Goal: Communication & Community: Answer question/provide support

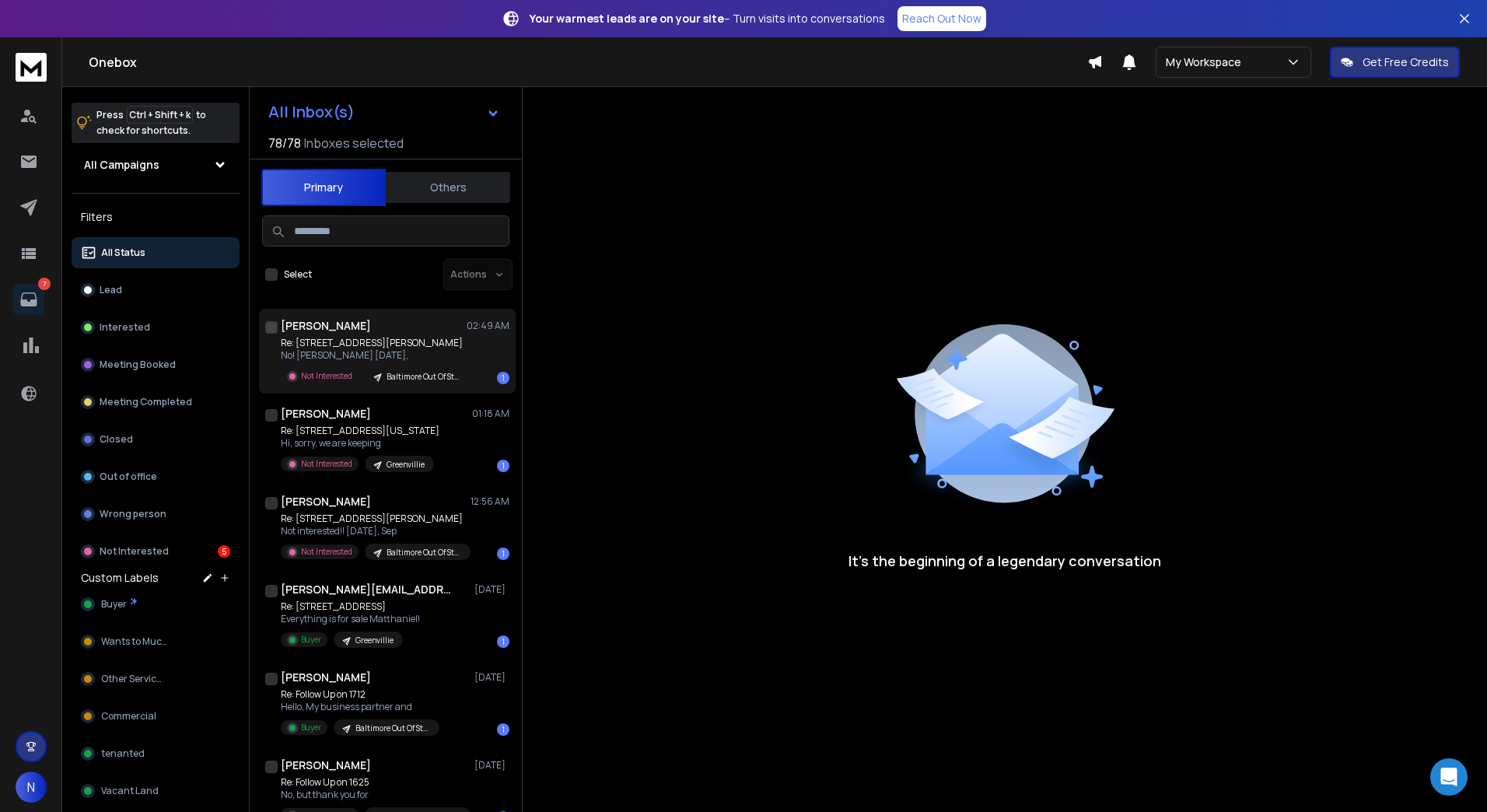
click at [444, 353] on p "No! [PERSON_NAME] [DATE]," at bounding box center [375, 355] width 187 height 13
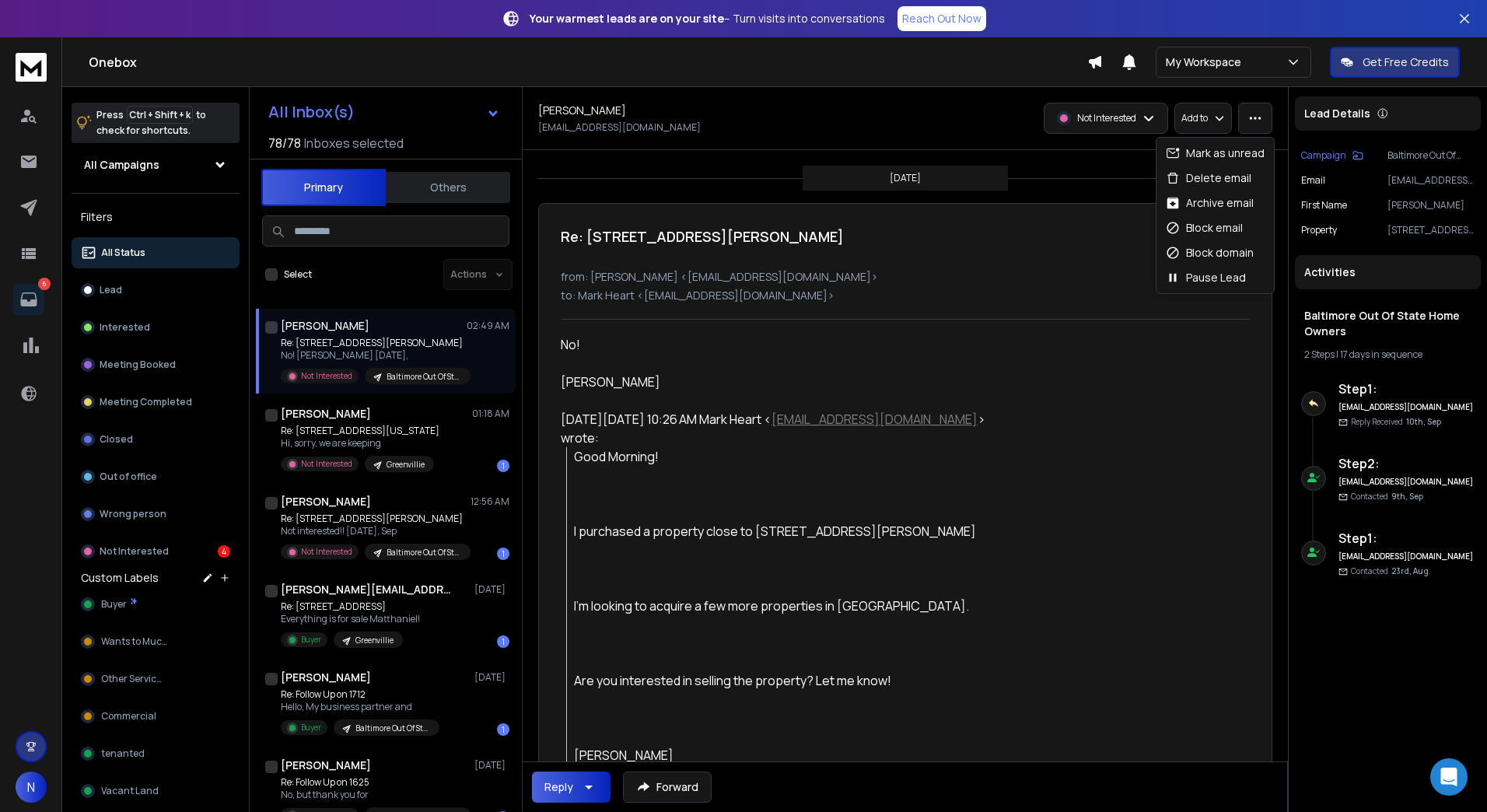
click at [1250, 121] on icon "button" at bounding box center [1255, 118] width 14 height 14
click at [1234, 176] on div "Delete email" at bounding box center [1208, 177] width 85 height 15
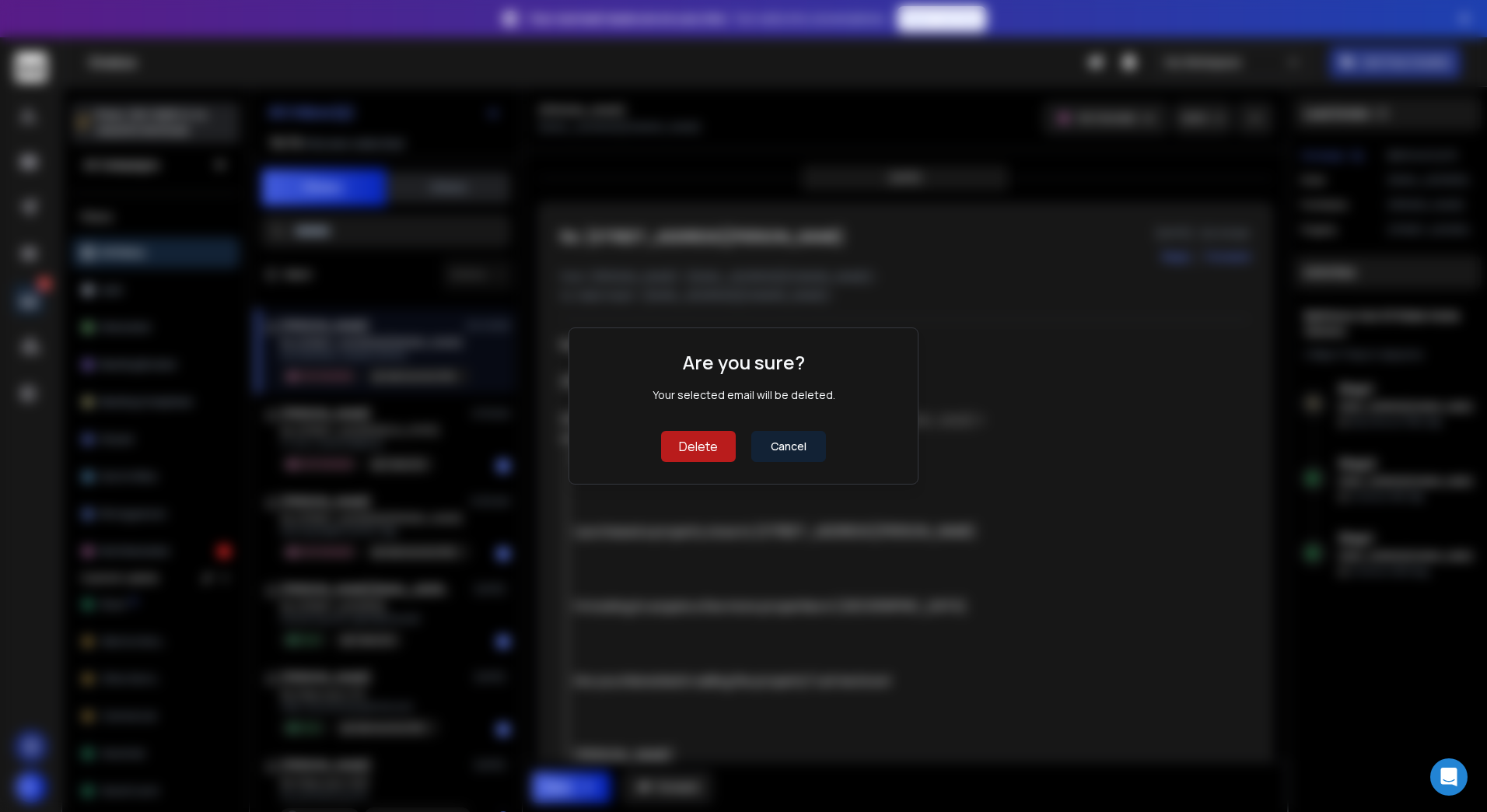
click at [692, 440] on button "Delete" at bounding box center [698, 446] width 74 height 31
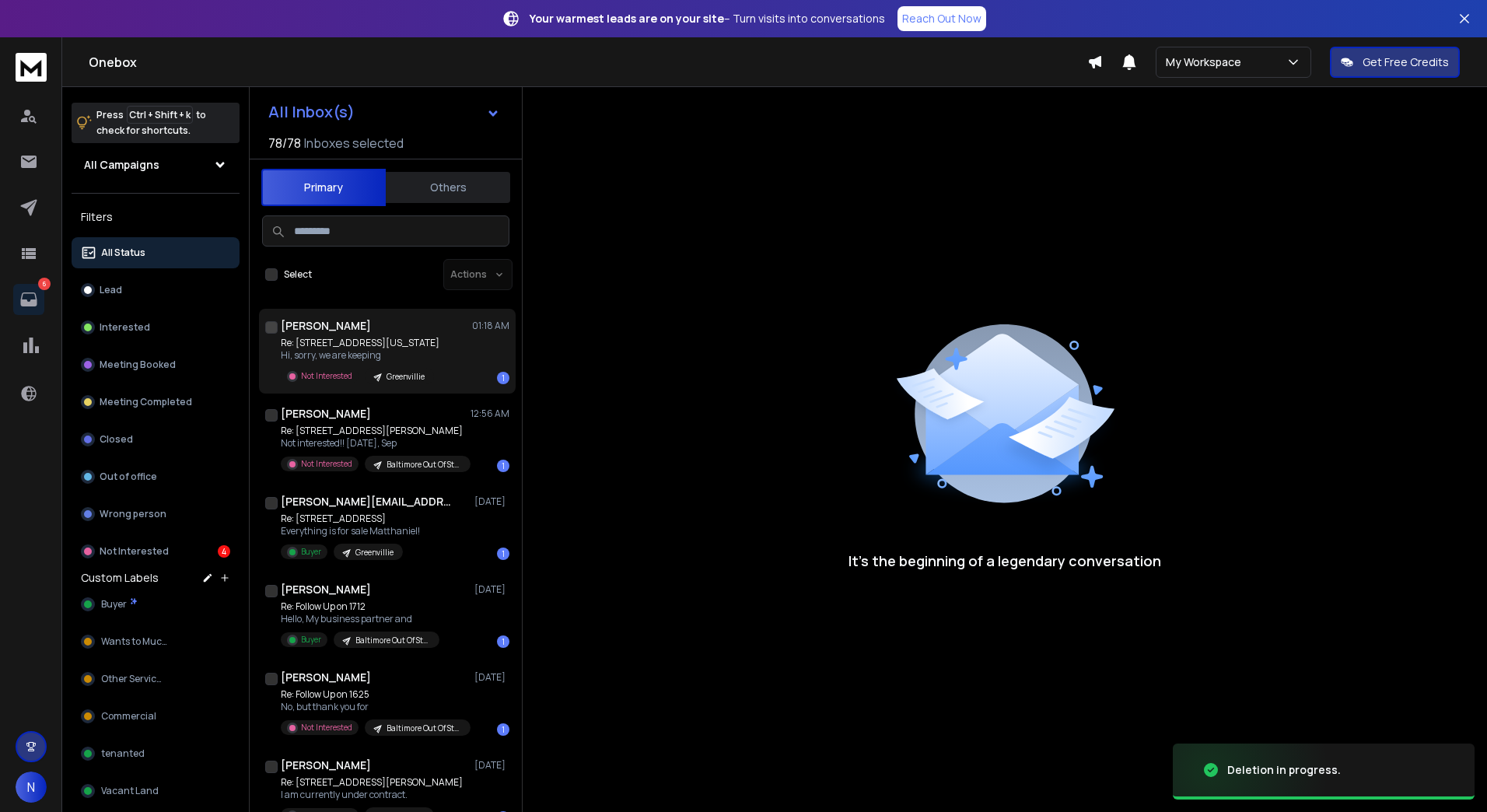
click at [414, 345] on p "Re: [STREET_ADDRESS][US_STATE]" at bounding box center [360, 343] width 159 height 13
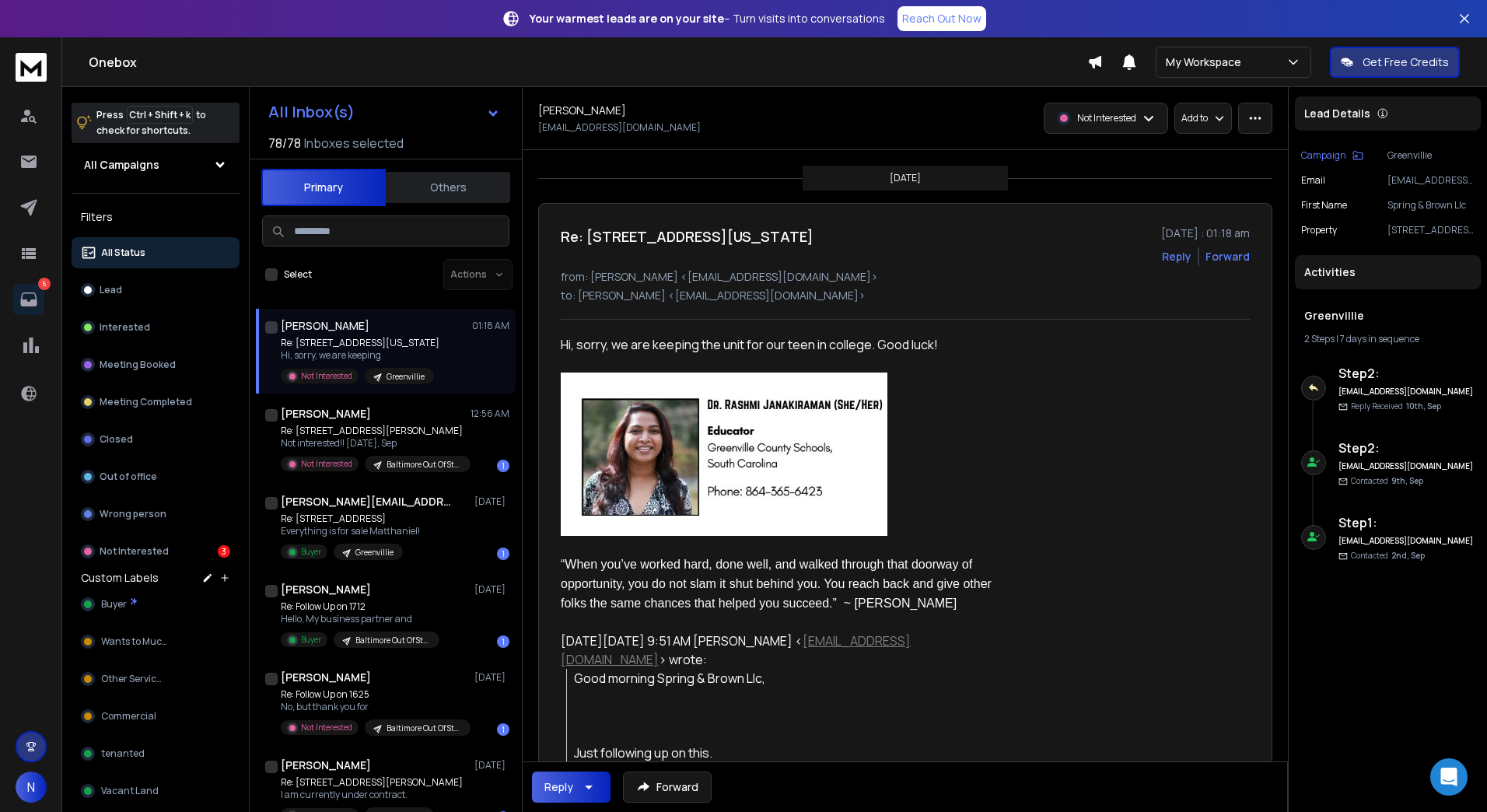
click at [1263, 120] on button "button" at bounding box center [1255, 118] width 34 height 31
click at [1204, 186] on div "Delete email" at bounding box center [1215, 177] width 111 height 25
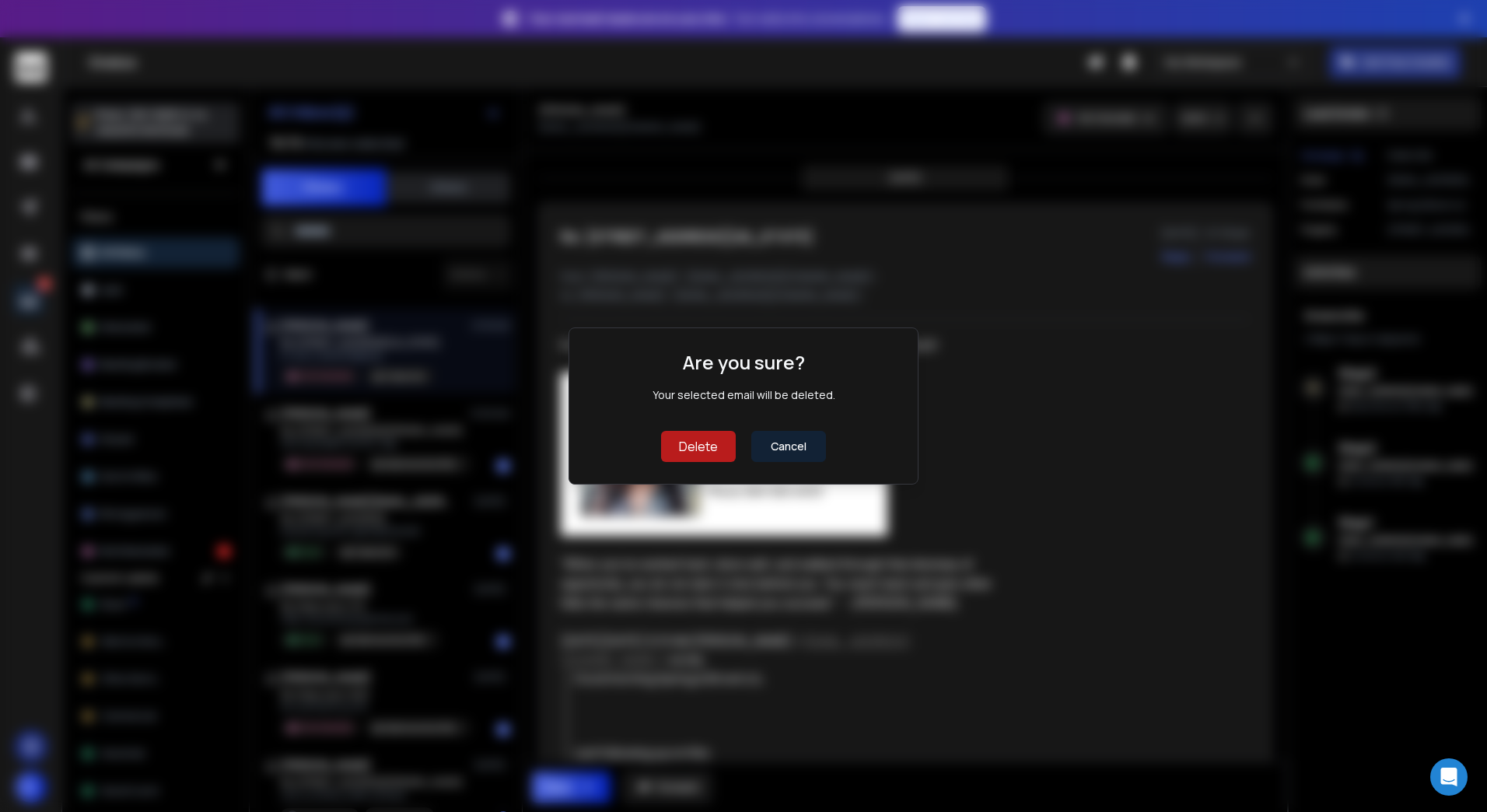
click at [721, 442] on button "Delete" at bounding box center [698, 446] width 74 height 31
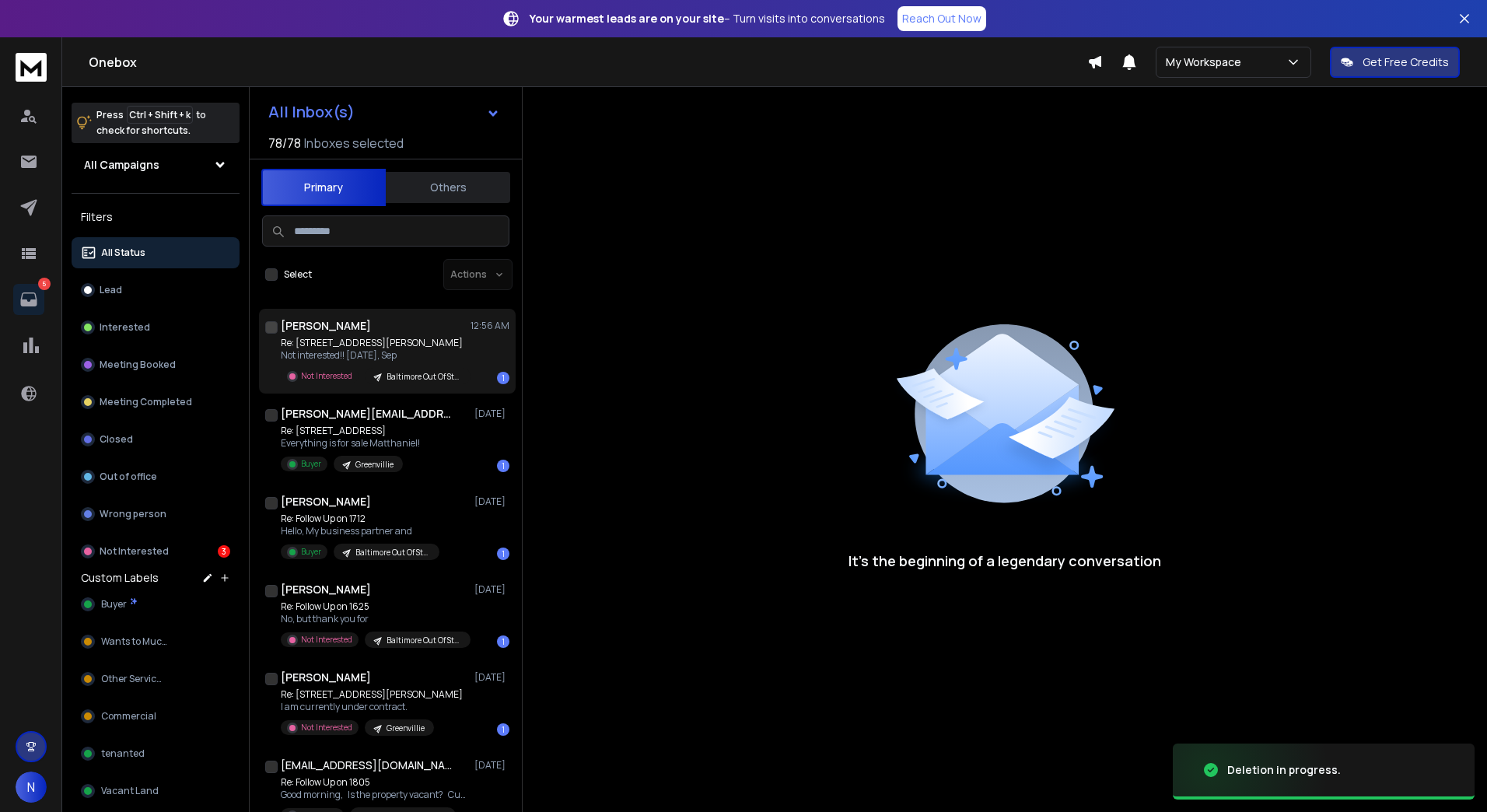
click at [402, 351] on p "Not interested!! [DATE], Sep" at bounding box center [375, 355] width 187 height 13
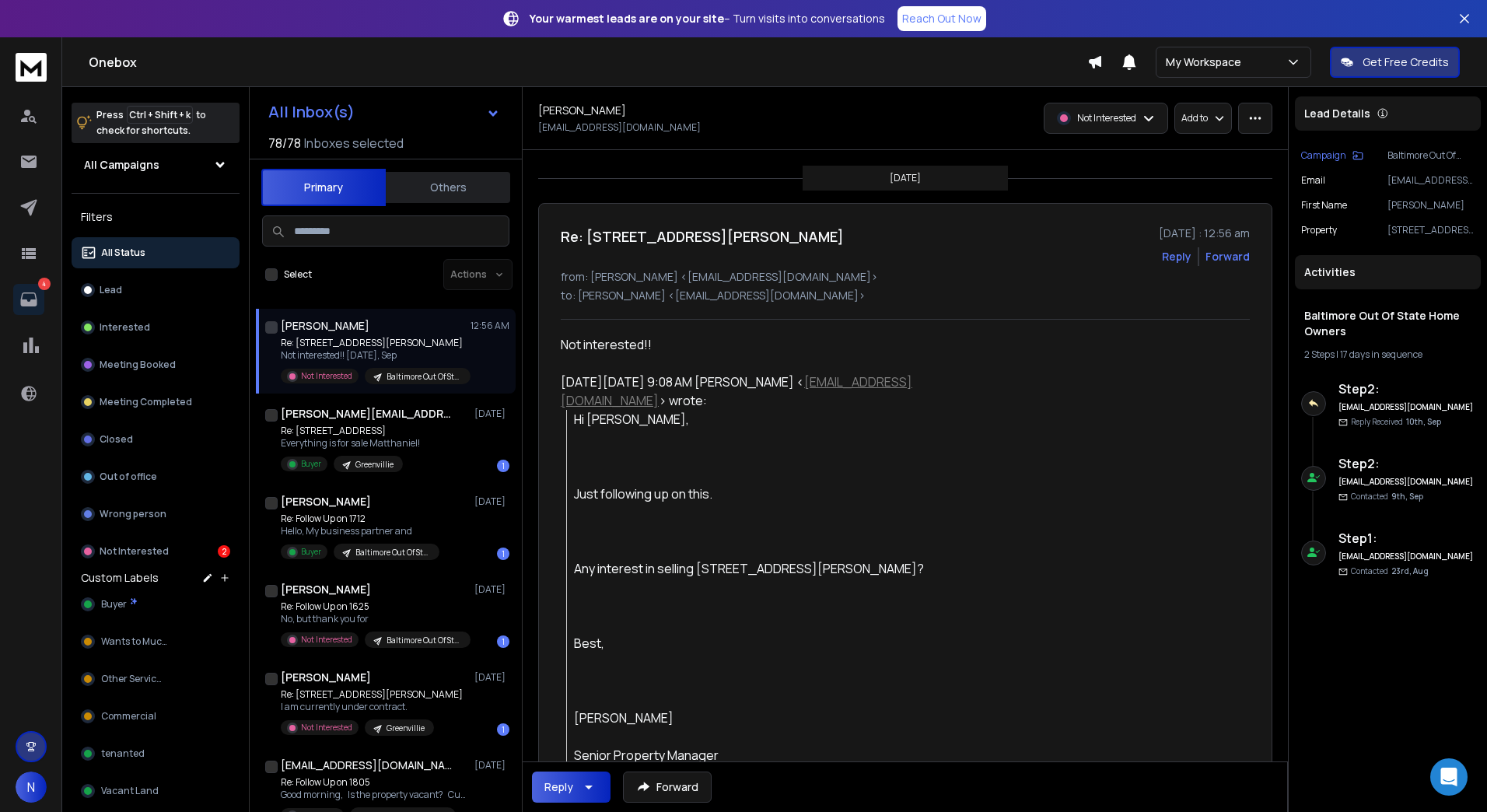
click at [1247, 122] on button "button" at bounding box center [1255, 118] width 34 height 31
click at [1222, 179] on div "Delete email" at bounding box center [1208, 177] width 85 height 15
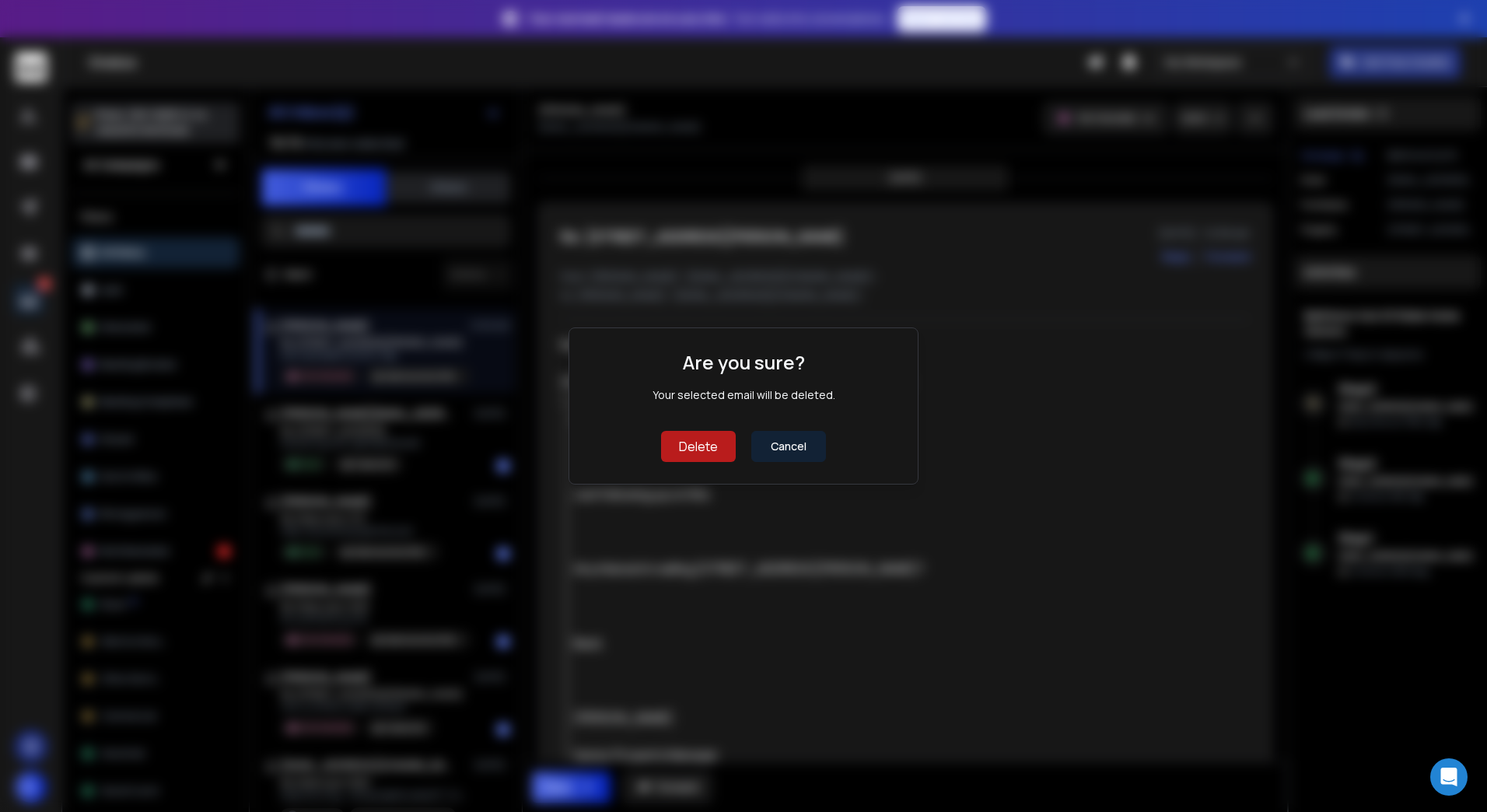
click at [711, 441] on button "Delete" at bounding box center [698, 446] width 74 height 31
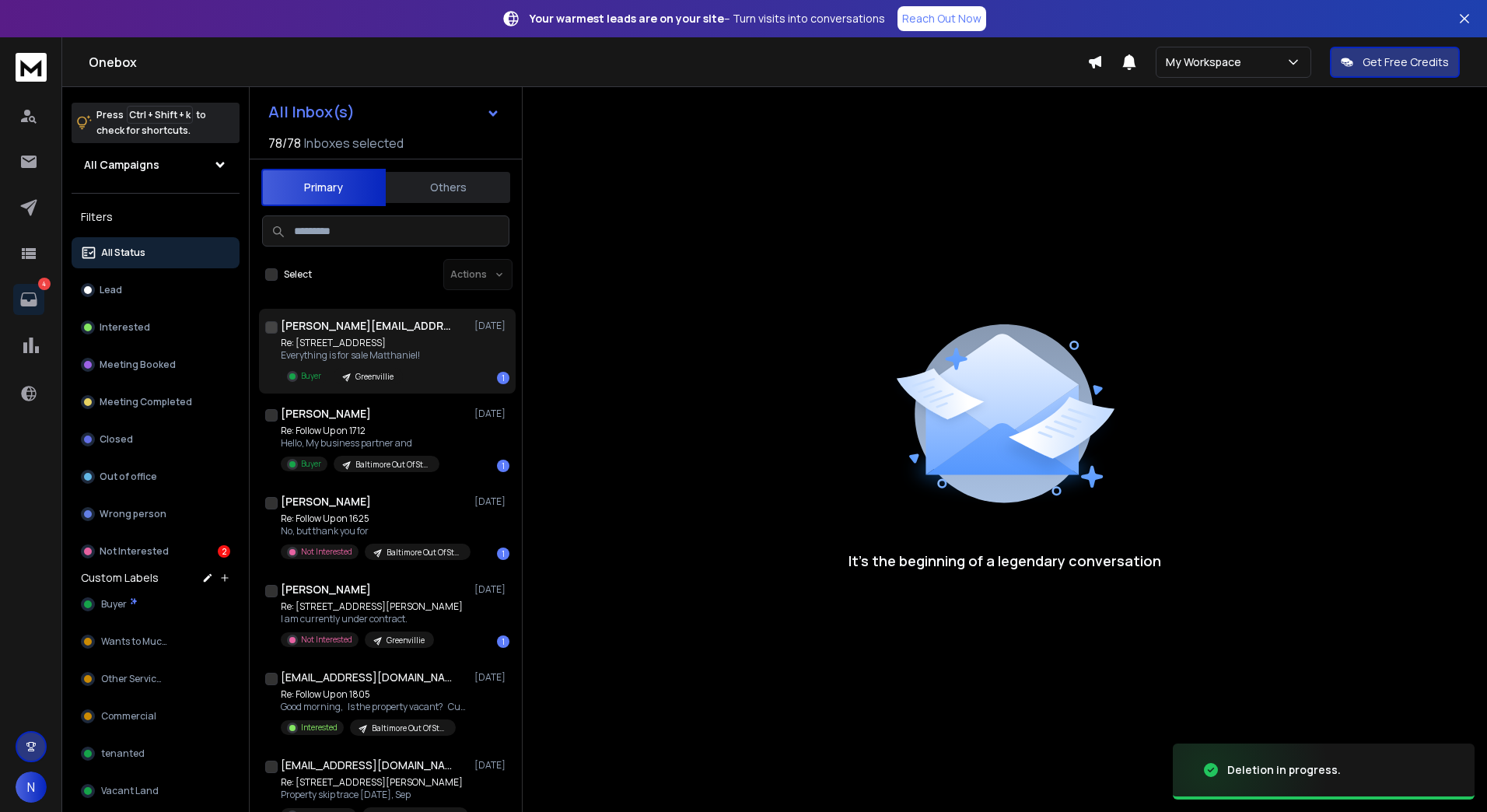
click at [497, 328] on p "[DATE]" at bounding box center [492, 326] width 35 height 13
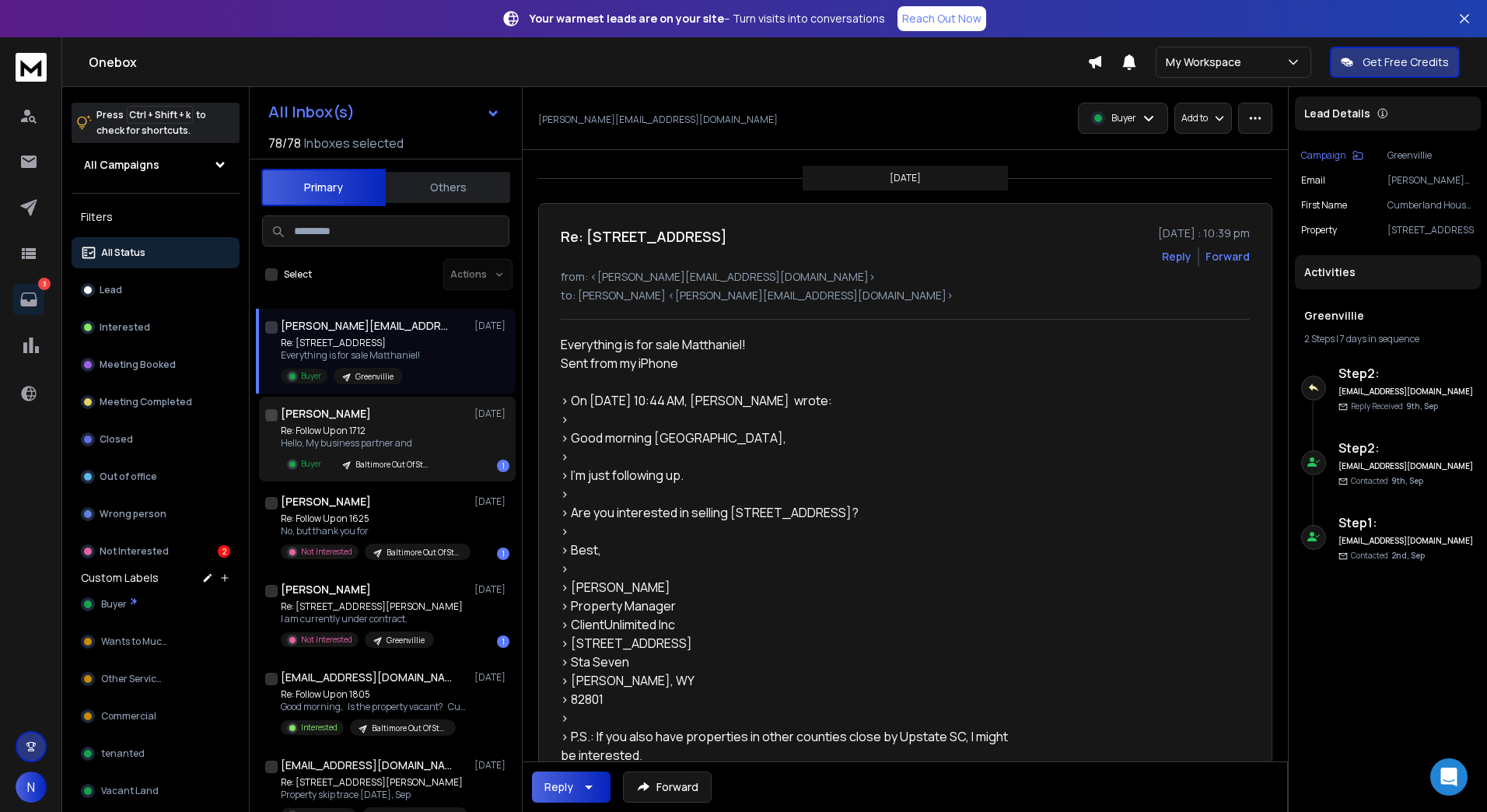
click at [454, 430] on div "Re: Follow Up on 1712 Hello, My business partner and Buyer Baltimore Out Of Sta…" at bounding box center [395, 448] width 228 height 47
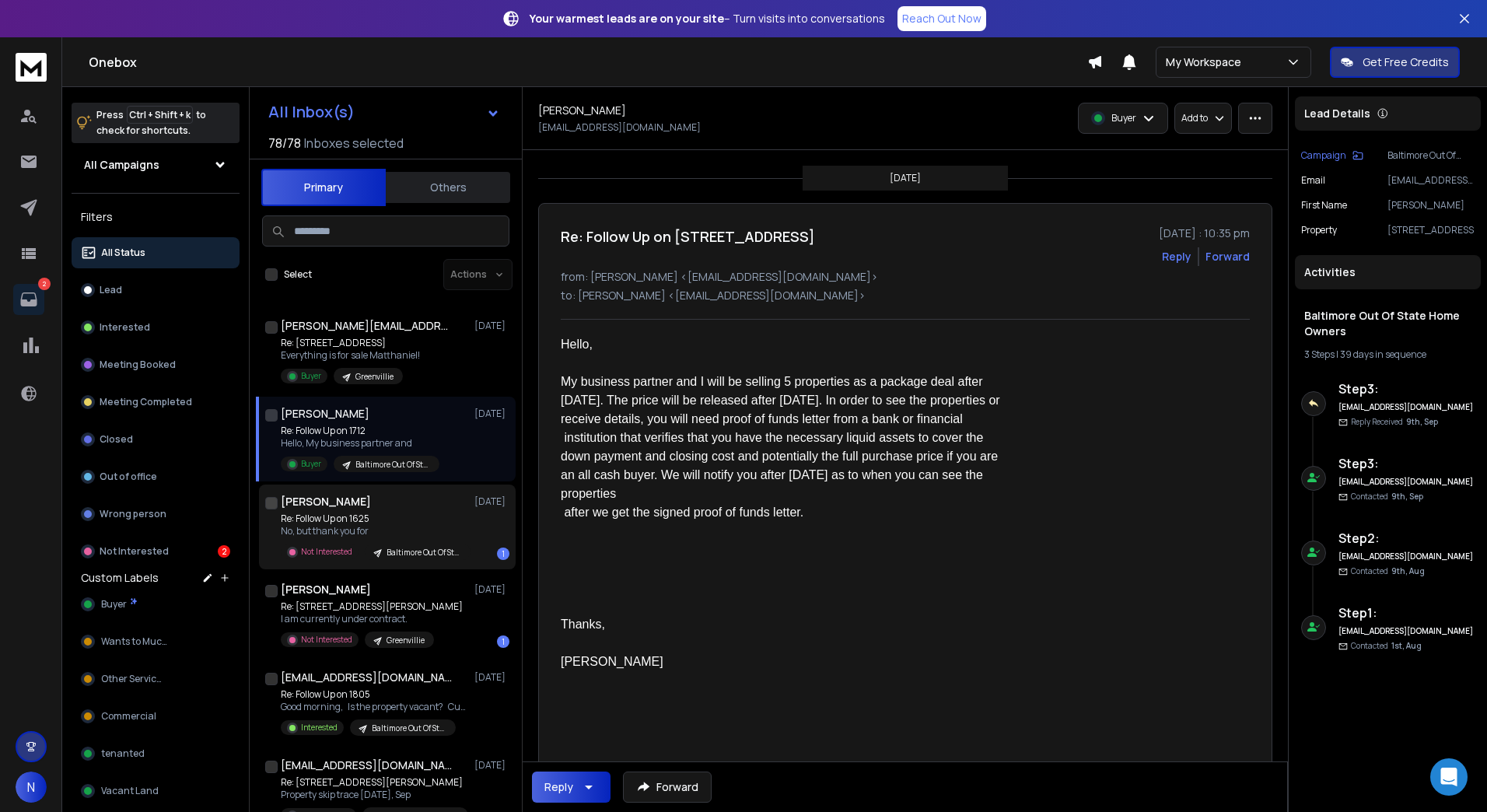
click at [328, 522] on p "Re: Follow Up on 1625" at bounding box center [375, 519] width 187 height 13
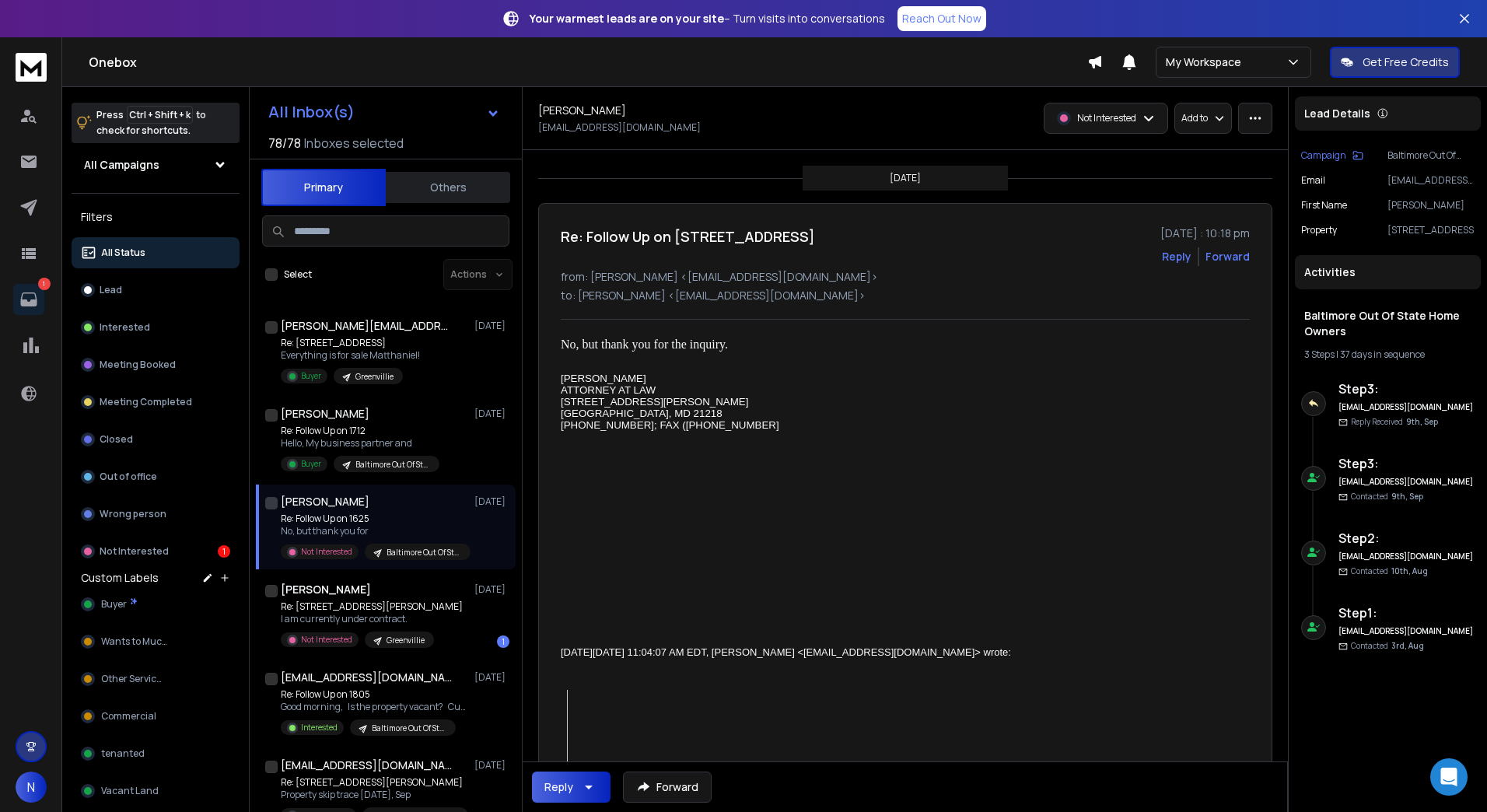
click at [1267, 118] on button "button" at bounding box center [1255, 118] width 34 height 31
click at [1238, 179] on div "Delete email" at bounding box center [1208, 177] width 85 height 15
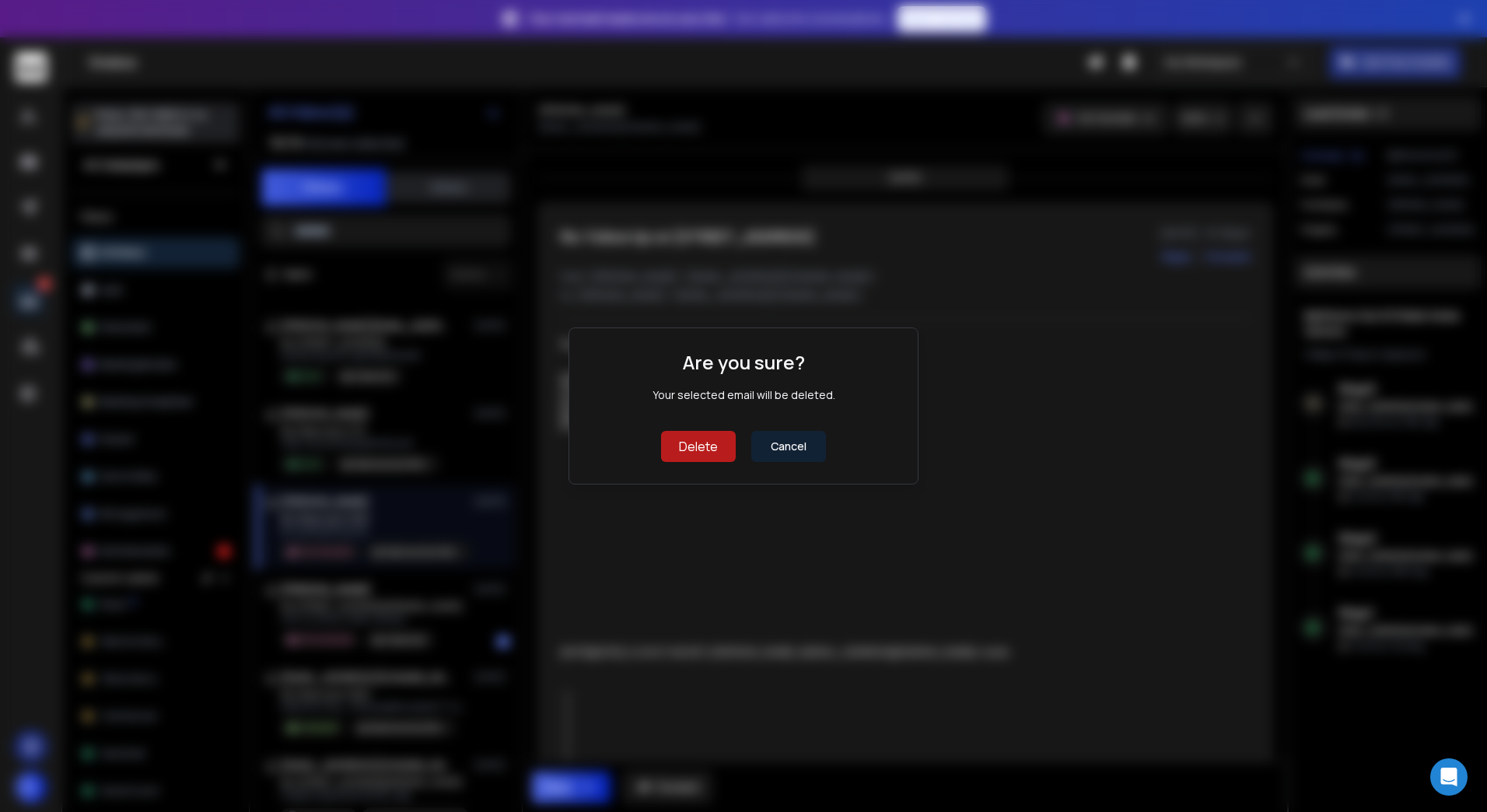
click at [712, 444] on button "Delete" at bounding box center [698, 446] width 74 height 31
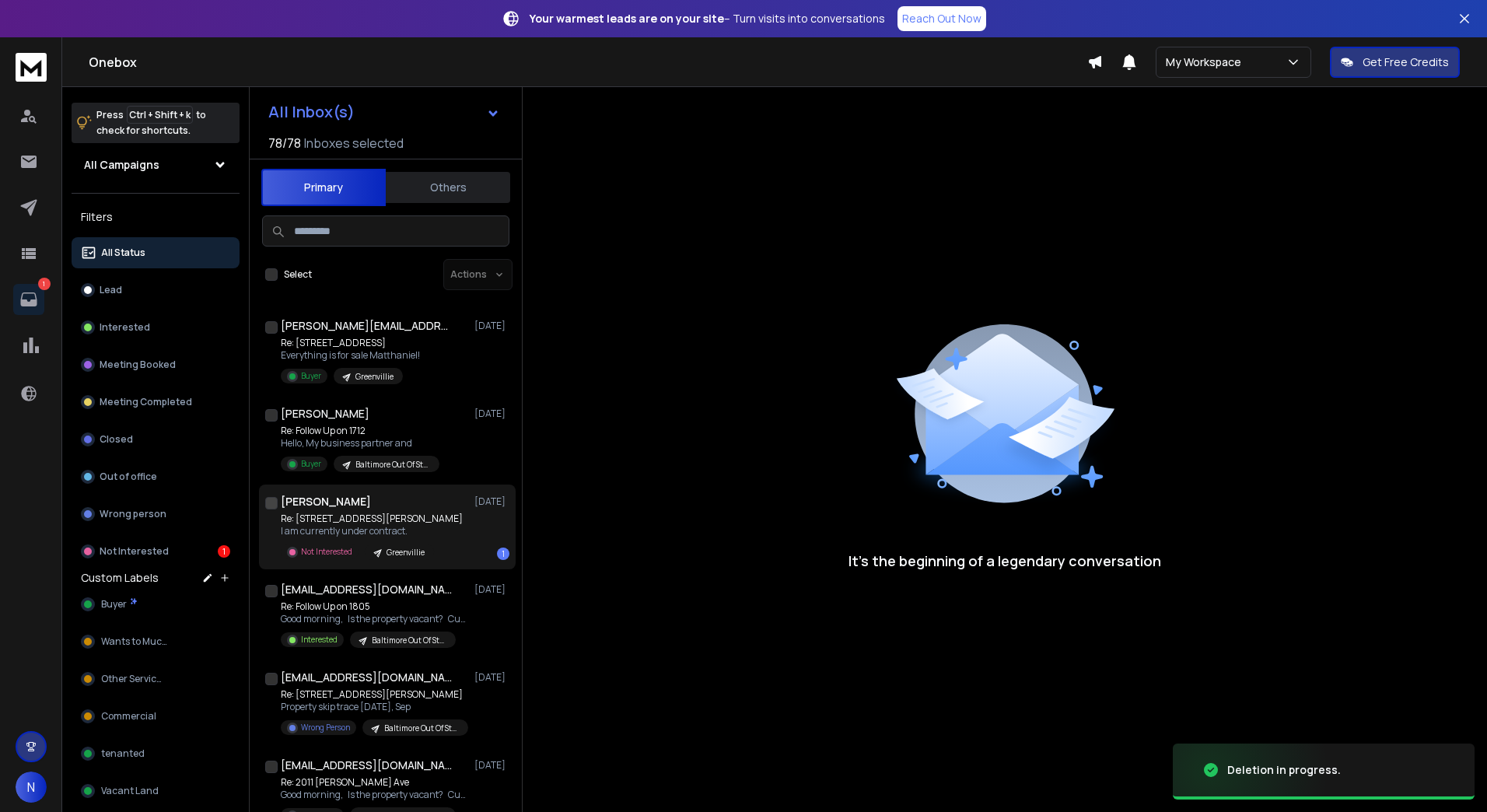
click at [398, 527] on p "I am currently under contract." at bounding box center [372, 531] width 182 height 13
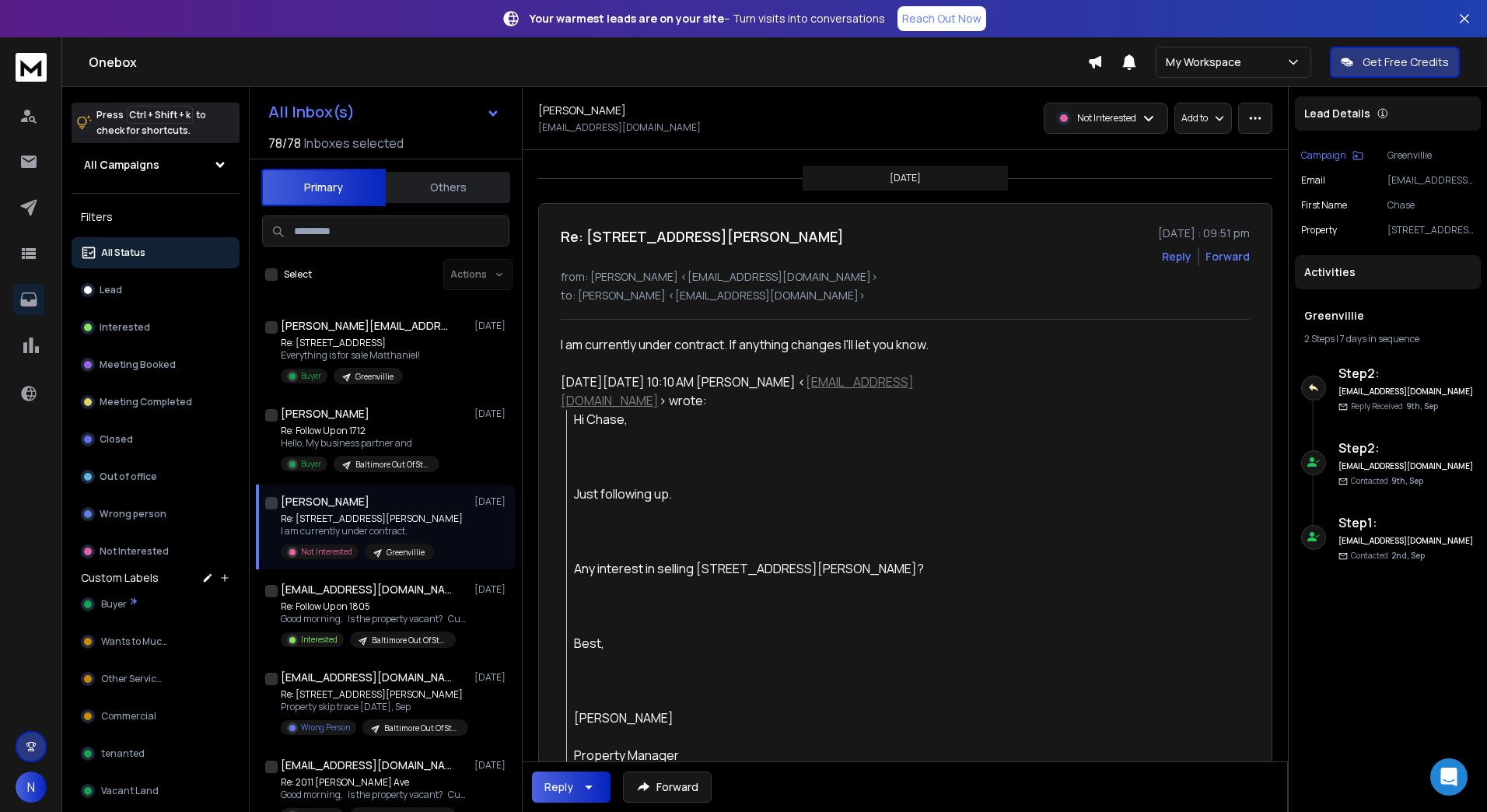
click at [1174, 256] on button "Reply" at bounding box center [1176, 256] width 30 height 15
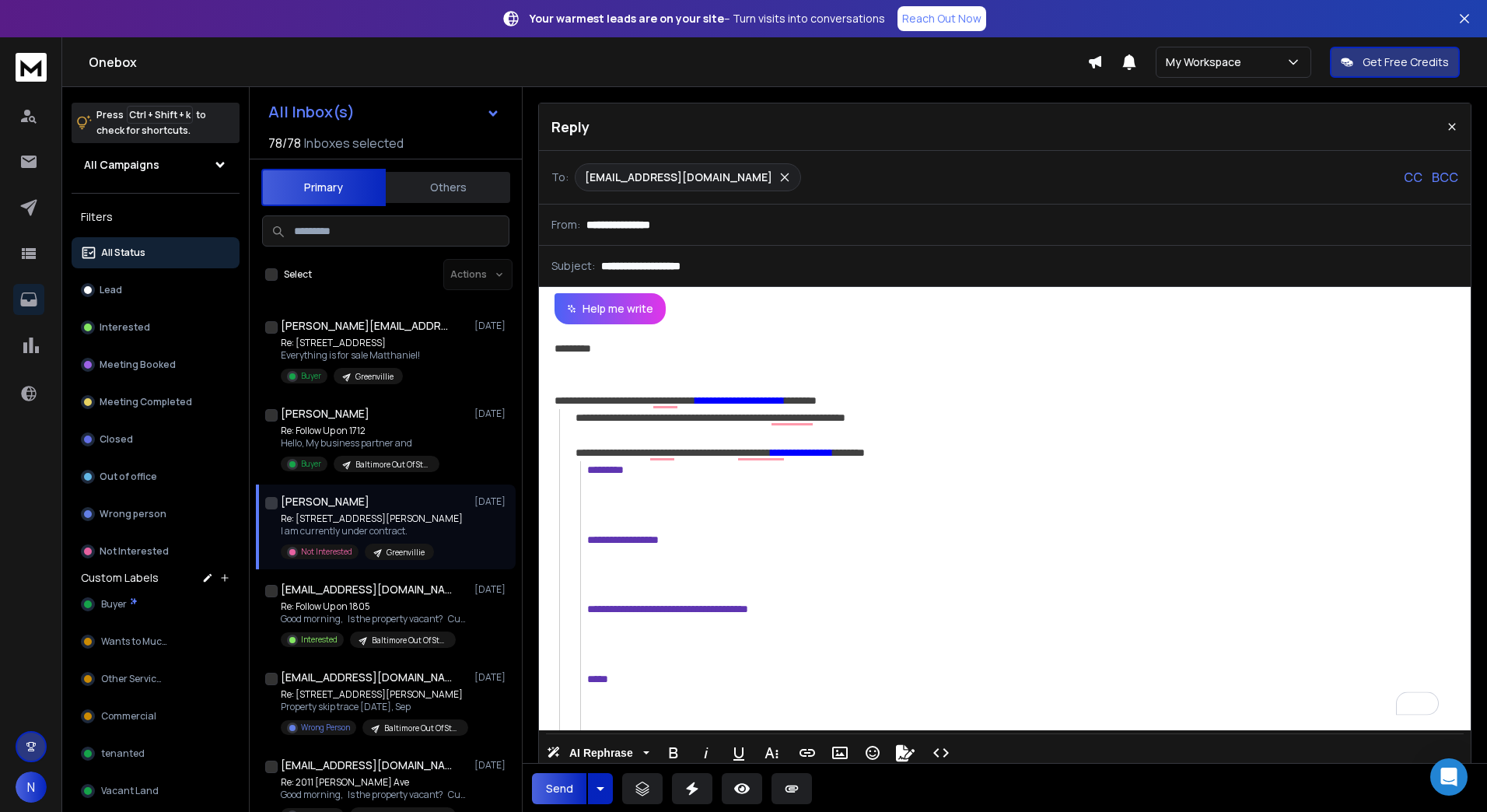
click at [559, 790] on button "Send" at bounding box center [559, 788] width 54 height 31
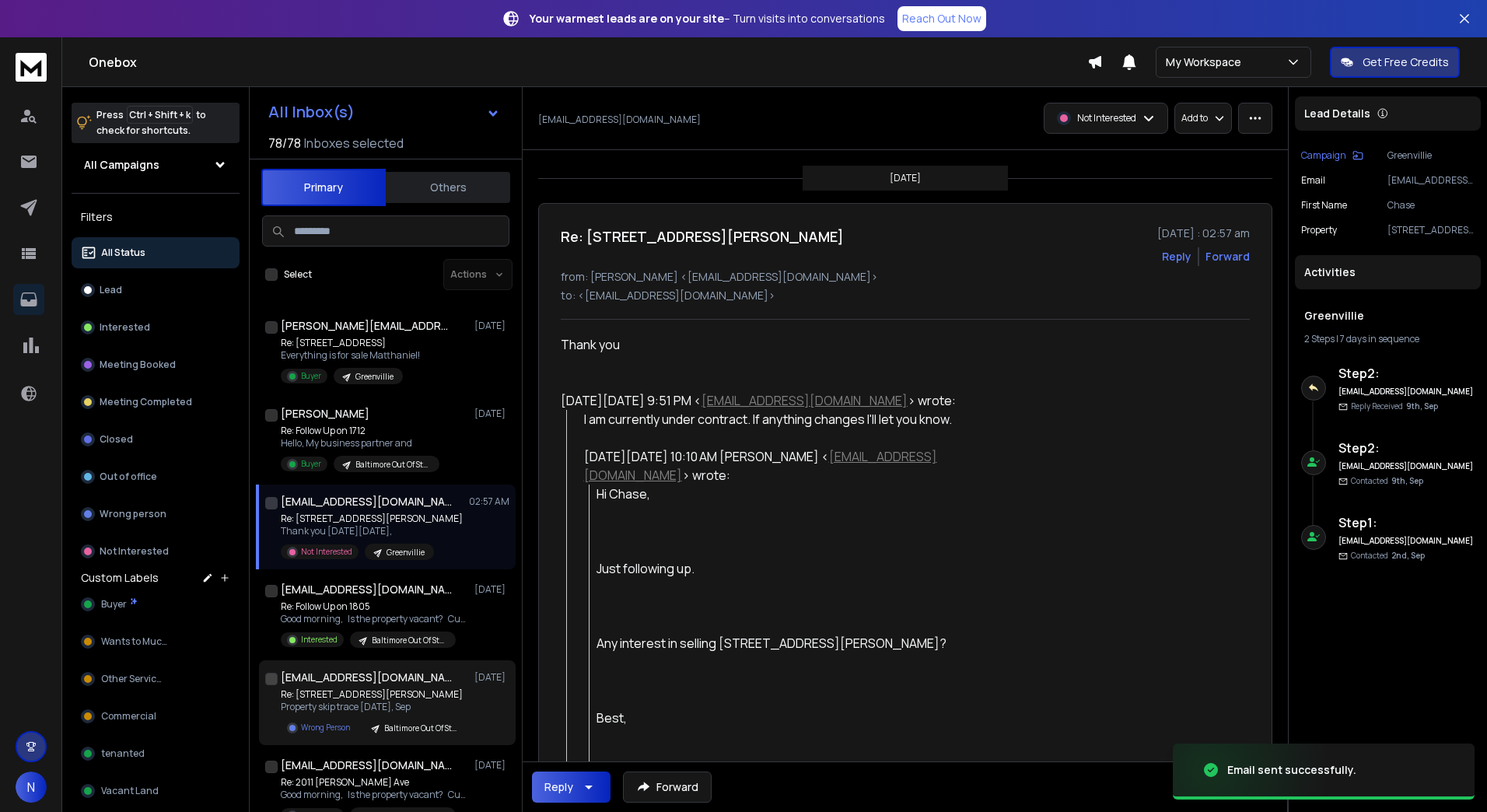
click at [447, 695] on p "Re: [STREET_ADDRESS][PERSON_NAME]" at bounding box center [375, 695] width 187 height 13
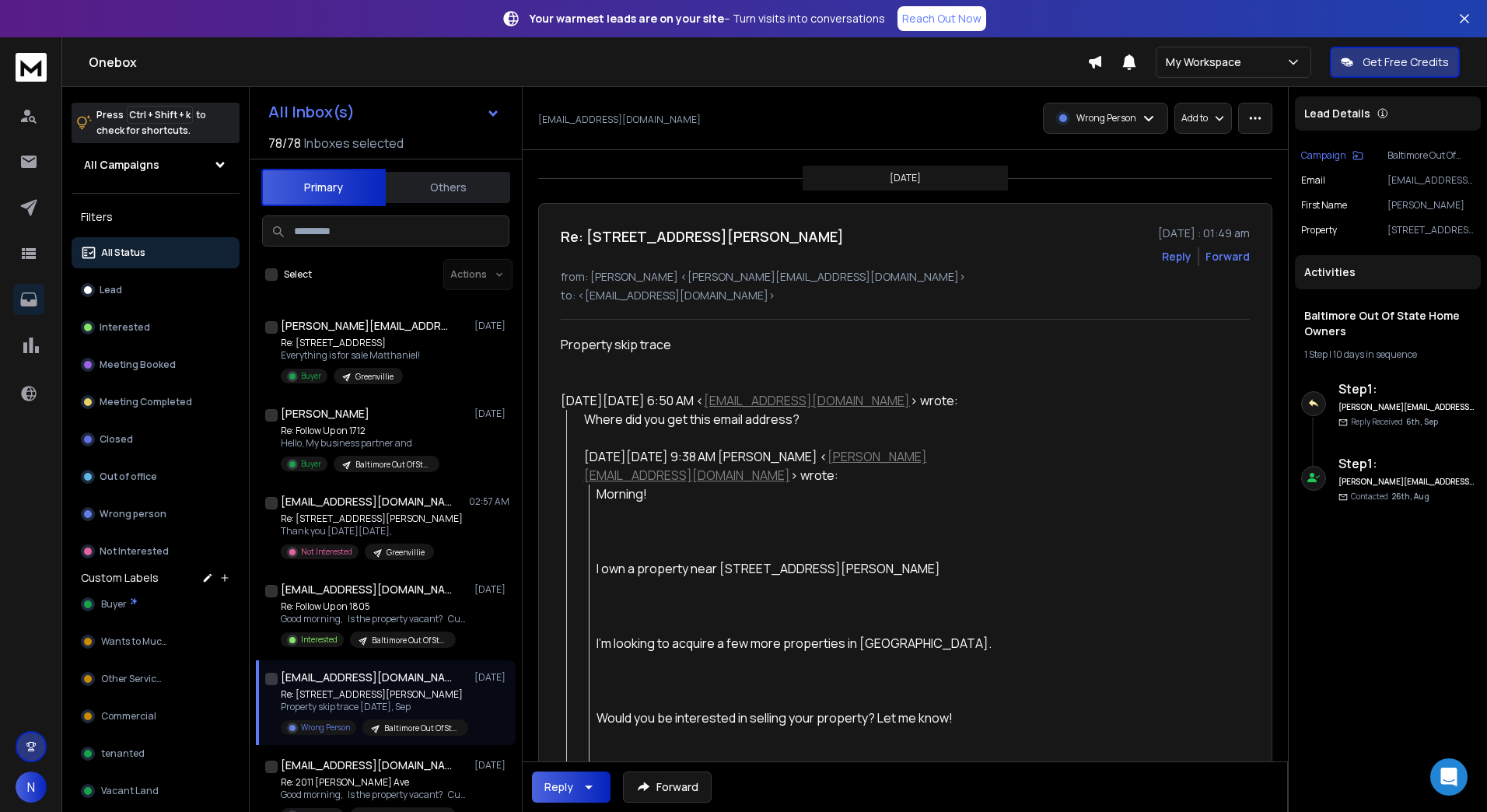
click at [1250, 114] on icon "button" at bounding box center [1255, 118] width 14 height 14
click at [1245, 175] on div "Delete email" at bounding box center [1208, 177] width 85 height 15
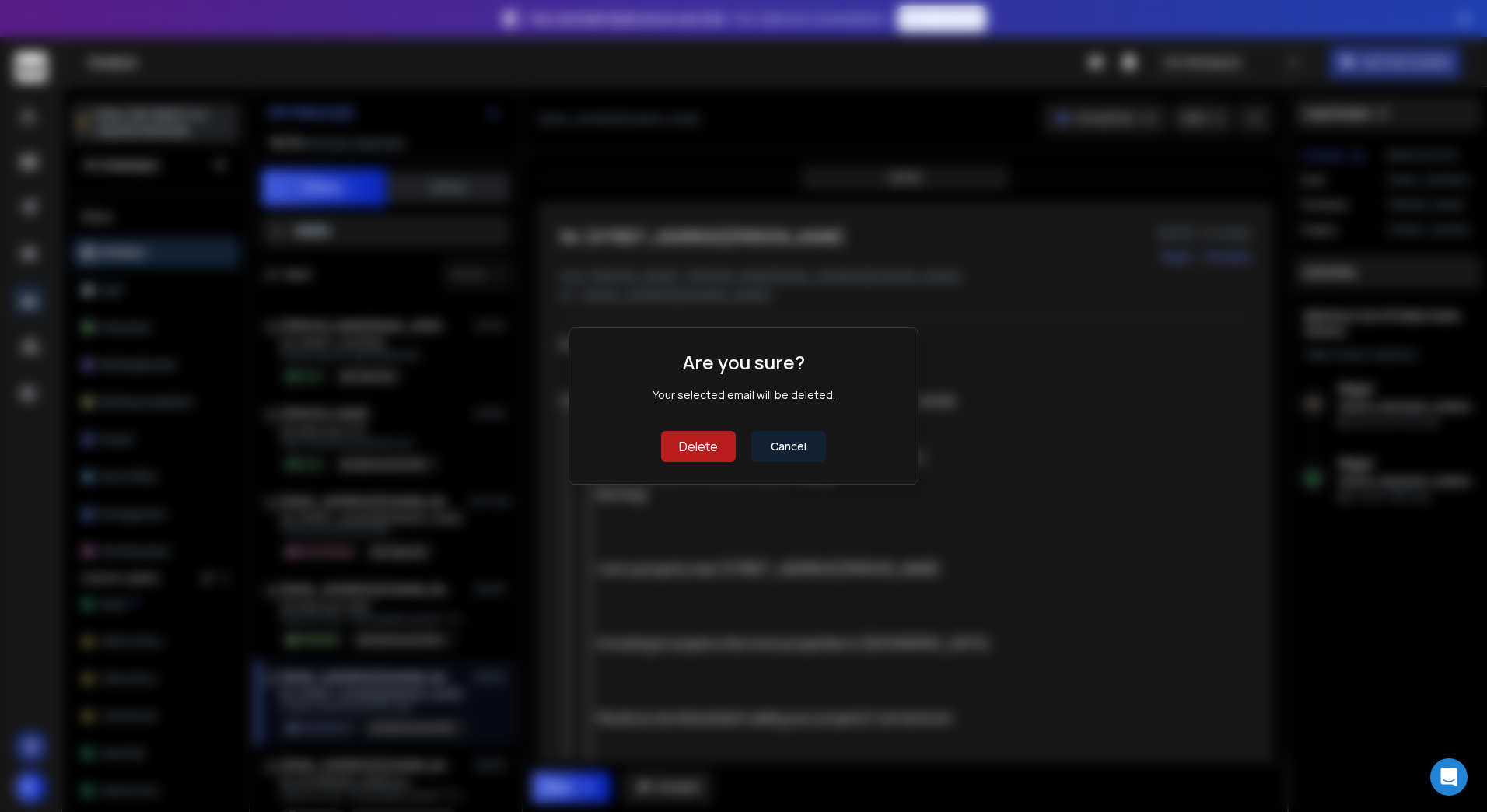
click at [688, 449] on button "Delete" at bounding box center [698, 446] width 74 height 31
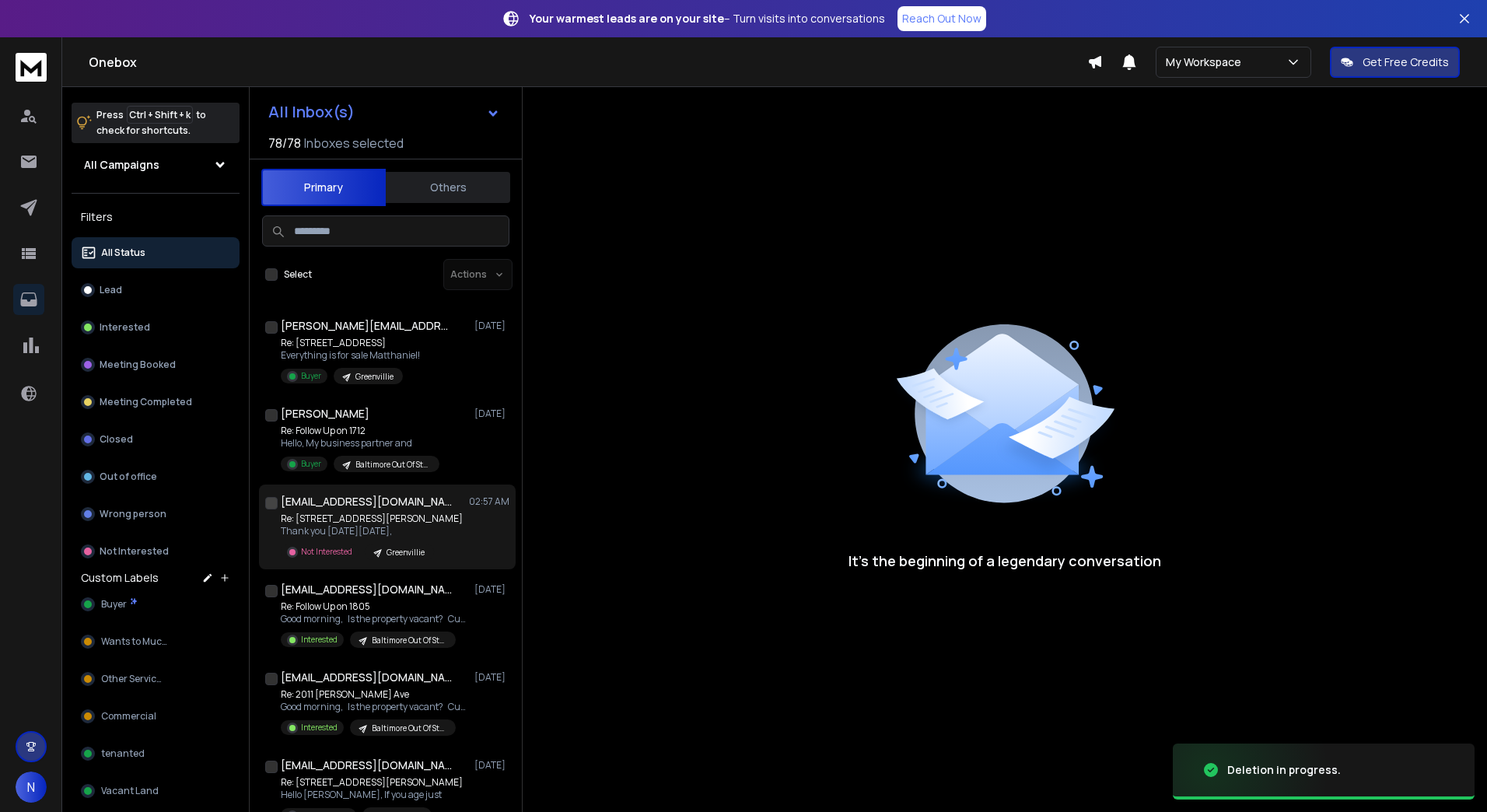
click at [451, 520] on div "Re: [STREET_ADDRESS][PERSON_NAME] Thank you [DATE][DATE], Not Interested Greenv…" at bounding box center [395, 536] width 228 height 47
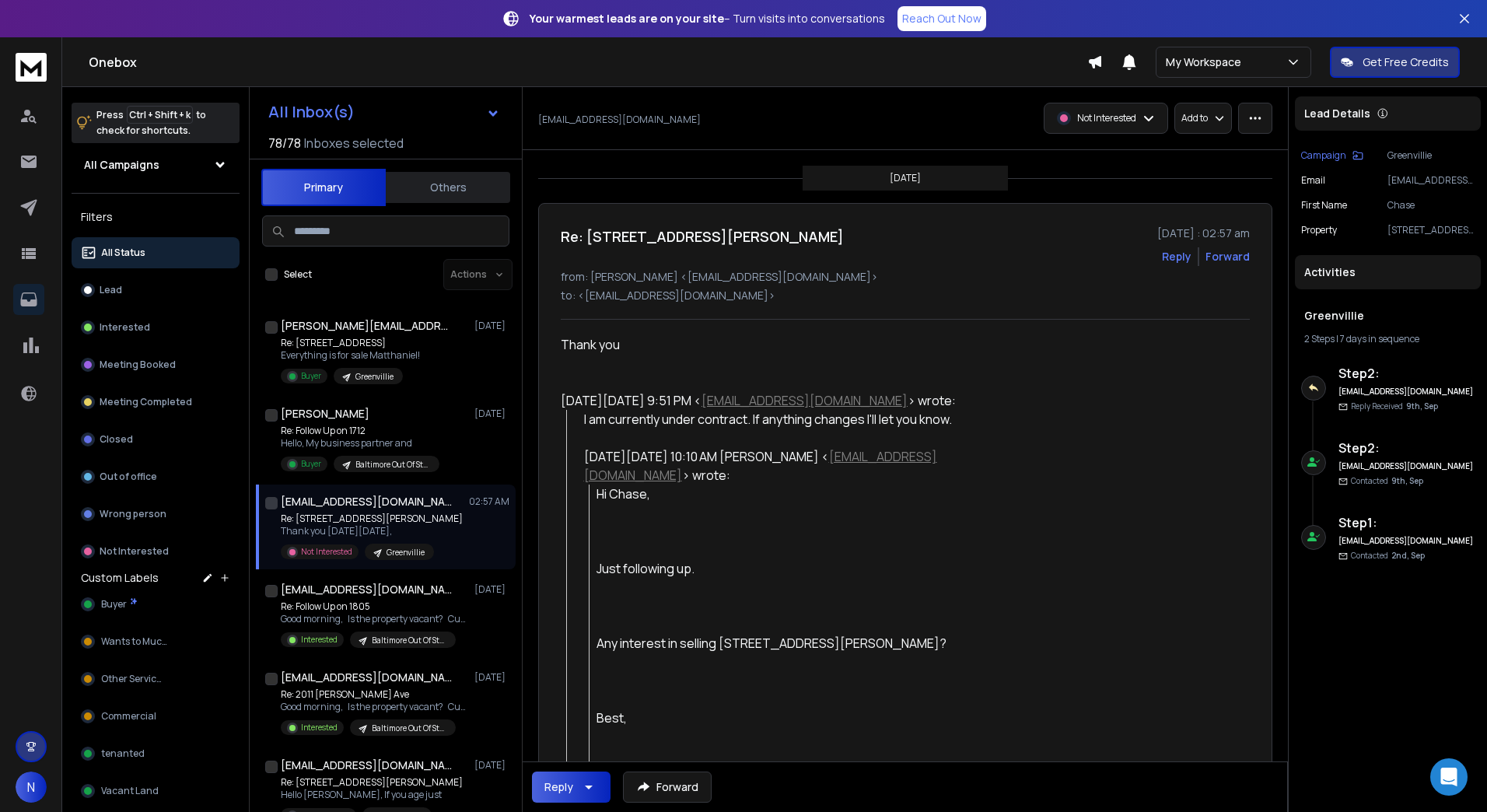
click at [1259, 123] on icon "button" at bounding box center [1255, 118] width 14 height 14
click at [1216, 205] on div "Archive email" at bounding box center [1210, 202] width 88 height 15
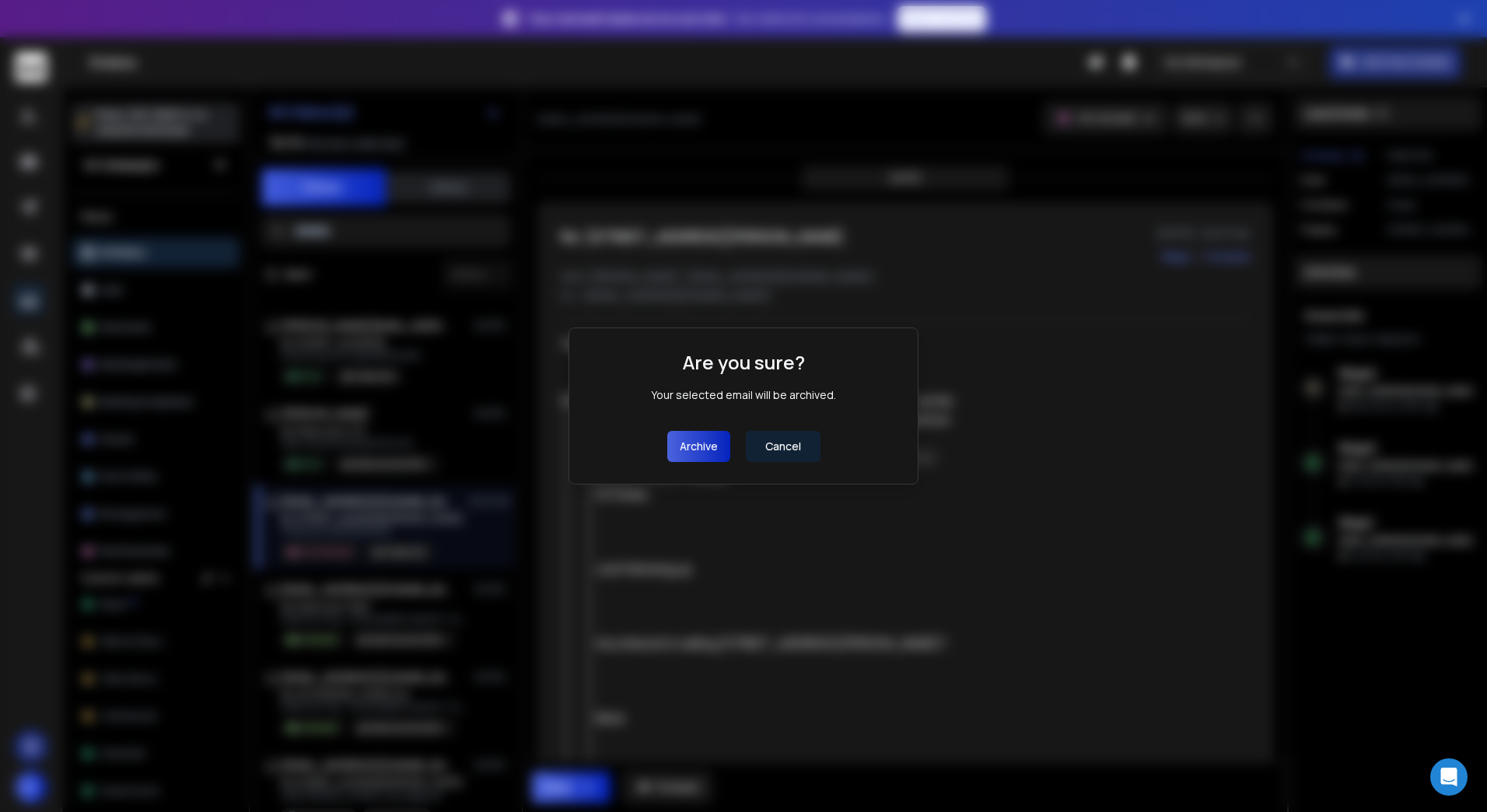
click at [679, 454] on button "archive" at bounding box center [699, 446] width 63 height 31
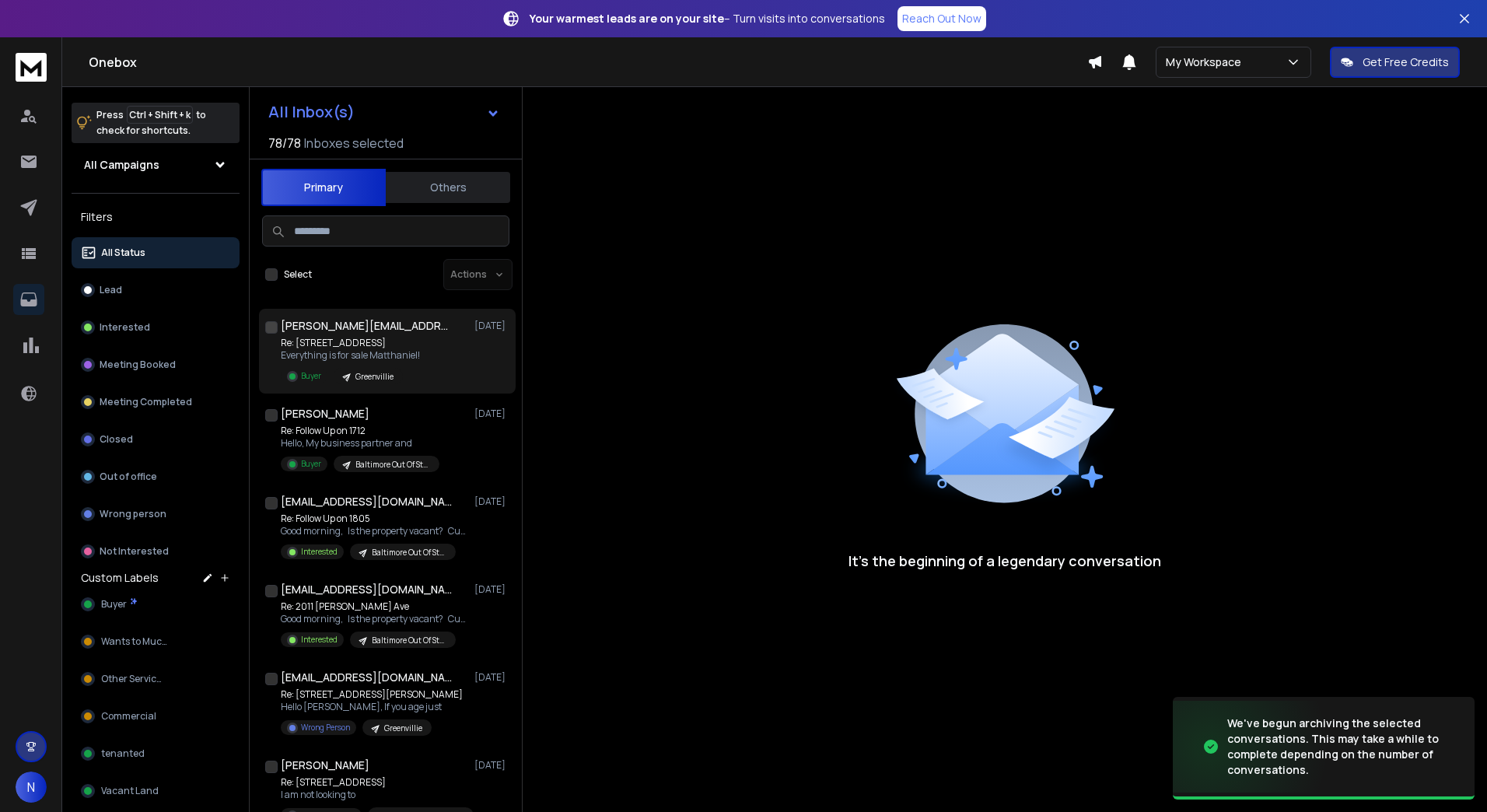
click at [426, 356] on div "Re: [STREET_ADDRESS] Everything is for sale Matthaniel! Buyer Greenvillie" at bounding box center [395, 360] width 228 height 47
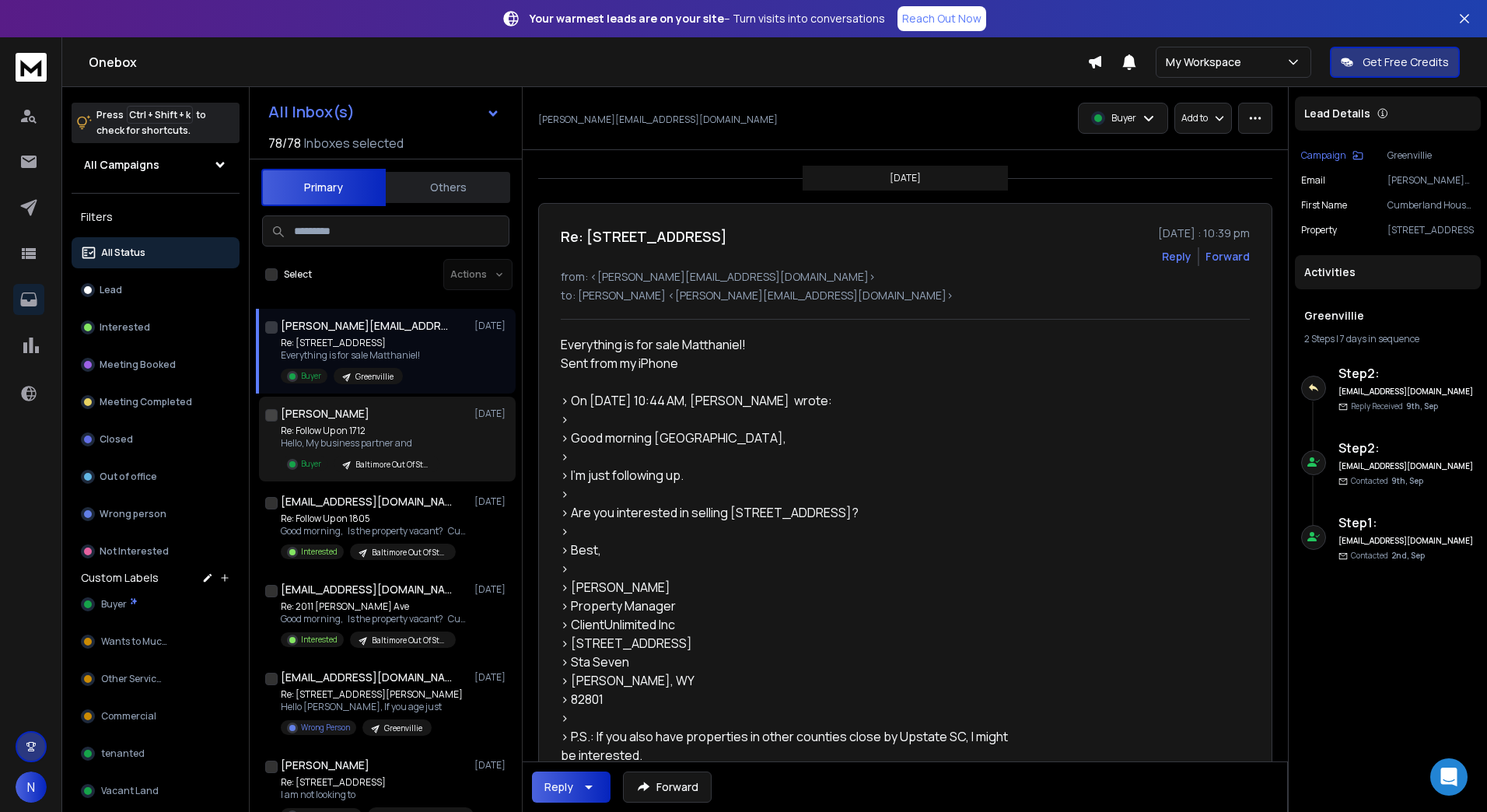
click at [446, 431] on div "Re: Follow Up on 1712 Hello, My business partner and Buyer Baltimore Out Of Sta…" at bounding box center [395, 448] width 228 height 47
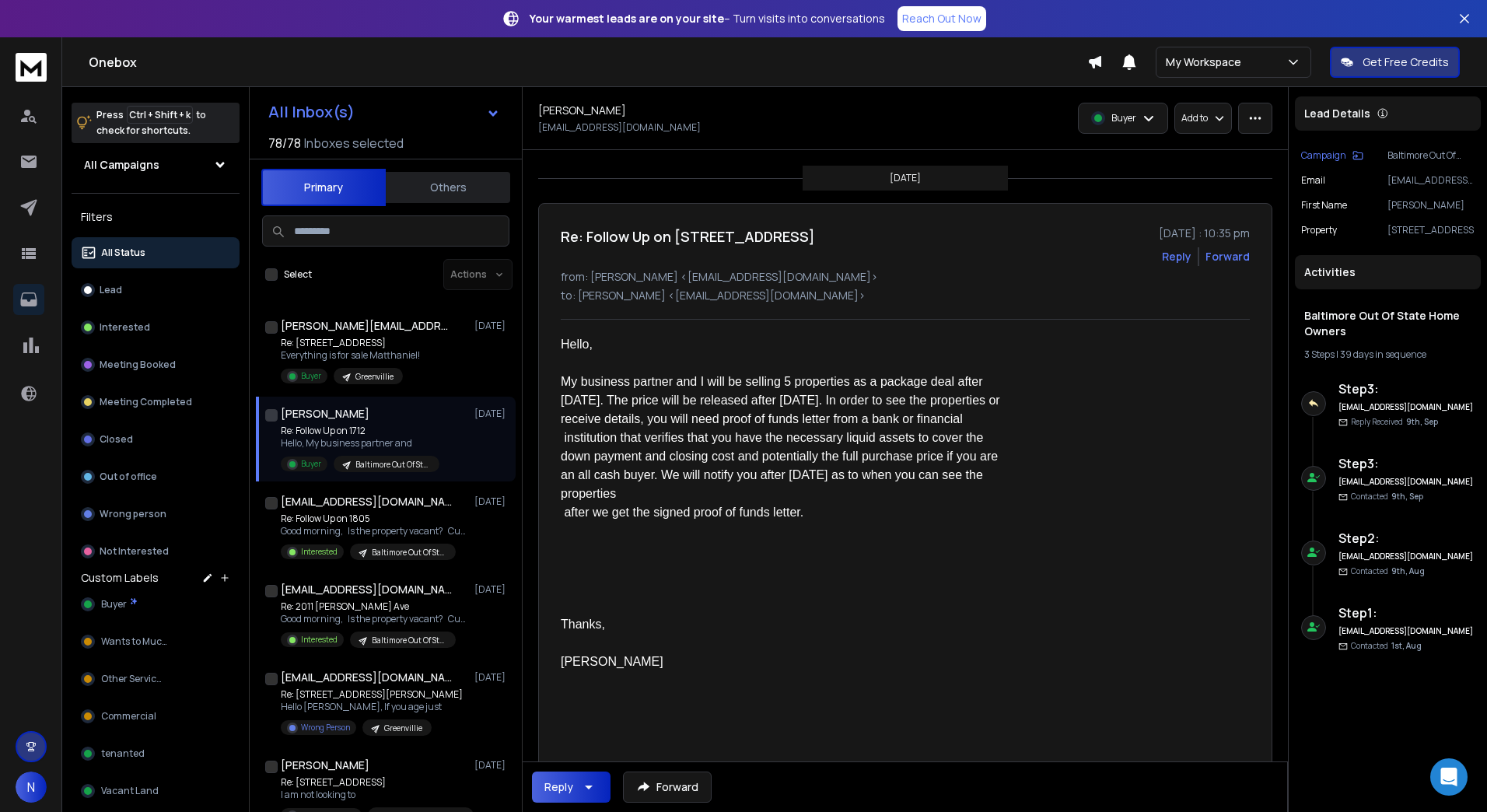
drag, startPoint x: 562, startPoint y: 360, endPoint x: 824, endPoint y: 568, distance: 334.5
copy div "Hello, My business partner and I will be selling 5 properties as a package deal…"
click at [869, 634] on div "Thanks," at bounding box center [787, 624] width 454 height 18
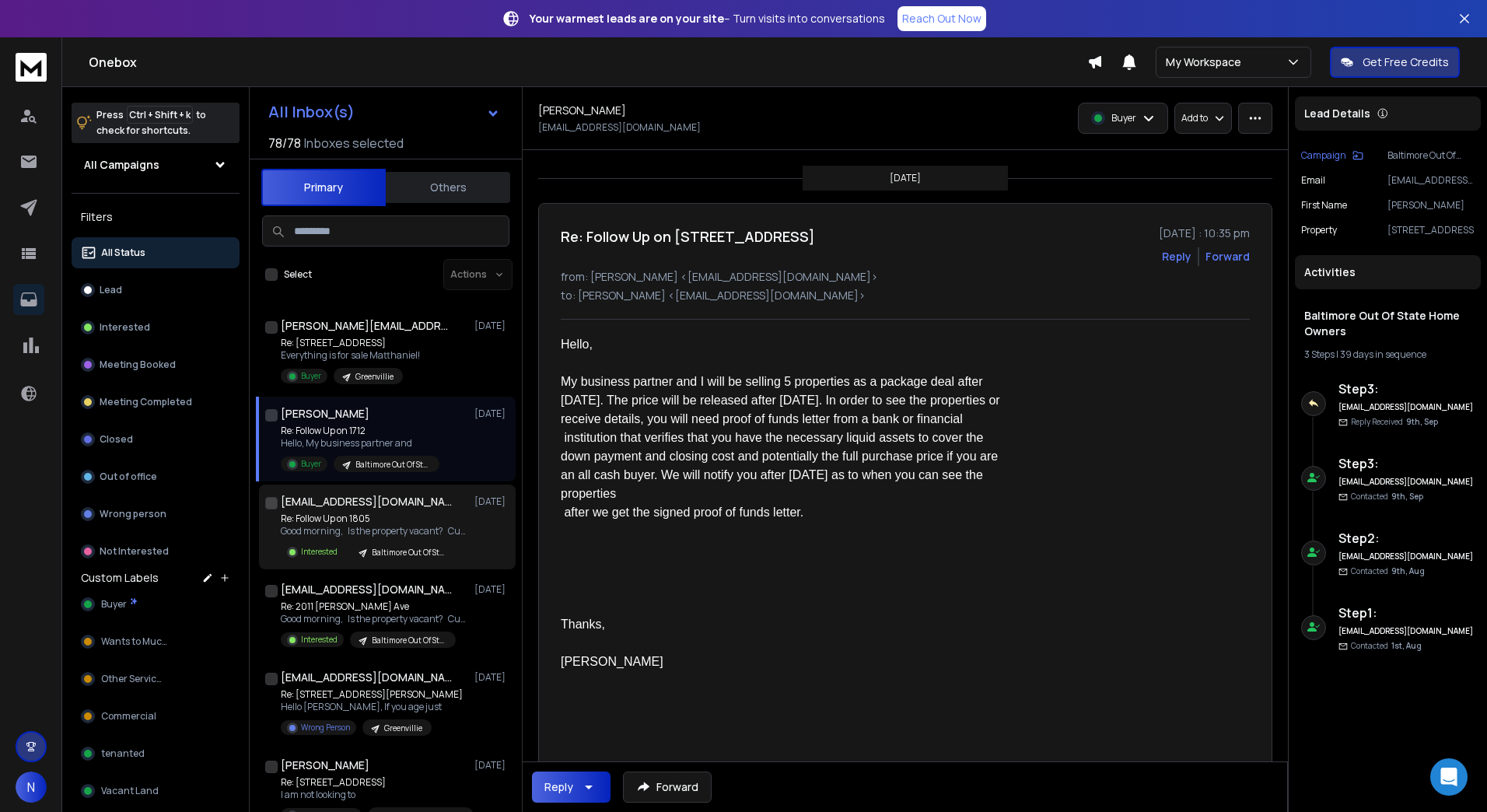
click at [472, 551] on div "Re: Follow Up on 1805 Good morning, Is the property vacant? Currently, Interest…" at bounding box center [395, 536] width 228 height 47
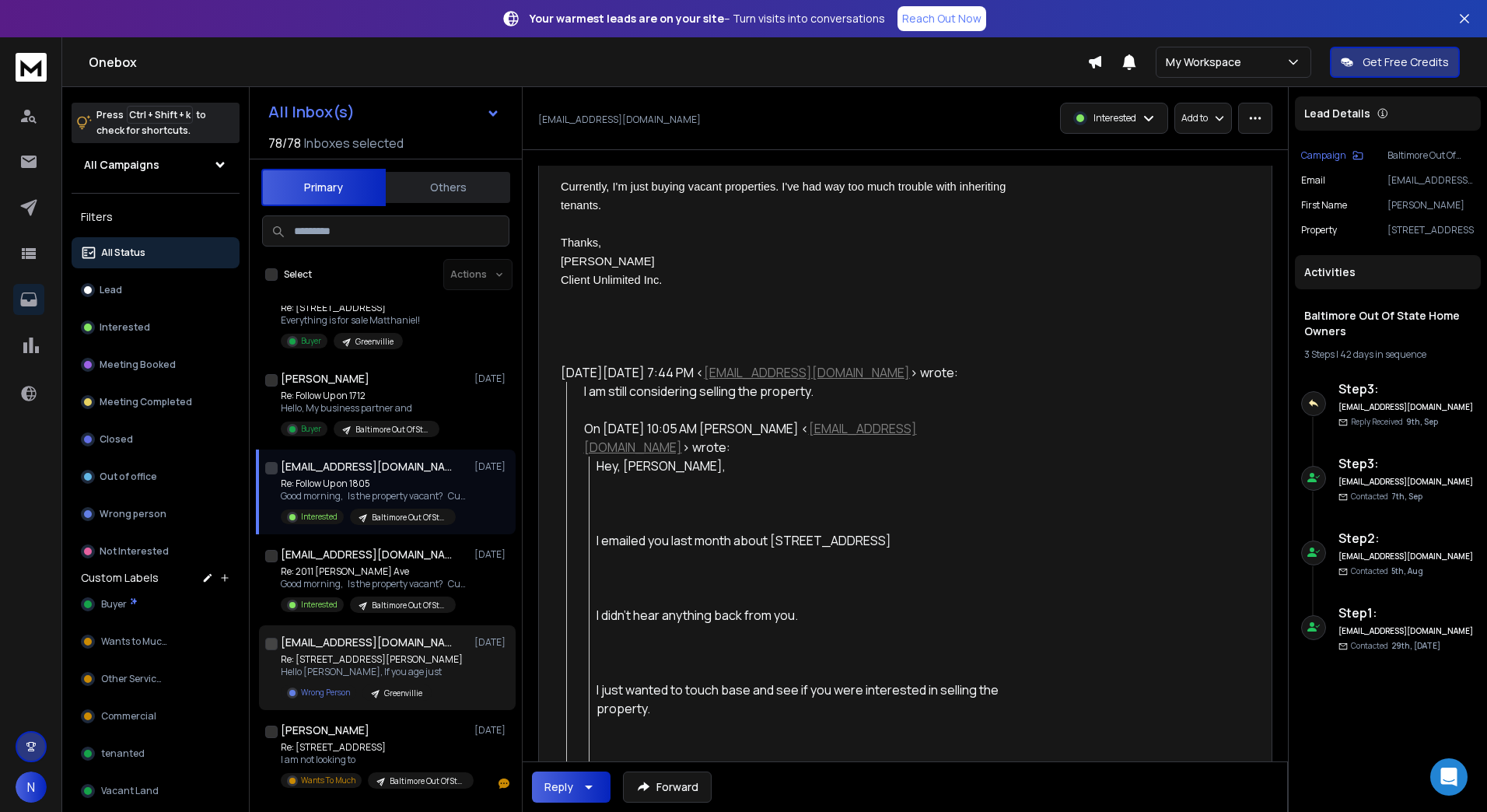
scroll to position [77, 0]
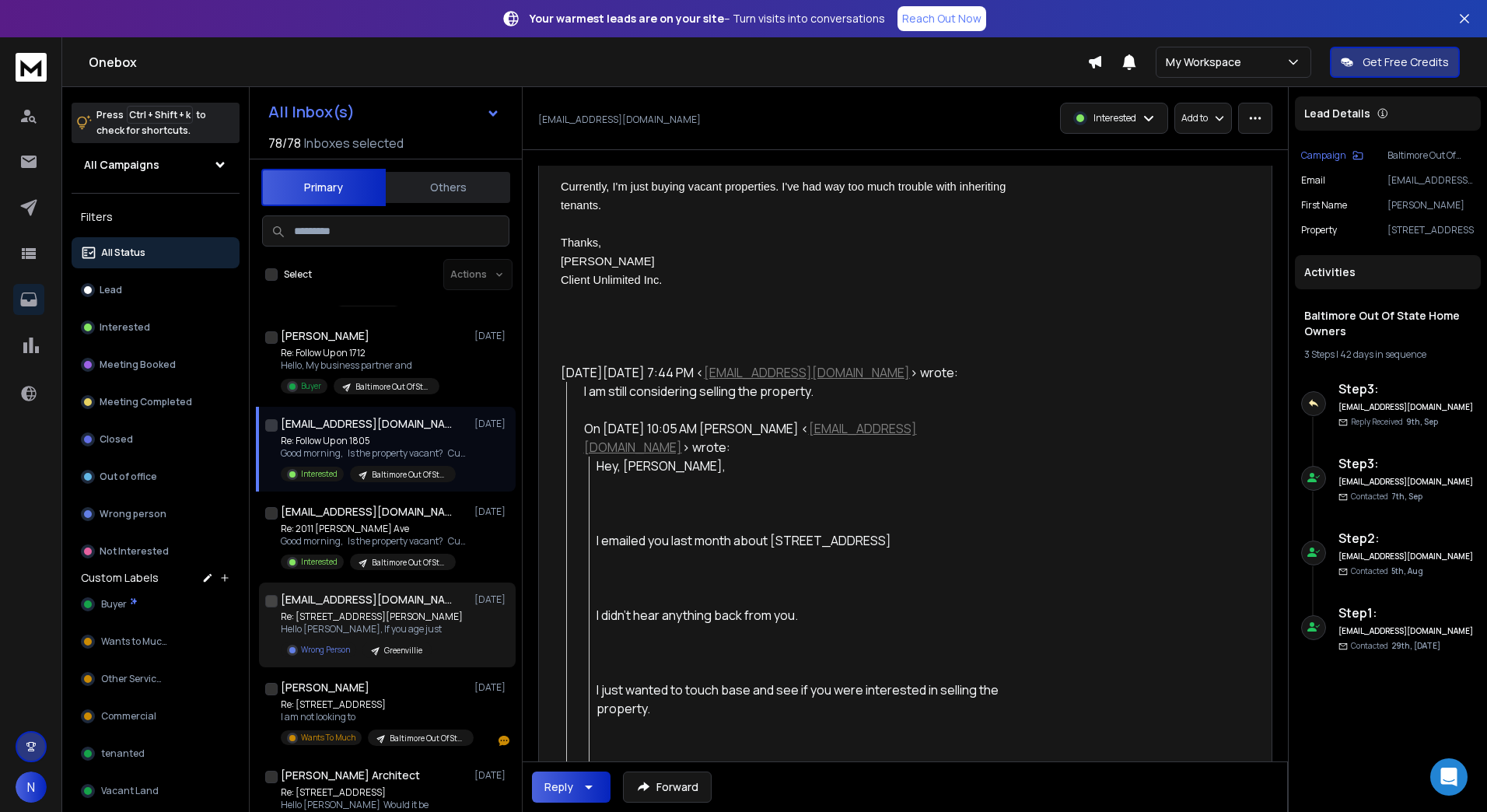
click at [445, 616] on div "Re: [STREET_ADDRESS][PERSON_NAME] Hello [PERSON_NAME], If you age just Wrong Pe…" at bounding box center [395, 633] width 228 height 47
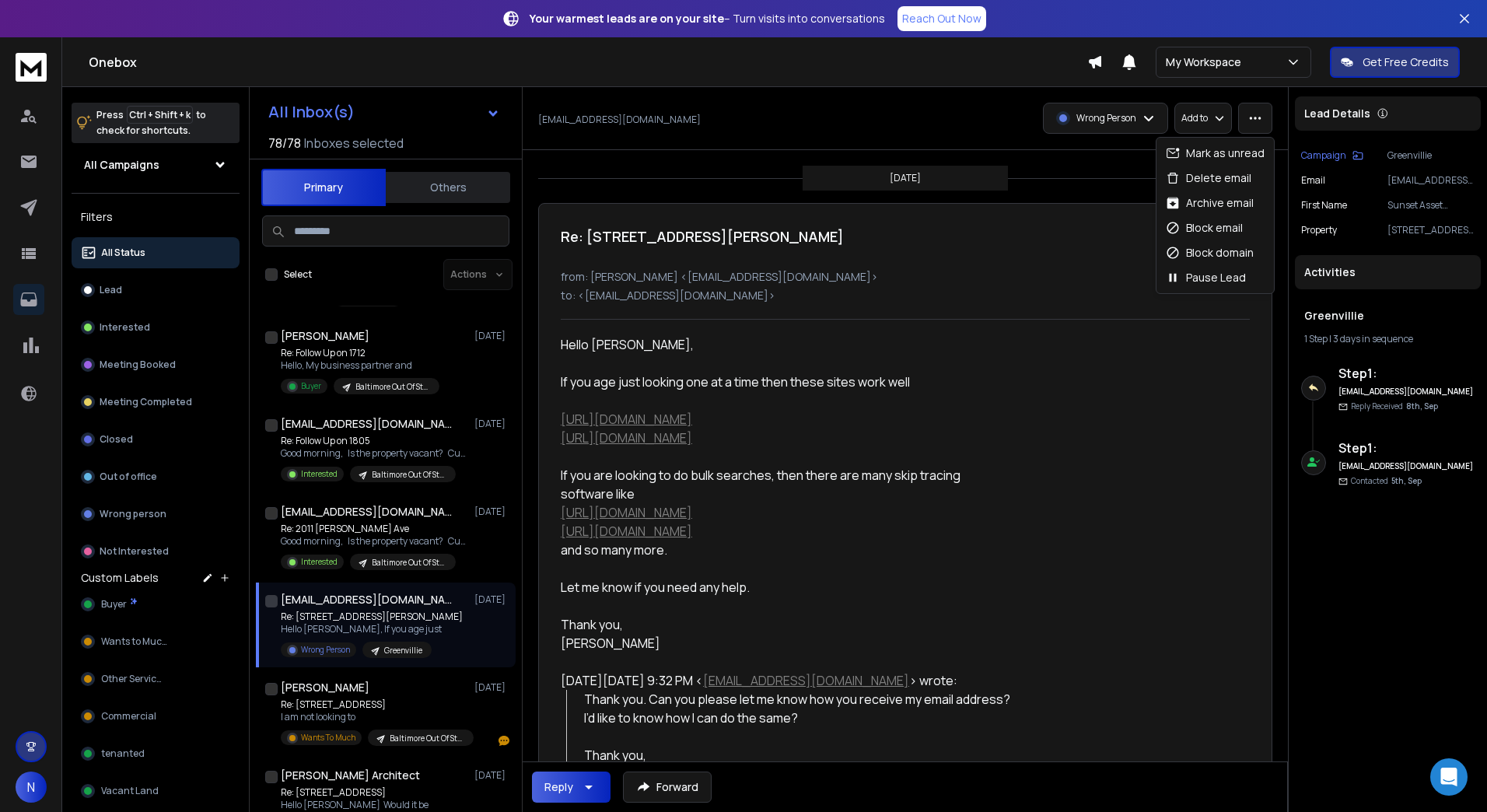
click at [1259, 125] on icon "button" at bounding box center [1255, 118] width 14 height 14
click at [1229, 204] on div "Archive email" at bounding box center [1210, 202] width 88 height 15
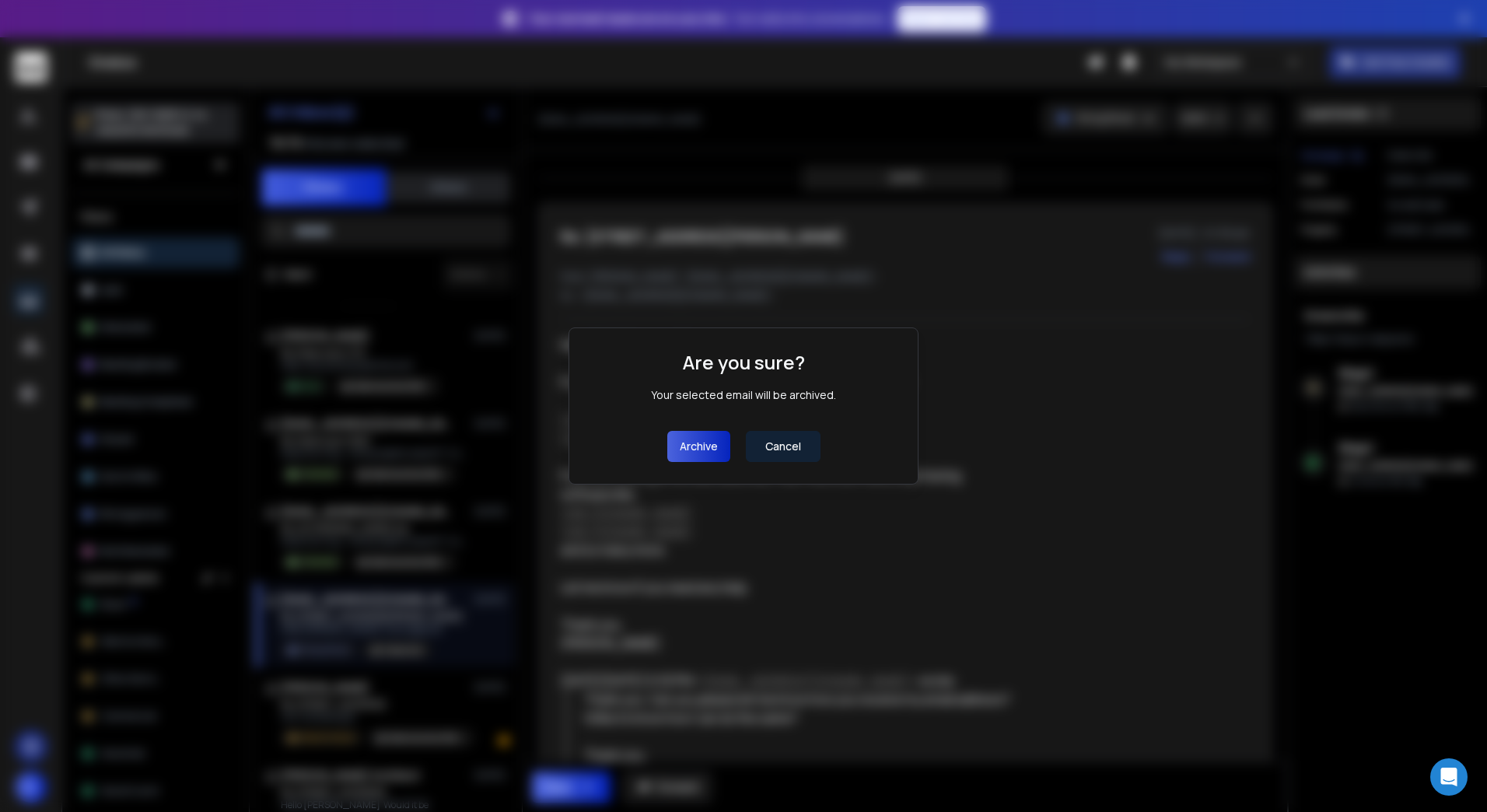
click at [707, 438] on button "archive" at bounding box center [699, 446] width 63 height 31
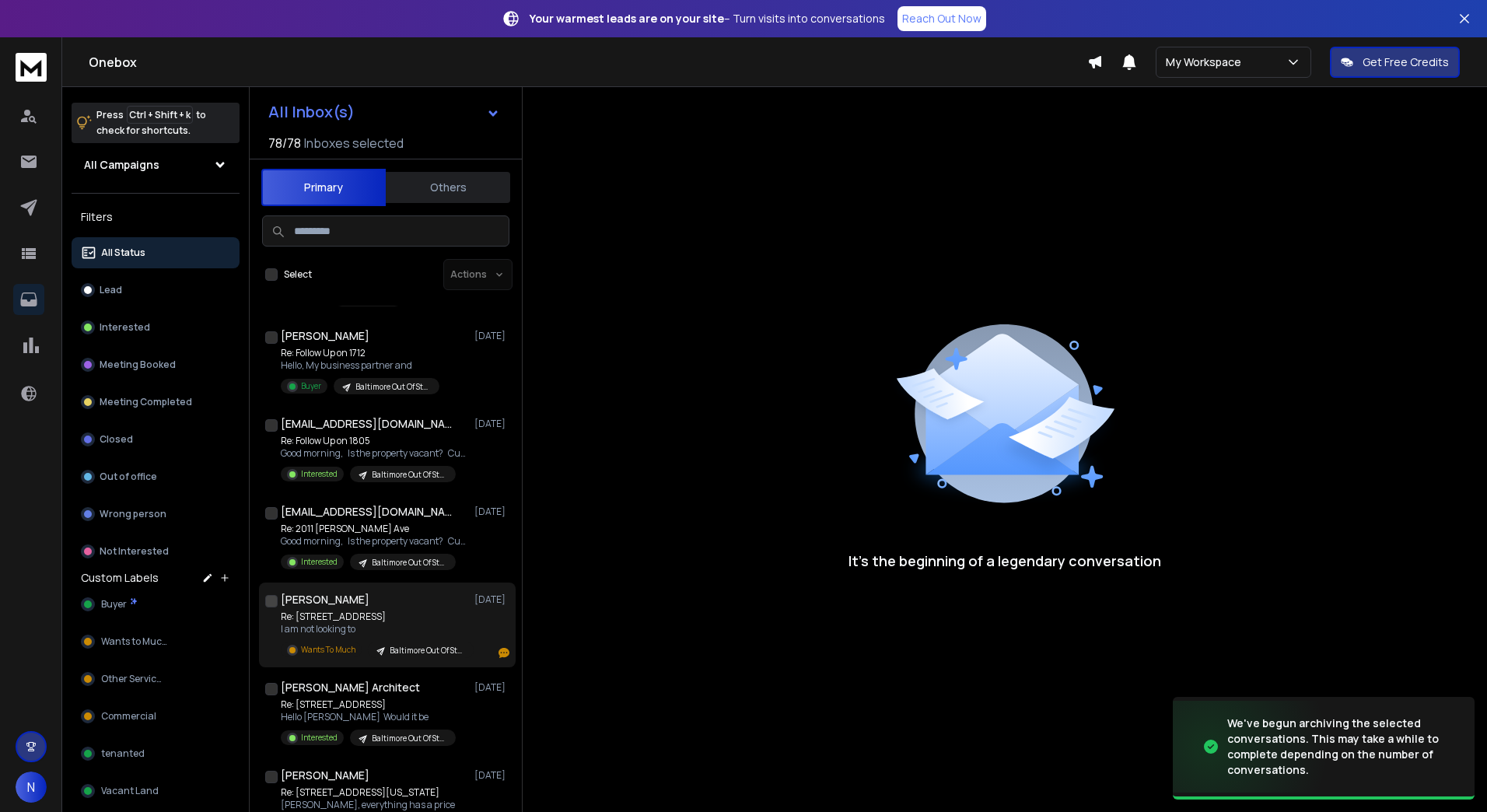
click at [439, 616] on p "Re: [STREET_ADDRESS]" at bounding box center [375, 616] width 187 height 13
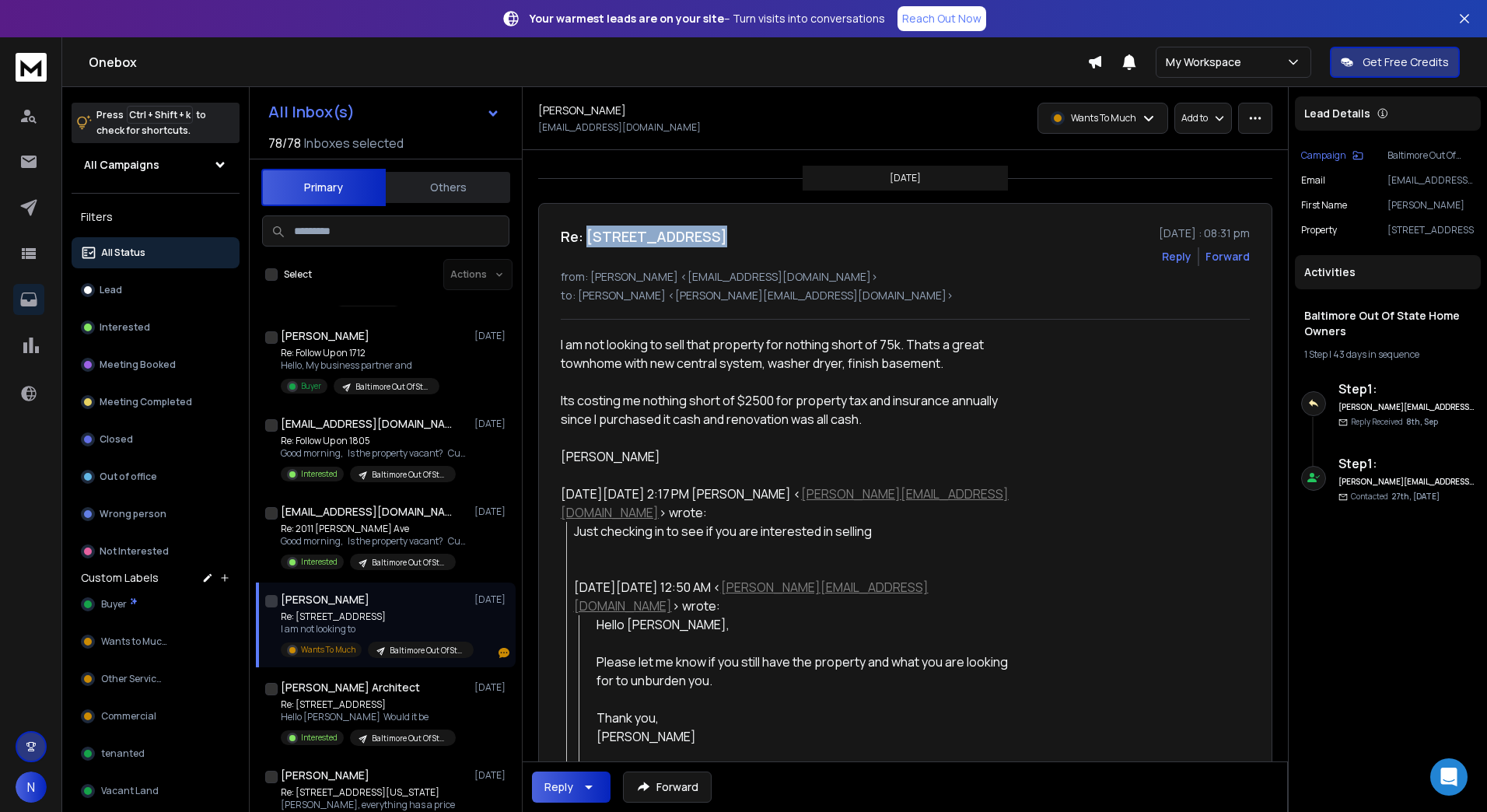
drag, startPoint x: 708, startPoint y: 238, endPoint x: 585, endPoint y: 229, distance: 123.3
click at [585, 229] on div "Re: [STREET_ADDRESS] [DATE] : 08:31 pm Reply Forward" at bounding box center [905, 245] width 689 height 41
copy h1 "[STREET_ADDRESS]"
click at [1264, 120] on button "button" at bounding box center [1255, 118] width 34 height 31
click at [1235, 212] on div "Archive email" at bounding box center [1215, 203] width 111 height 25
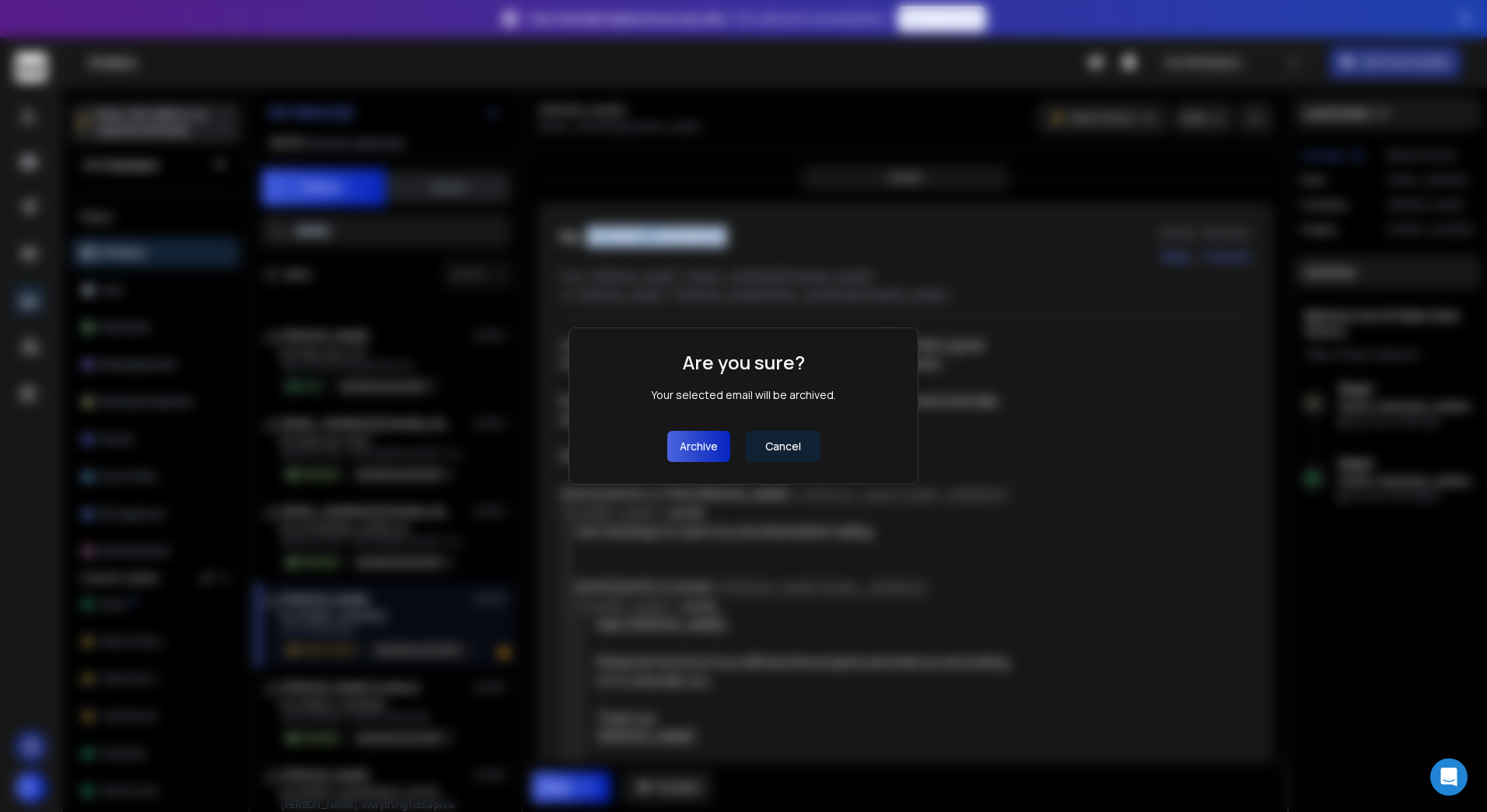
click at [708, 451] on p "archive" at bounding box center [699, 446] width 38 height 15
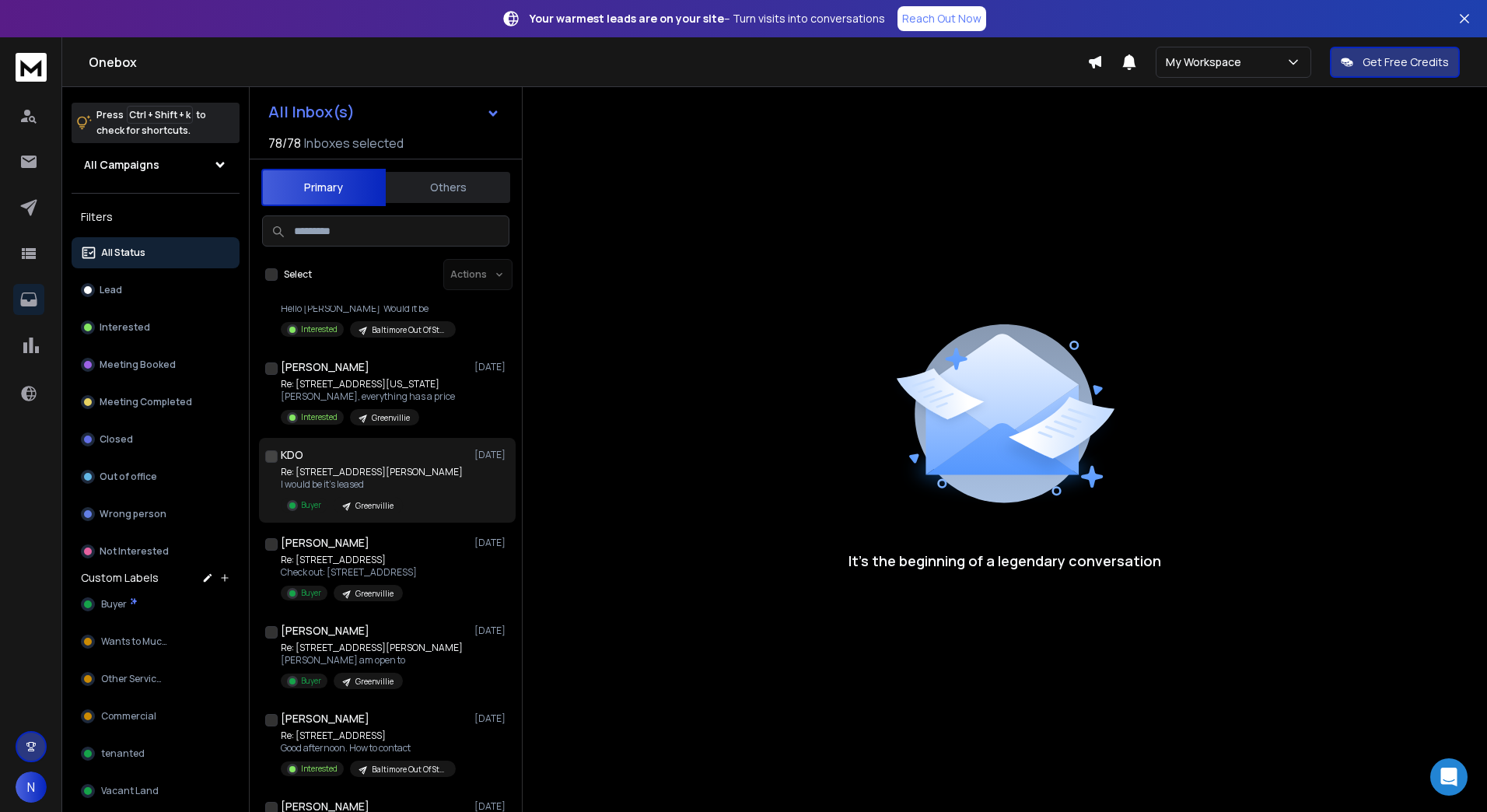
scroll to position [0, 0]
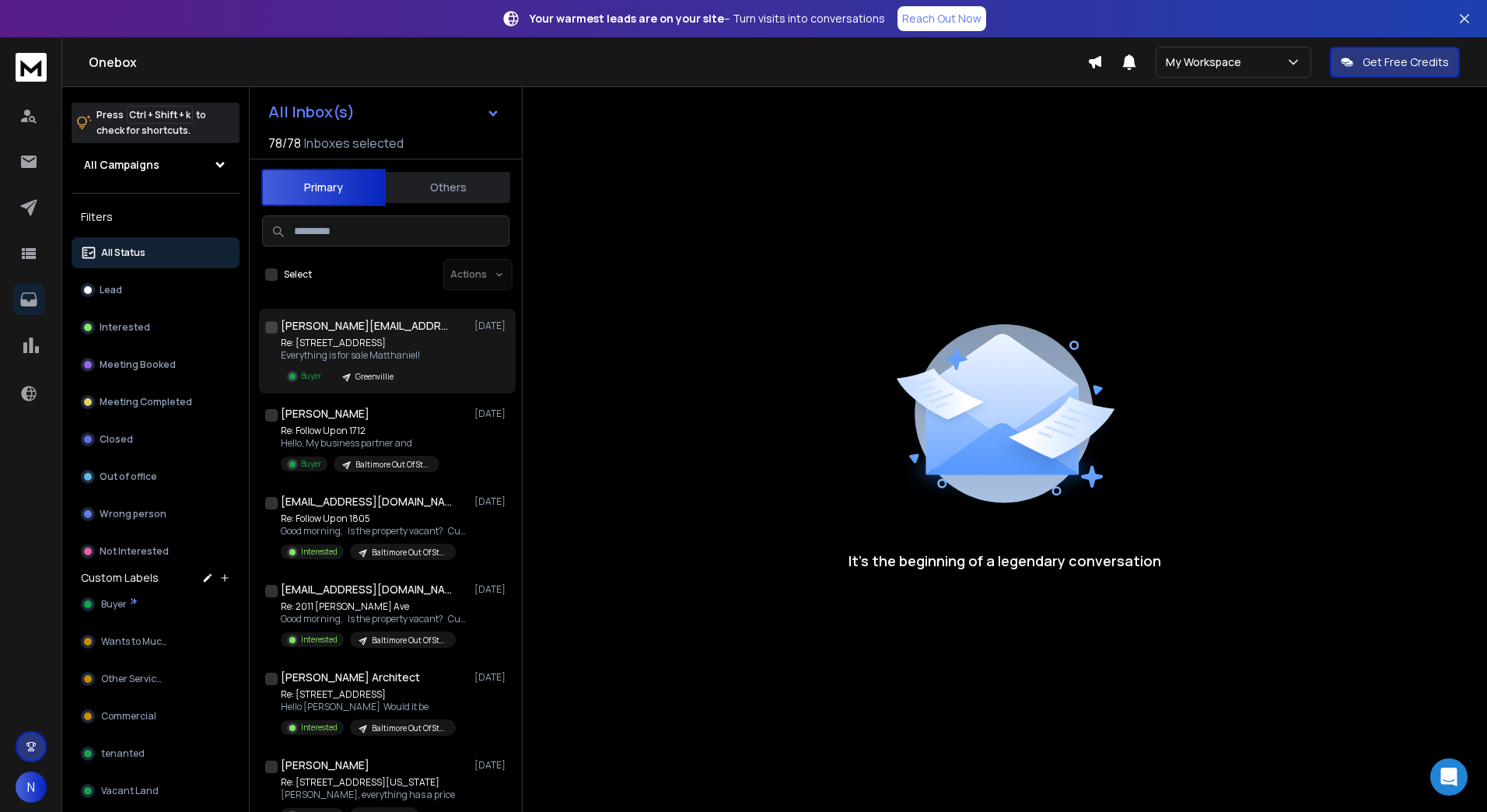
click at [399, 347] on p "Re: [STREET_ADDRESS]" at bounding box center [351, 343] width 139 height 13
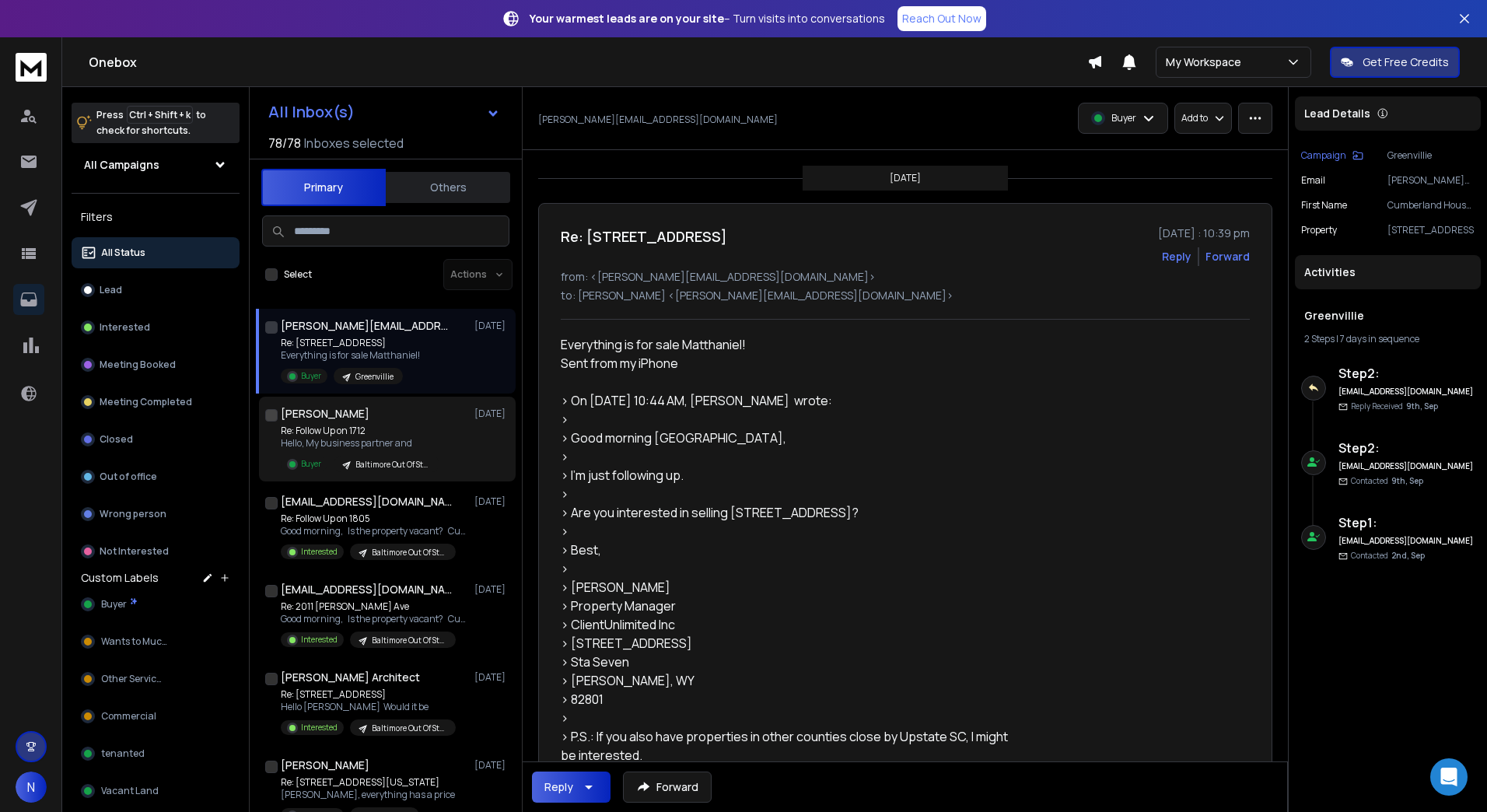
click at [384, 442] on p "Hello, My business partner and" at bounding box center [360, 443] width 159 height 13
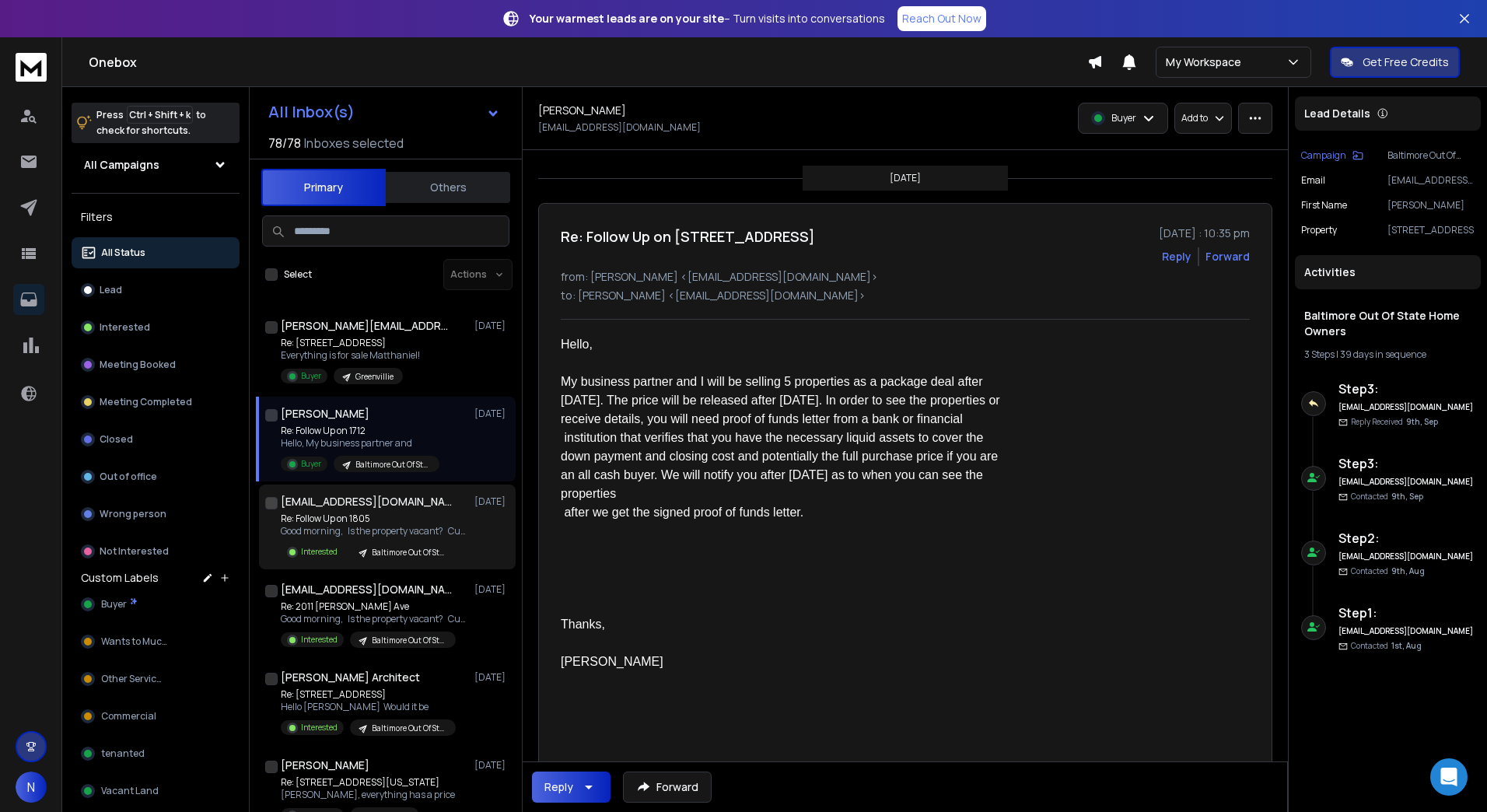
click at [414, 529] on p "Good morning, Is the property vacant? Currently," at bounding box center [375, 531] width 187 height 13
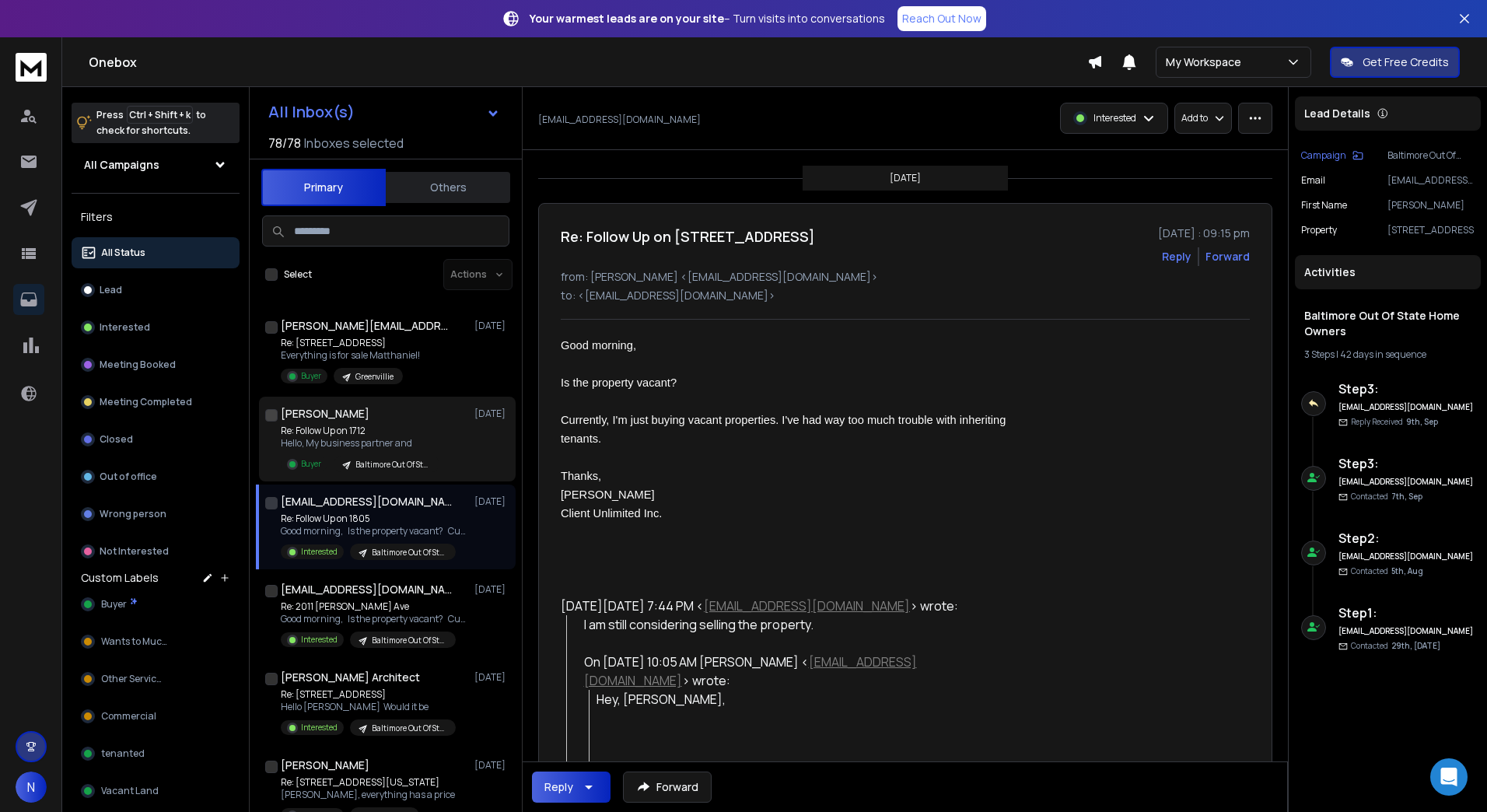
click at [450, 434] on div "Re: Follow Up on 1712 Hello, My business partner and Buyer Baltimore Out Of Sta…" at bounding box center [395, 448] width 228 height 47
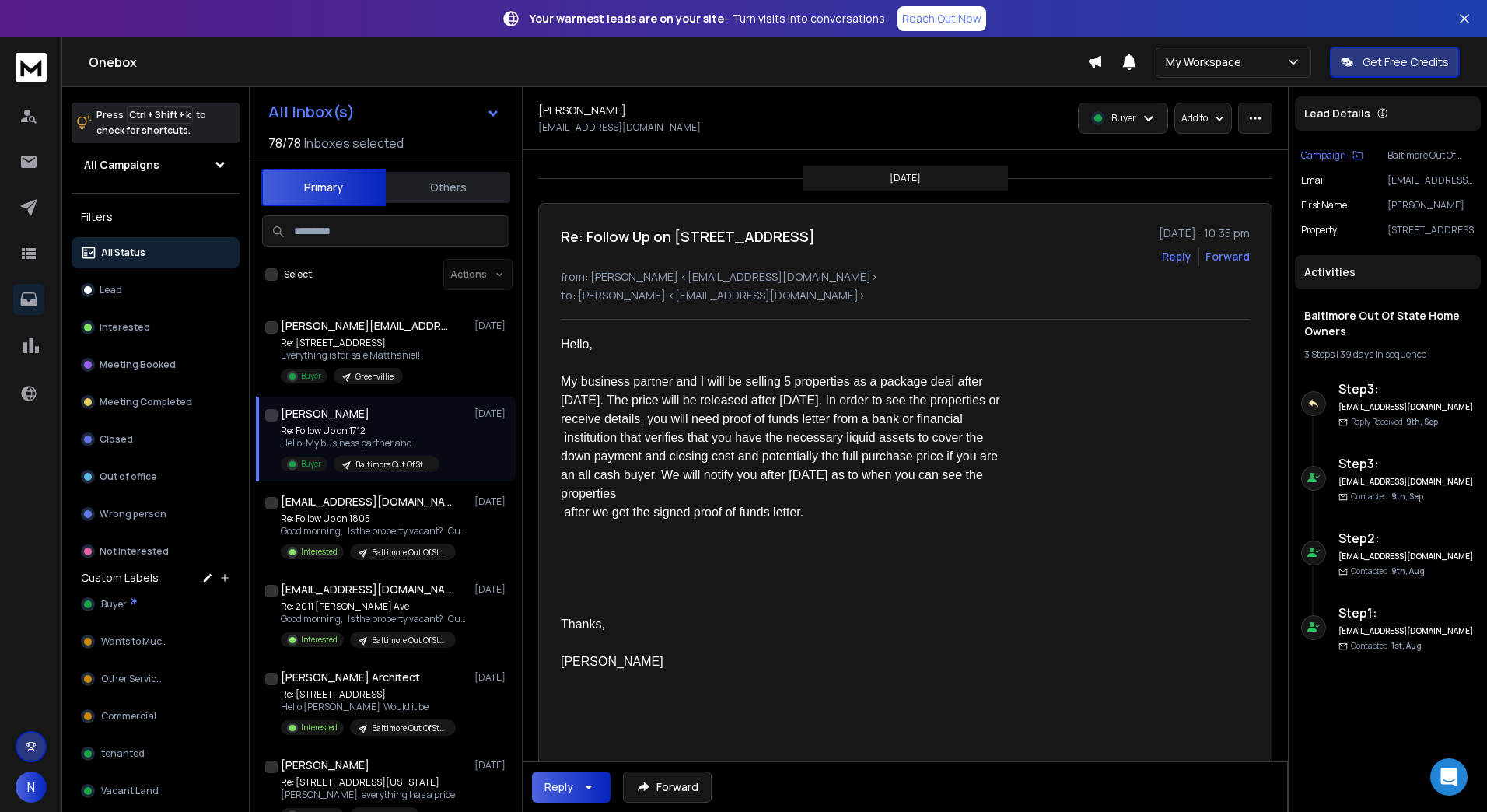
drag, startPoint x: 1284, startPoint y: 117, endPoint x: 1269, endPoint y: 133, distance: 21.9
click at [1283, 117] on div "[PERSON_NAME] [PERSON_NAME] [EMAIL_ADDRESS][DOMAIN_NAME] Buyer Add to Buyer Add…" at bounding box center [905, 118] width 765 height 63
click at [1267, 126] on button "button" at bounding box center [1255, 118] width 34 height 31
click at [1234, 201] on div "Archive email" at bounding box center [1210, 202] width 88 height 15
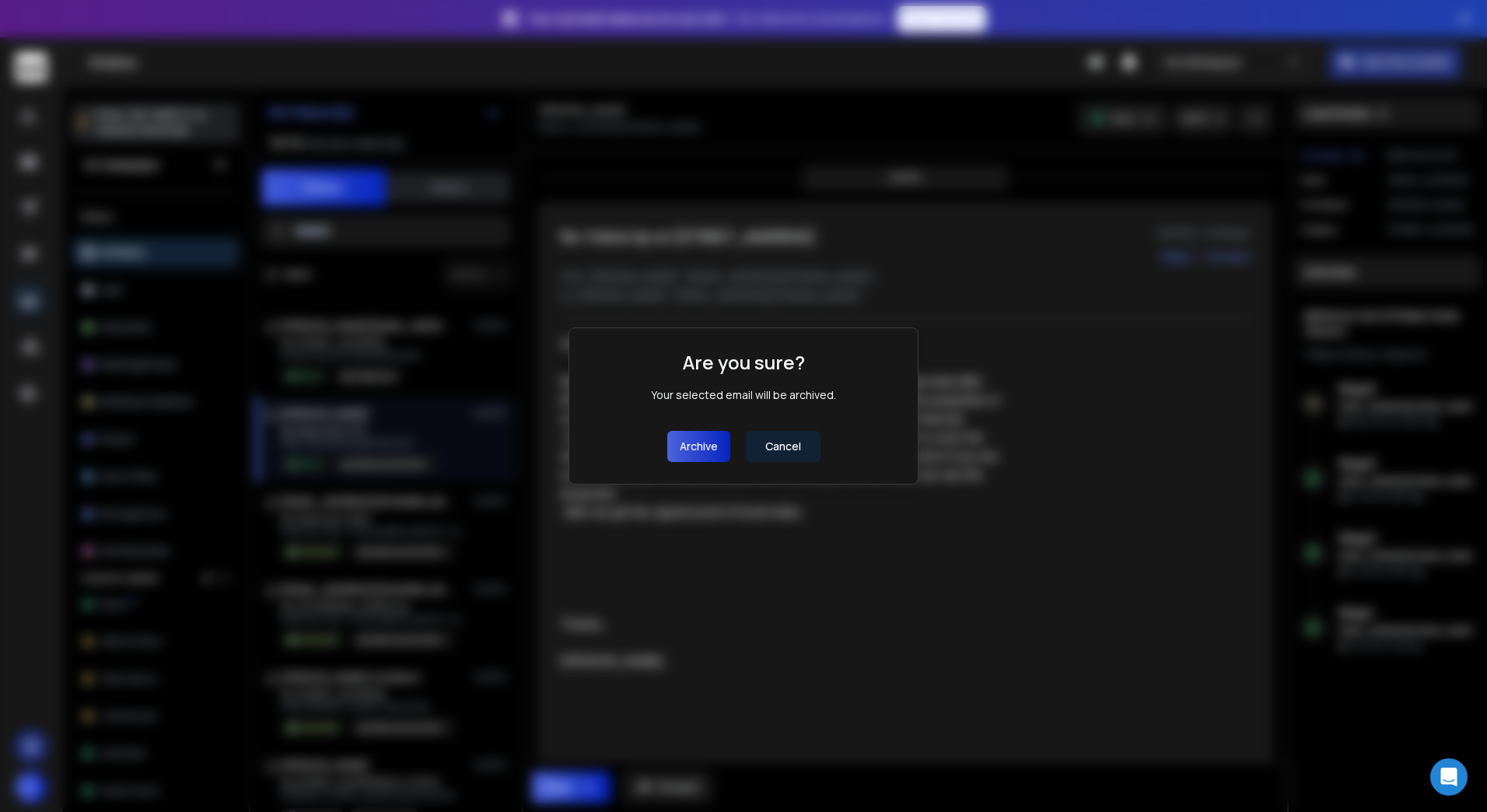
click at [685, 446] on p "archive" at bounding box center [699, 446] width 38 height 15
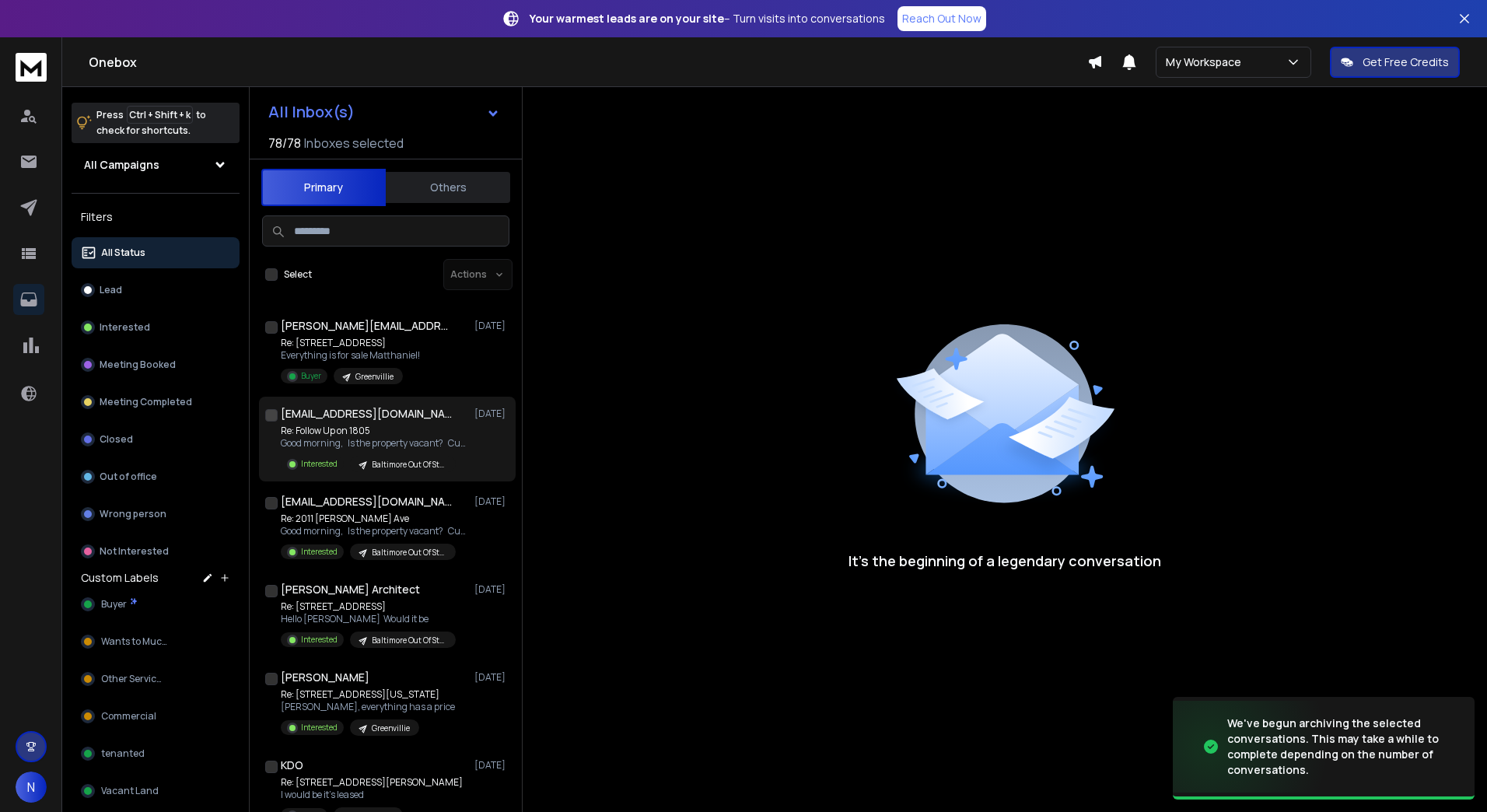
click at [381, 450] on div "Re: Follow Up on 1805 Good morning, Is the property vacant? Currently, Interest…" at bounding box center [375, 448] width 187 height 47
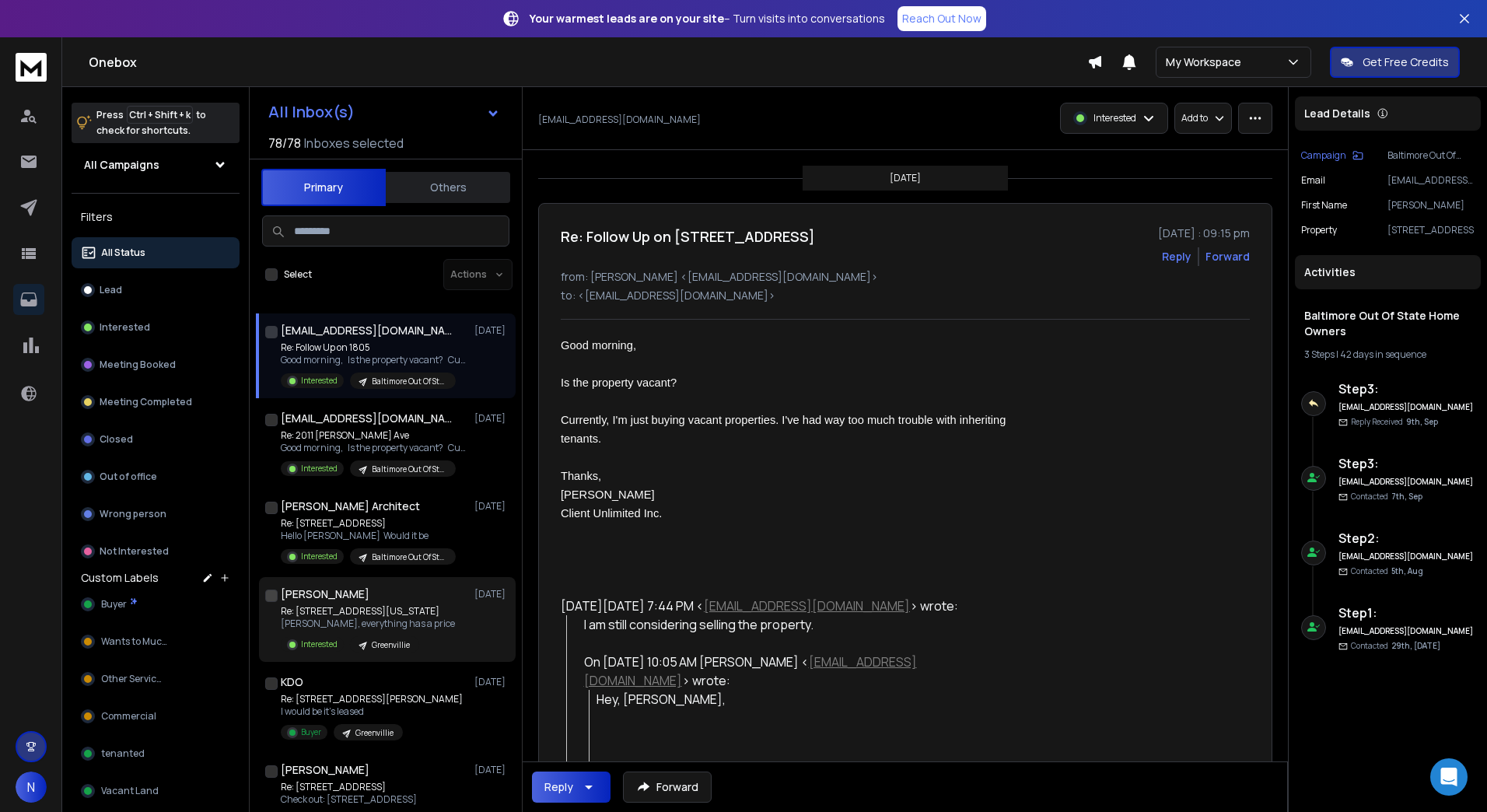
scroll to position [156, 0]
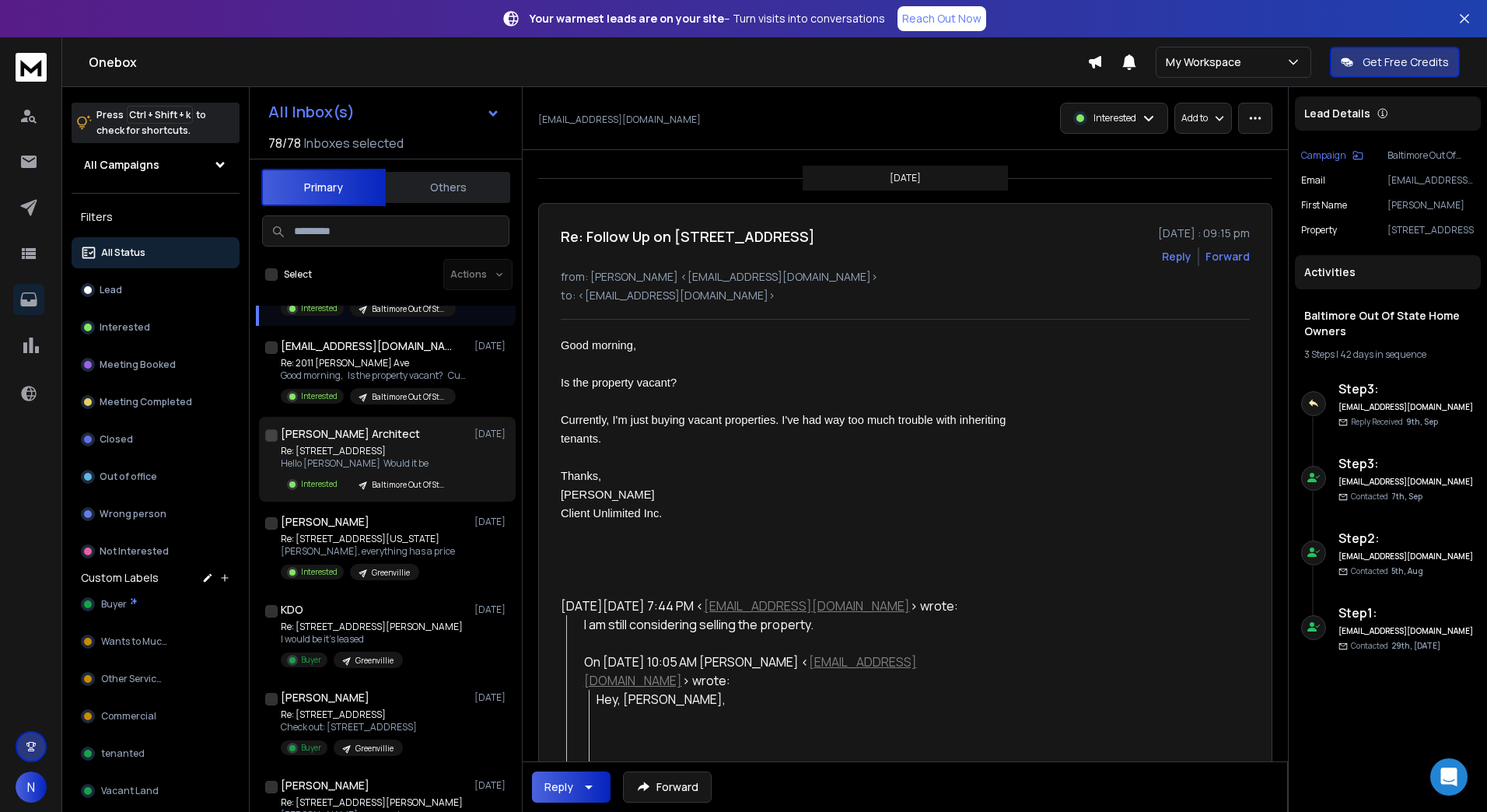
click at [417, 455] on p "Re: [STREET_ADDRESS]" at bounding box center [368, 451] width 175 height 13
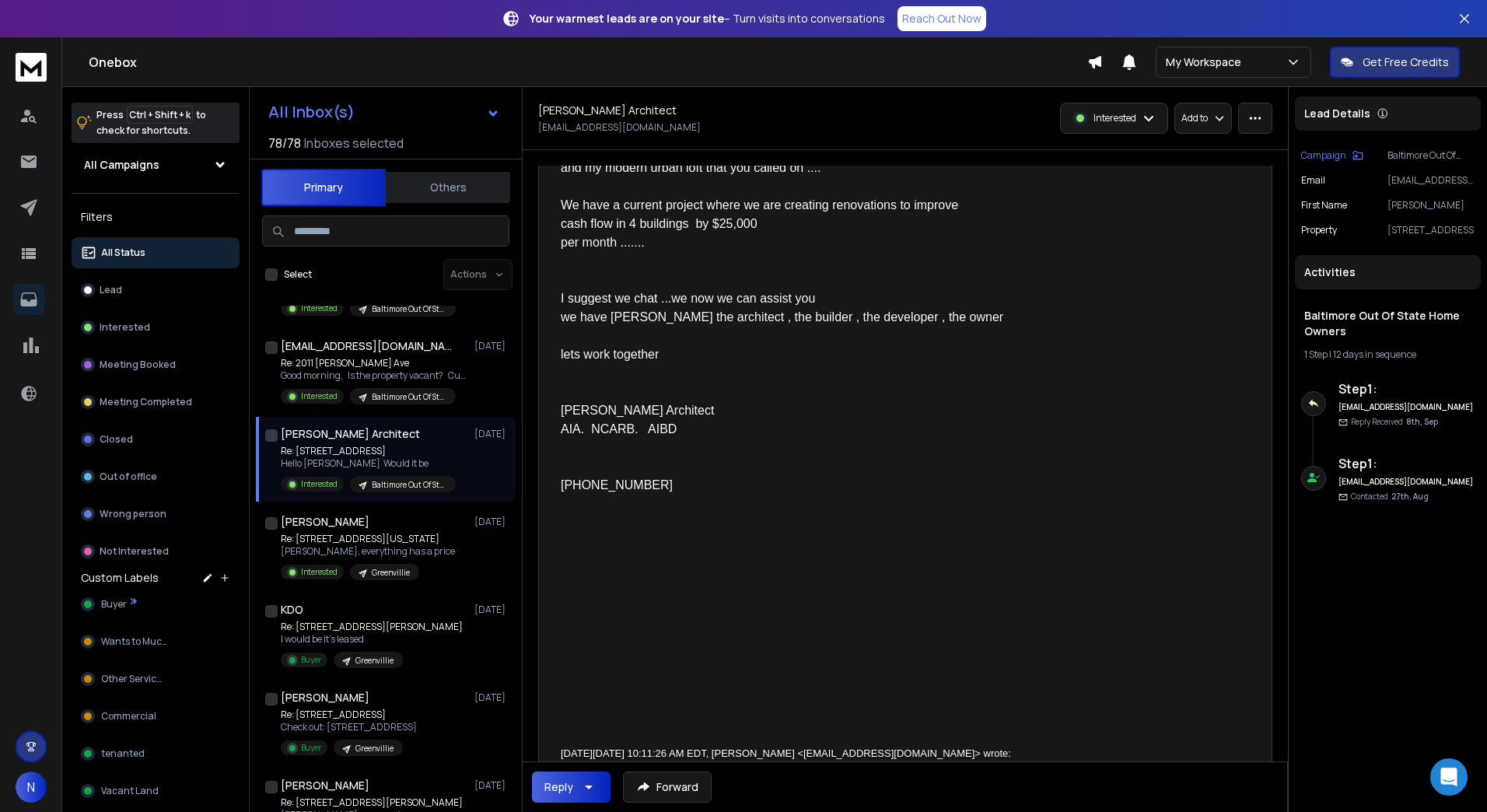
scroll to position [622, 0]
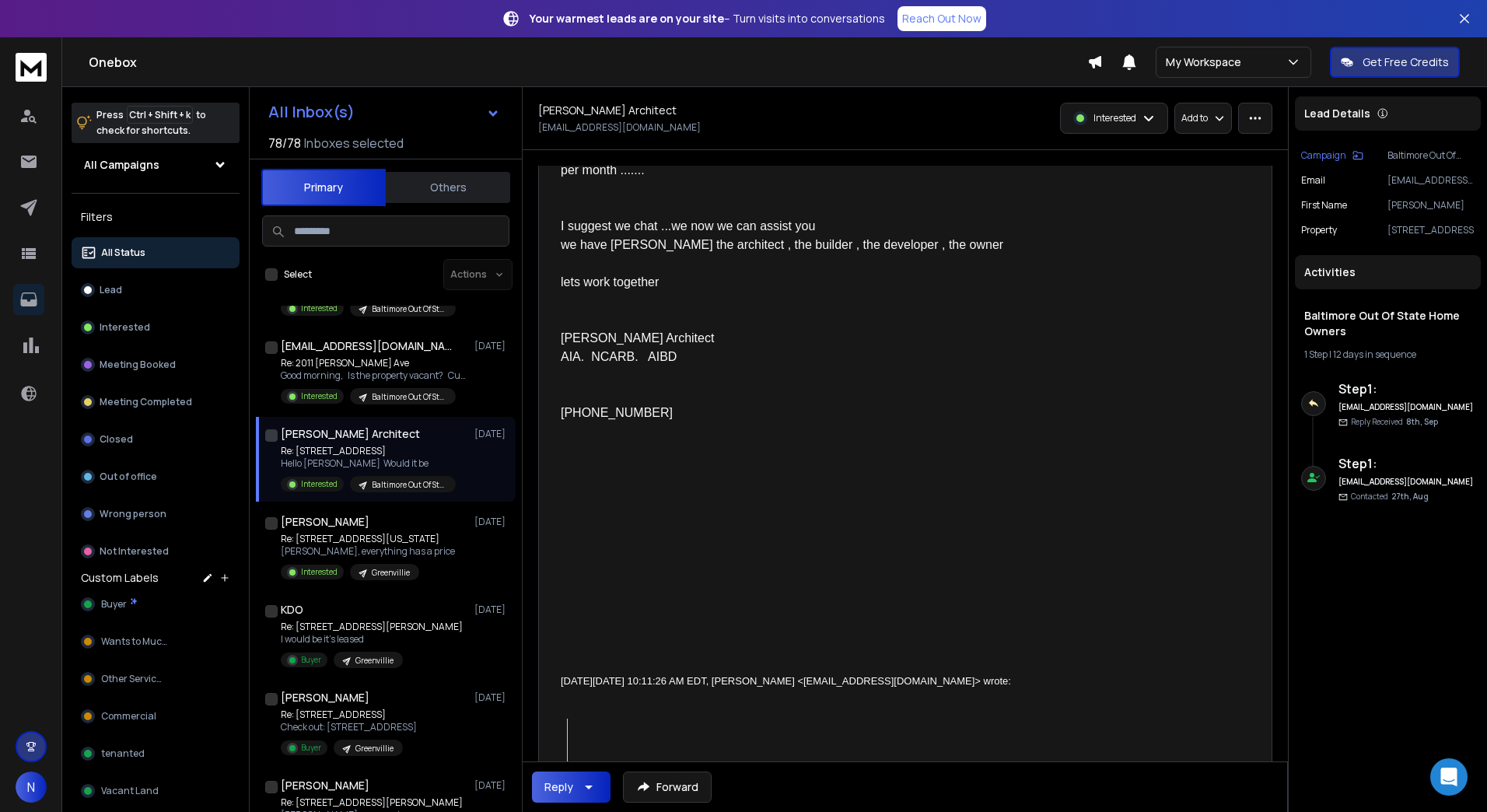
click at [1248, 128] on button "button" at bounding box center [1255, 118] width 34 height 31
click at [1236, 209] on div "Archive email" at bounding box center [1210, 202] width 88 height 15
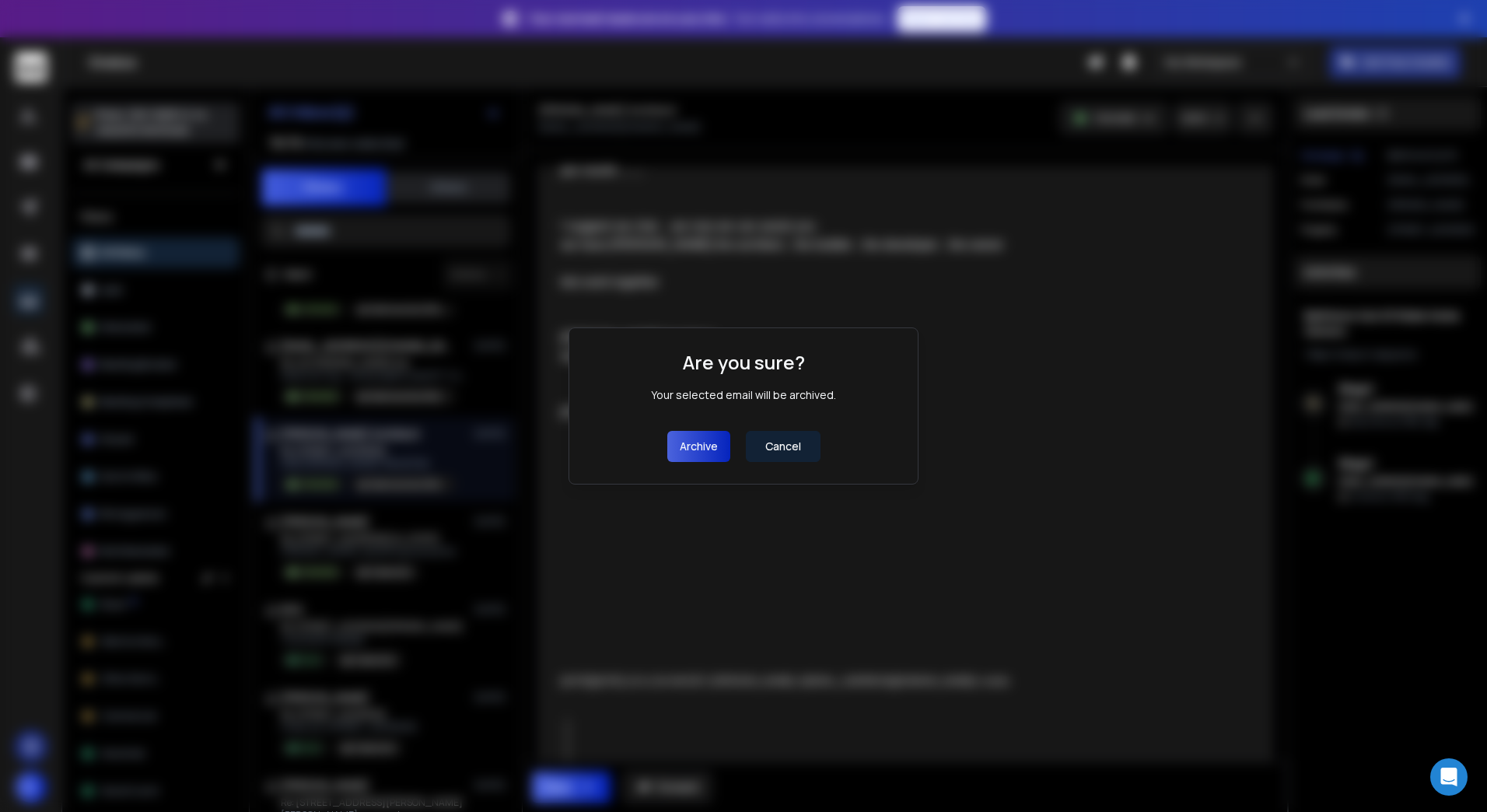
click at [715, 449] on p "archive" at bounding box center [699, 446] width 38 height 15
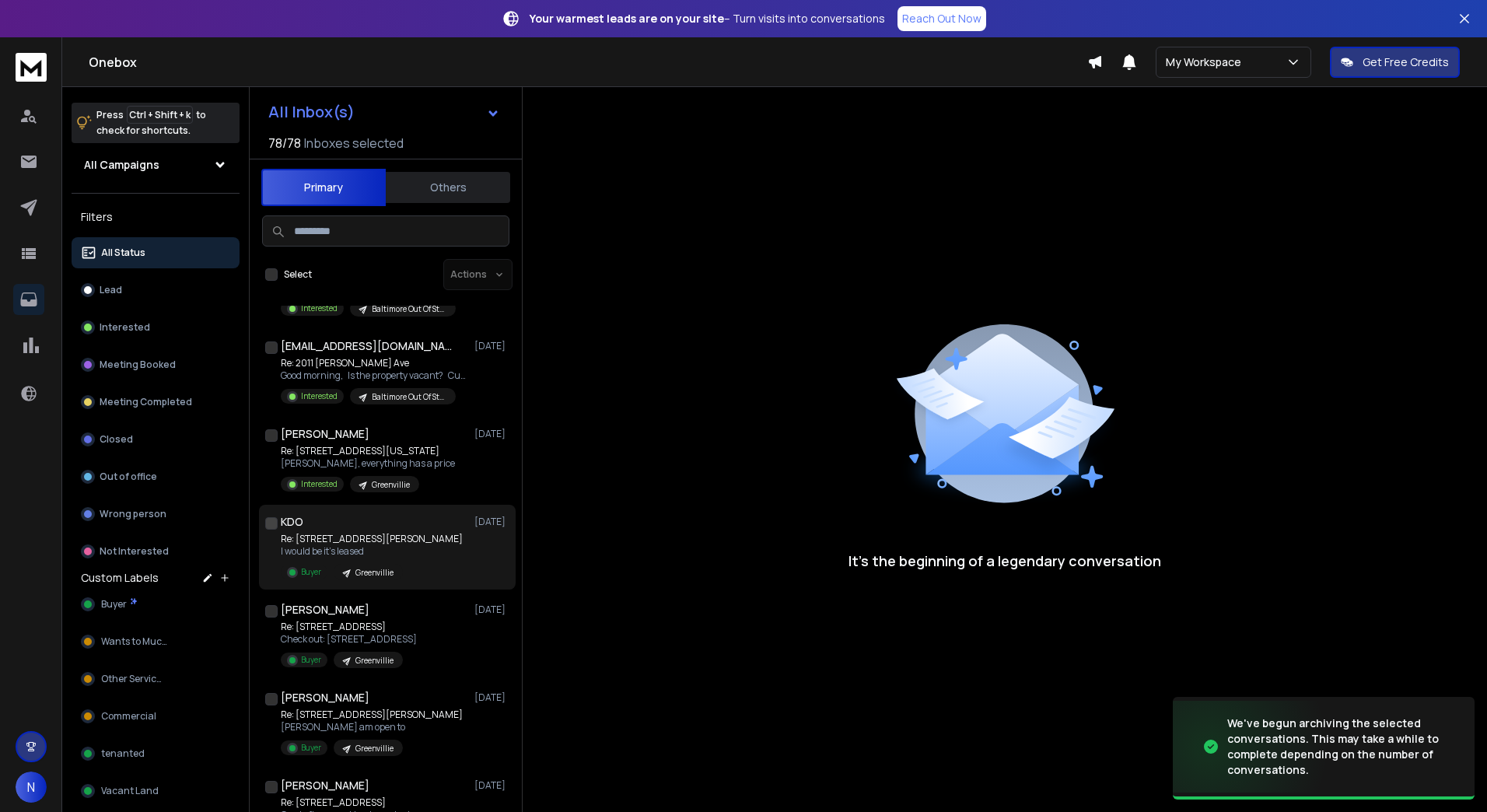
scroll to position [0, 0]
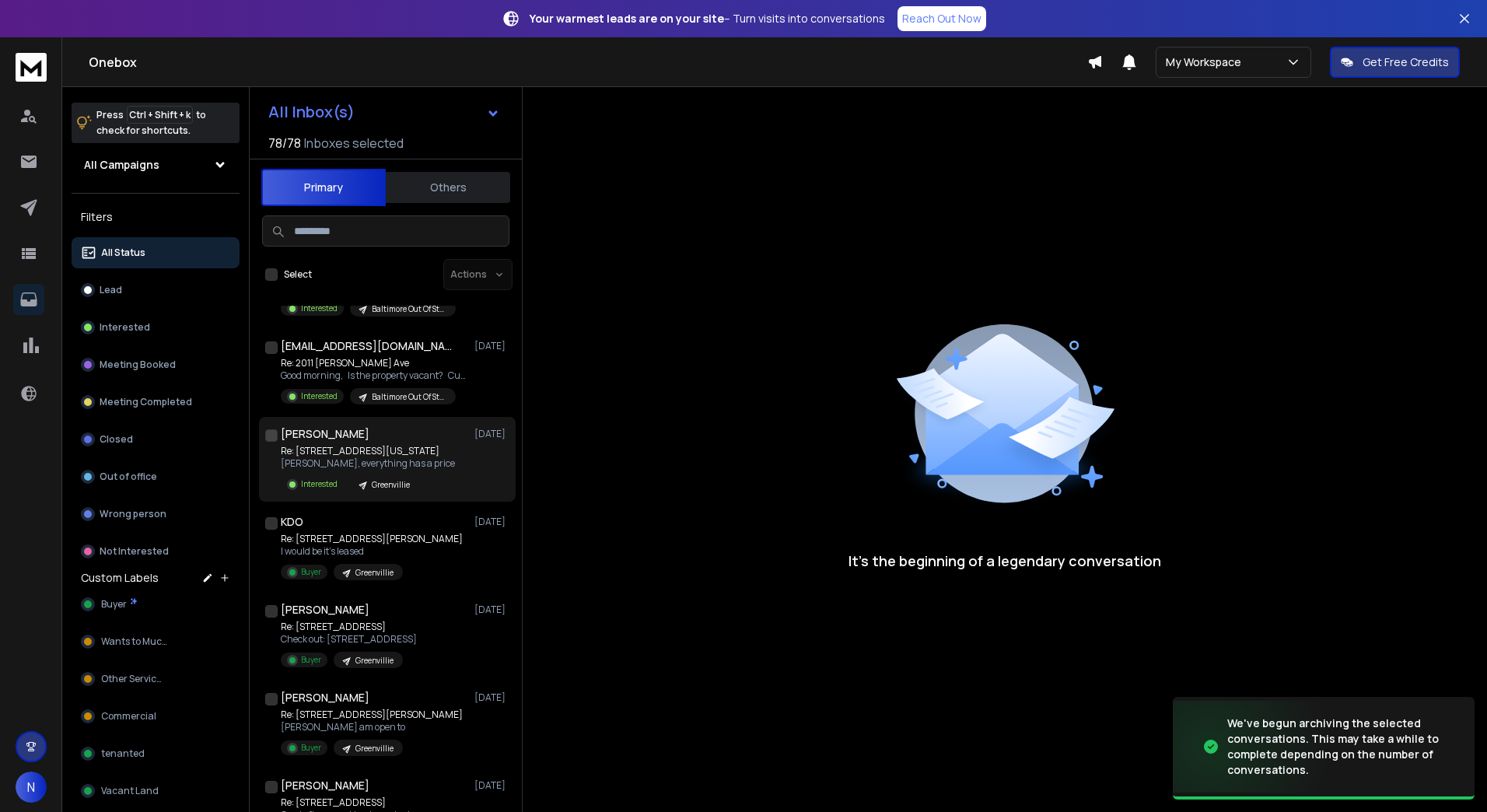
click at [406, 471] on div "Re: [STREET_ADDRESS][US_STATE][PERSON_NAME] has a price Interested Greenvillie" at bounding box center [368, 468] width 174 height 47
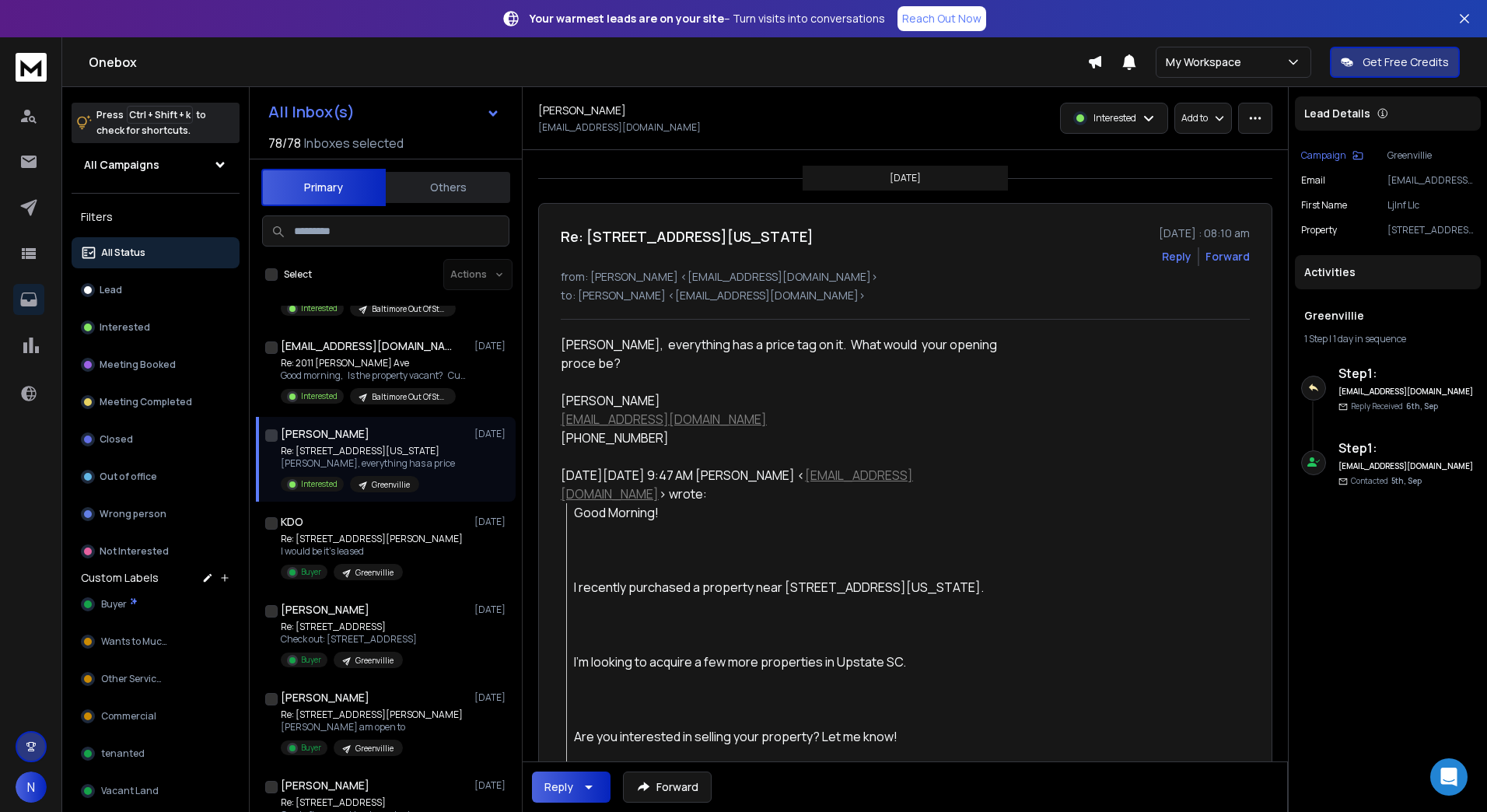
click at [573, 786] on div "Reply" at bounding box center [571, 786] width 54 height 18
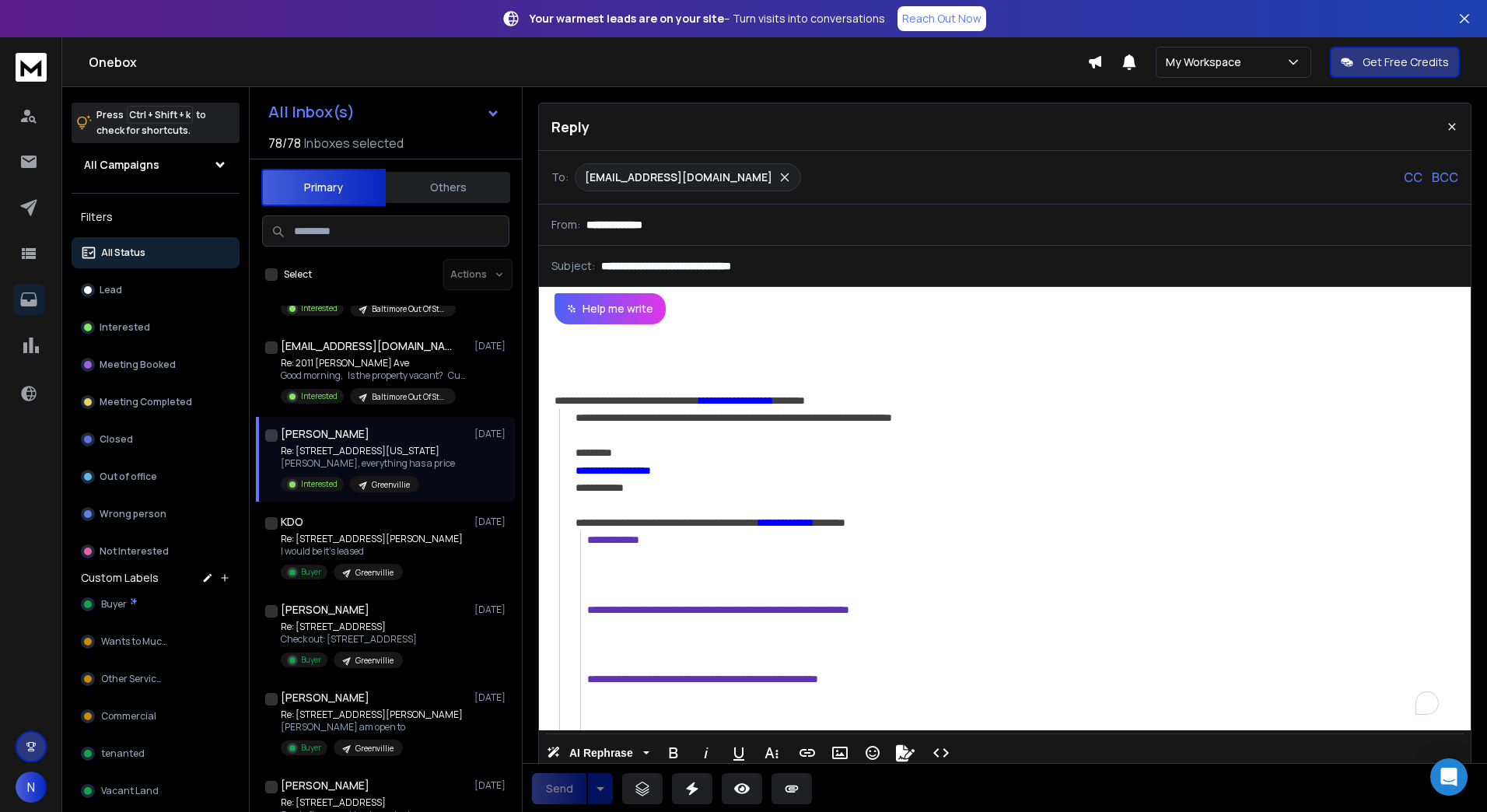
click at [624, 360] on div "To enrich screen reader interactions, please activate Accessibility in Grammarl…" at bounding box center [1005, 365] width 901 height 17
click at [609, 350] on div "To enrich screen reader interactions, please activate Accessibility in Grammarl…" at bounding box center [1005, 348] width 901 height 17
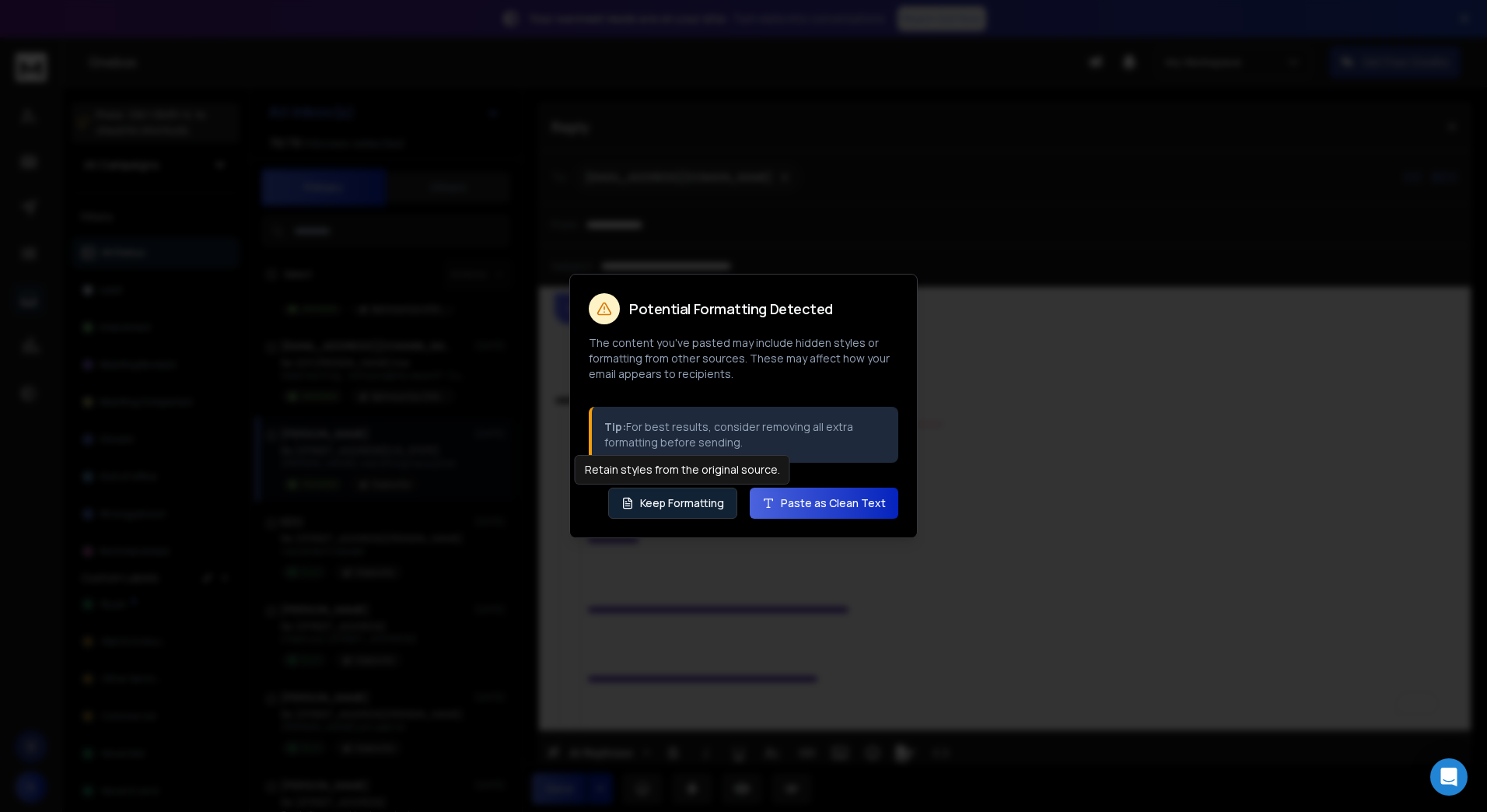
click at [698, 506] on button "Keep Formatting" at bounding box center [673, 503] width 129 height 31
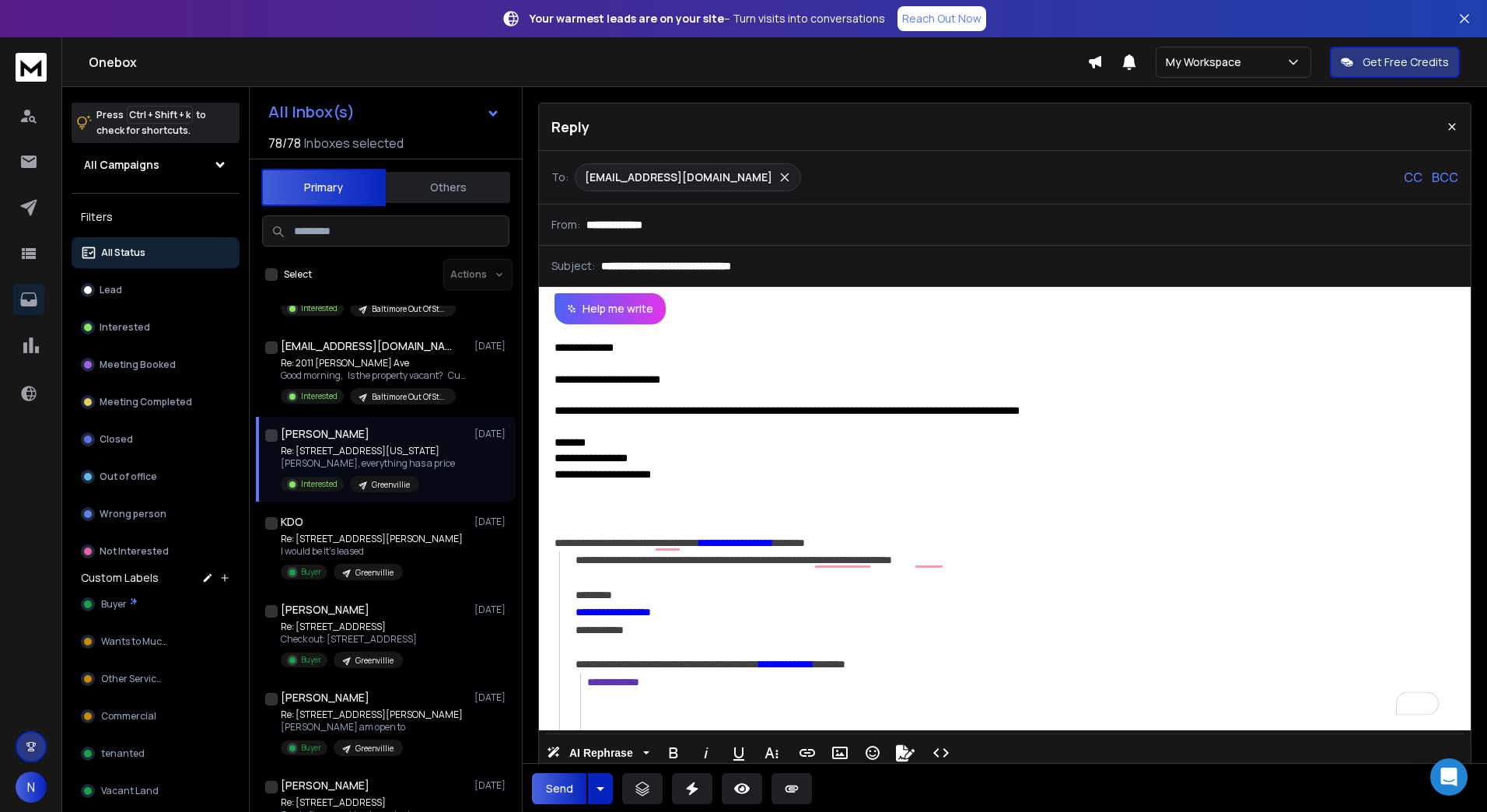
click at [569, 784] on button "Send" at bounding box center [559, 788] width 54 height 31
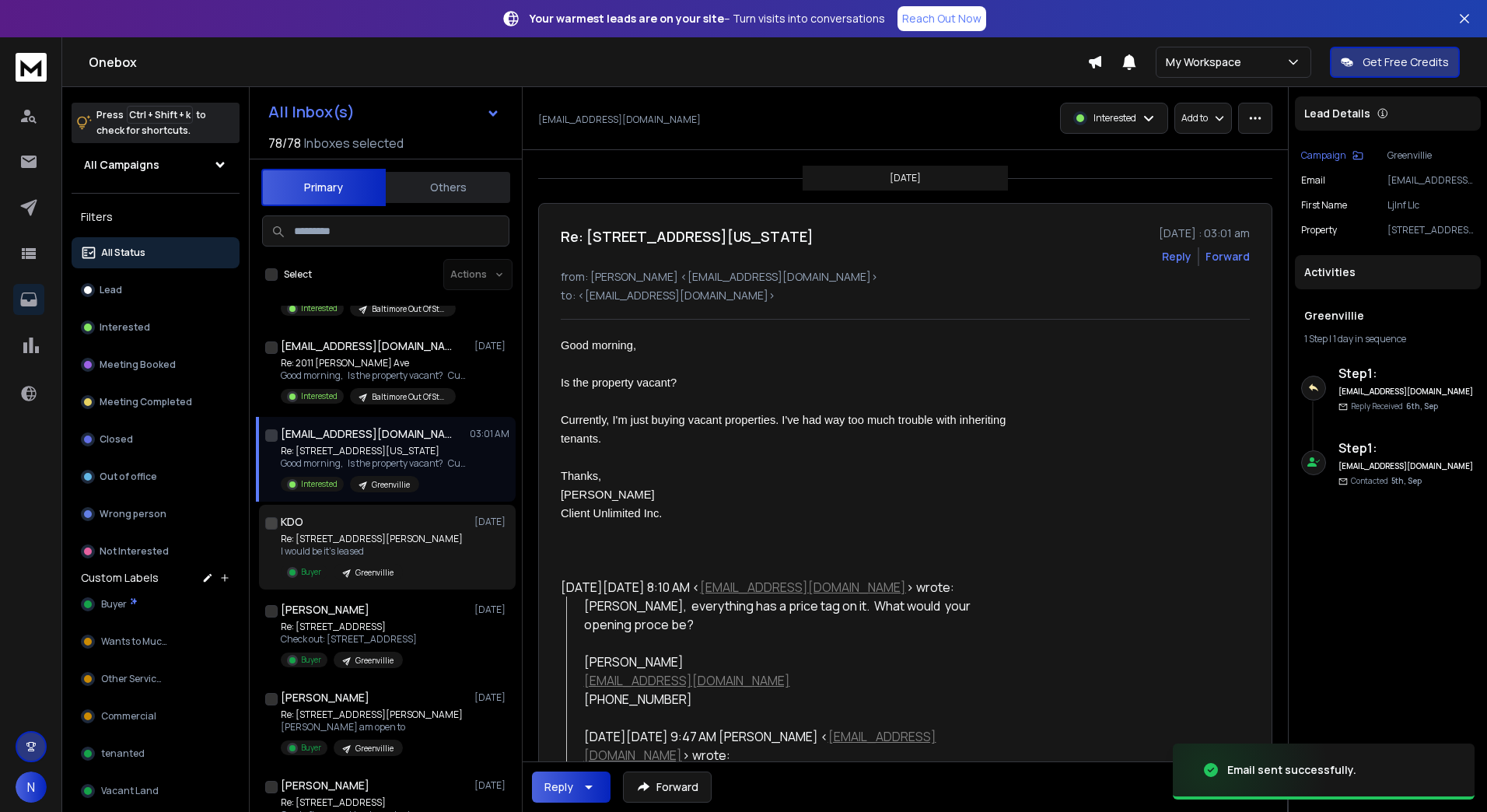
click at [413, 552] on div "Re: 2 [PERSON_NAME] I would be it’s leased Buyer Greenvillie" at bounding box center [395, 556] width 228 height 47
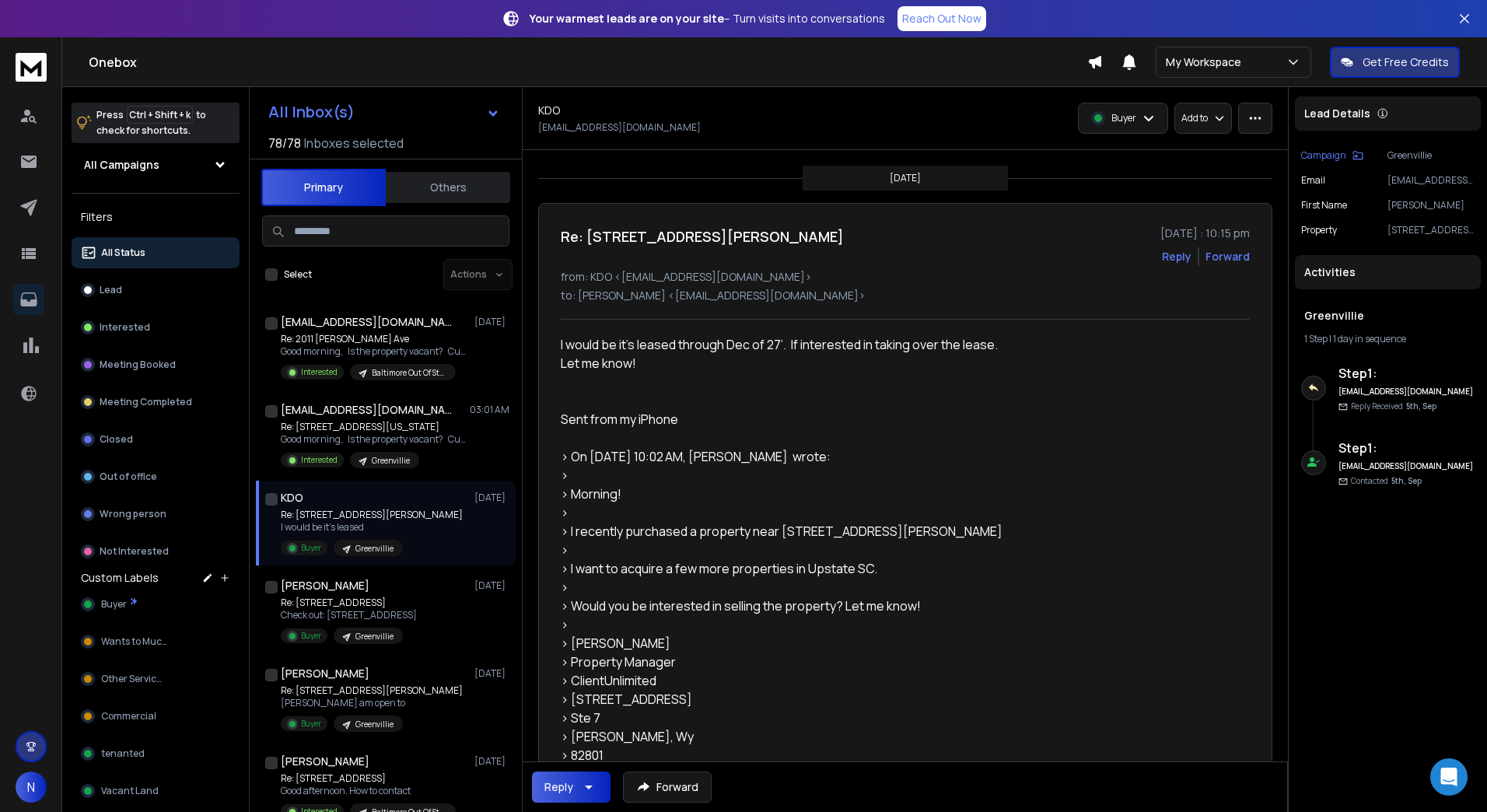
scroll to position [233, 0]
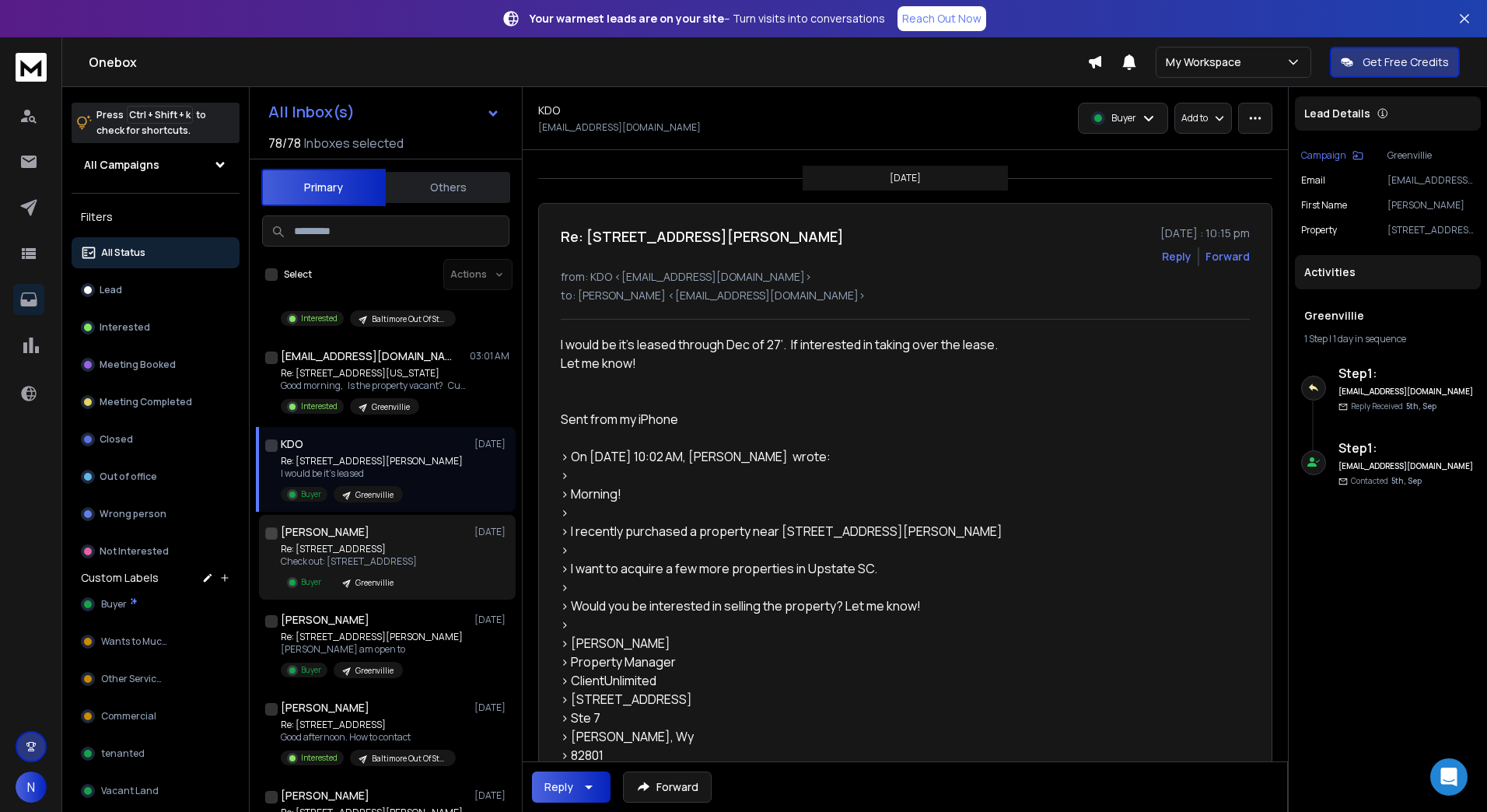
click at [446, 543] on div "Re: [STREET_ADDRESS] Check out: [STREET_ADDRESS][GEOGRAPHIC_DATA]" at bounding box center [395, 566] width 228 height 47
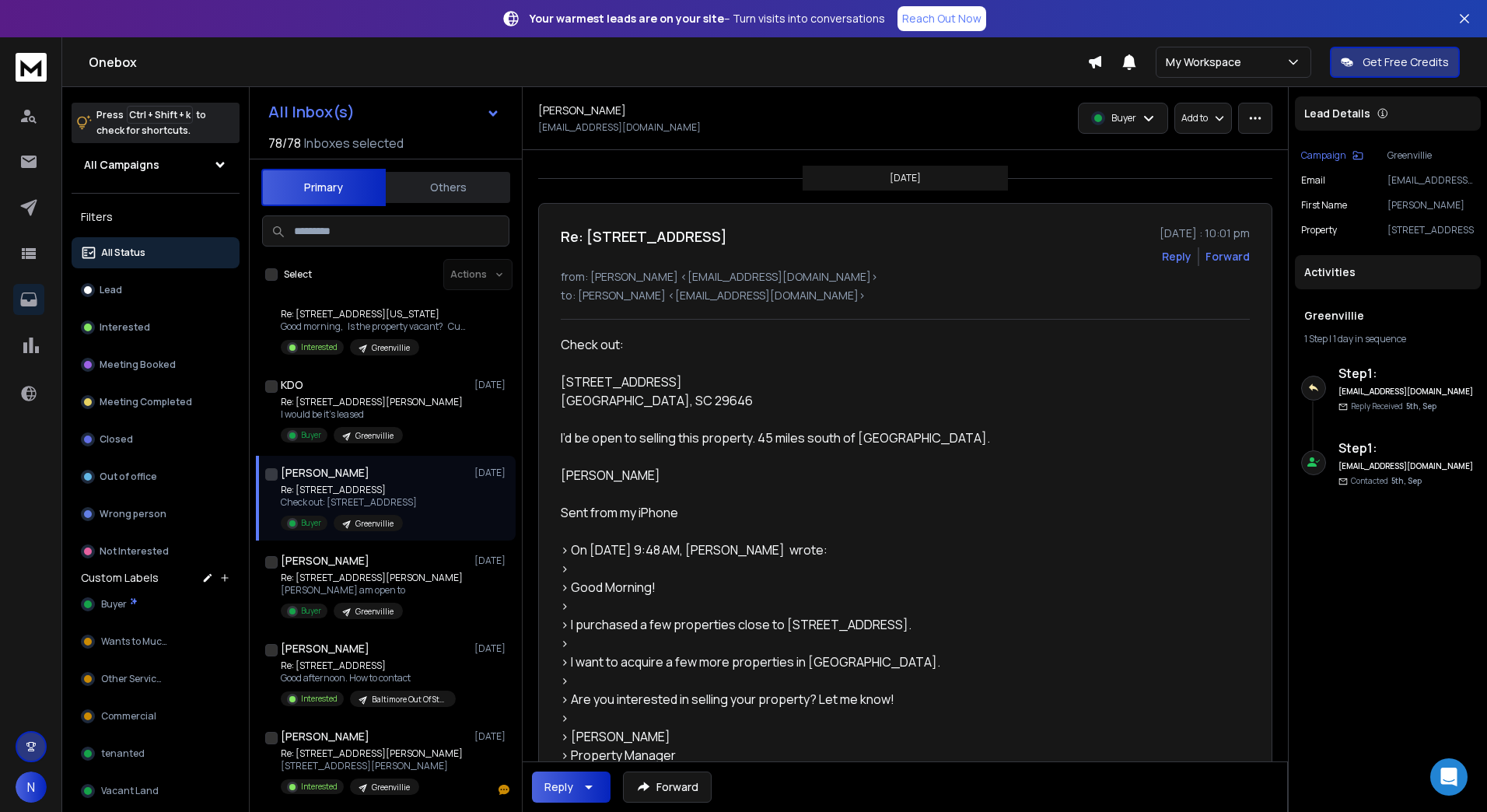
scroll to position [311, 0]
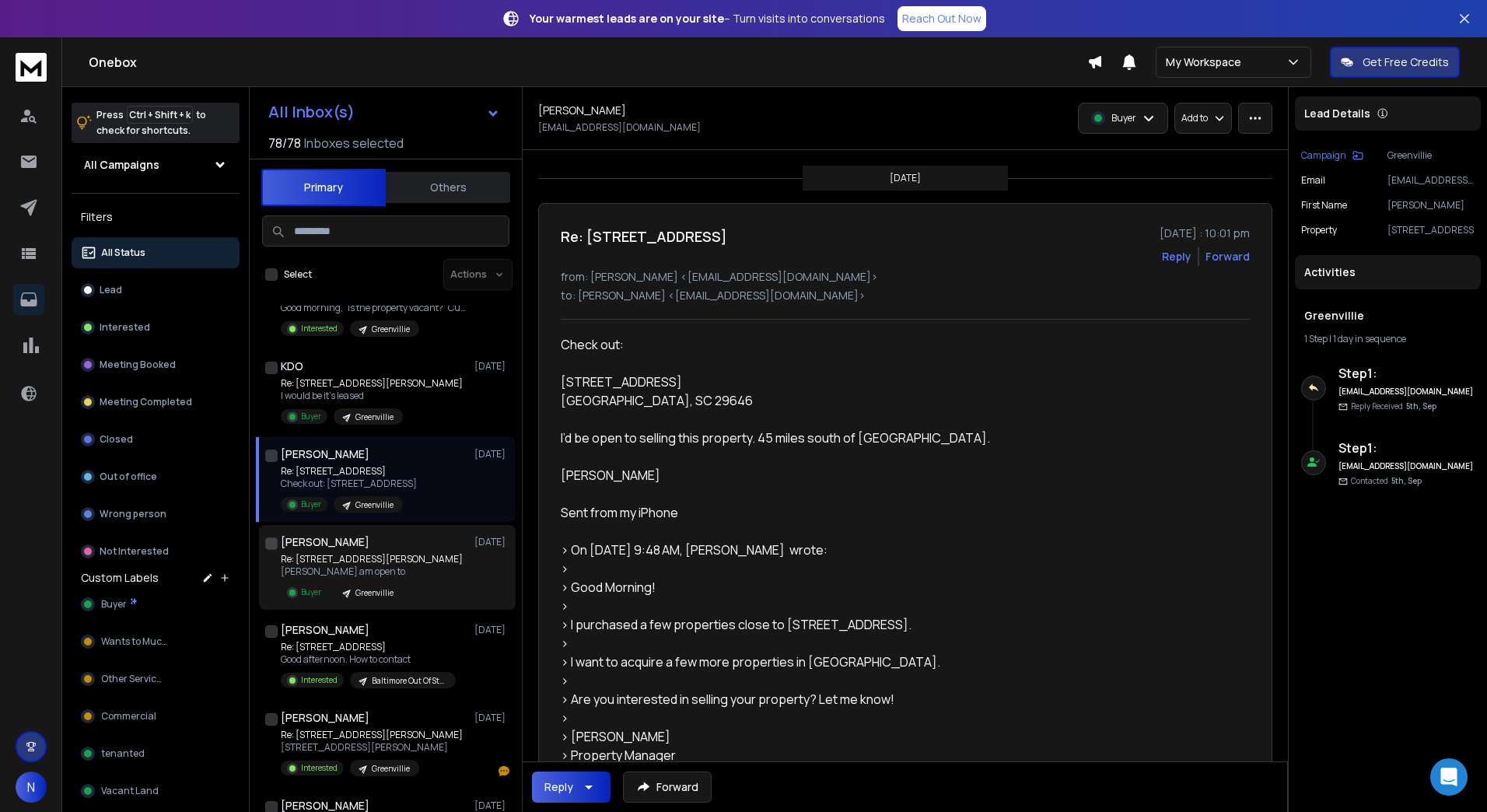
click at [437, 548] on div "[PERSON_NAME] [DATE]" at bounding box center [395, 541] width 228 height 15
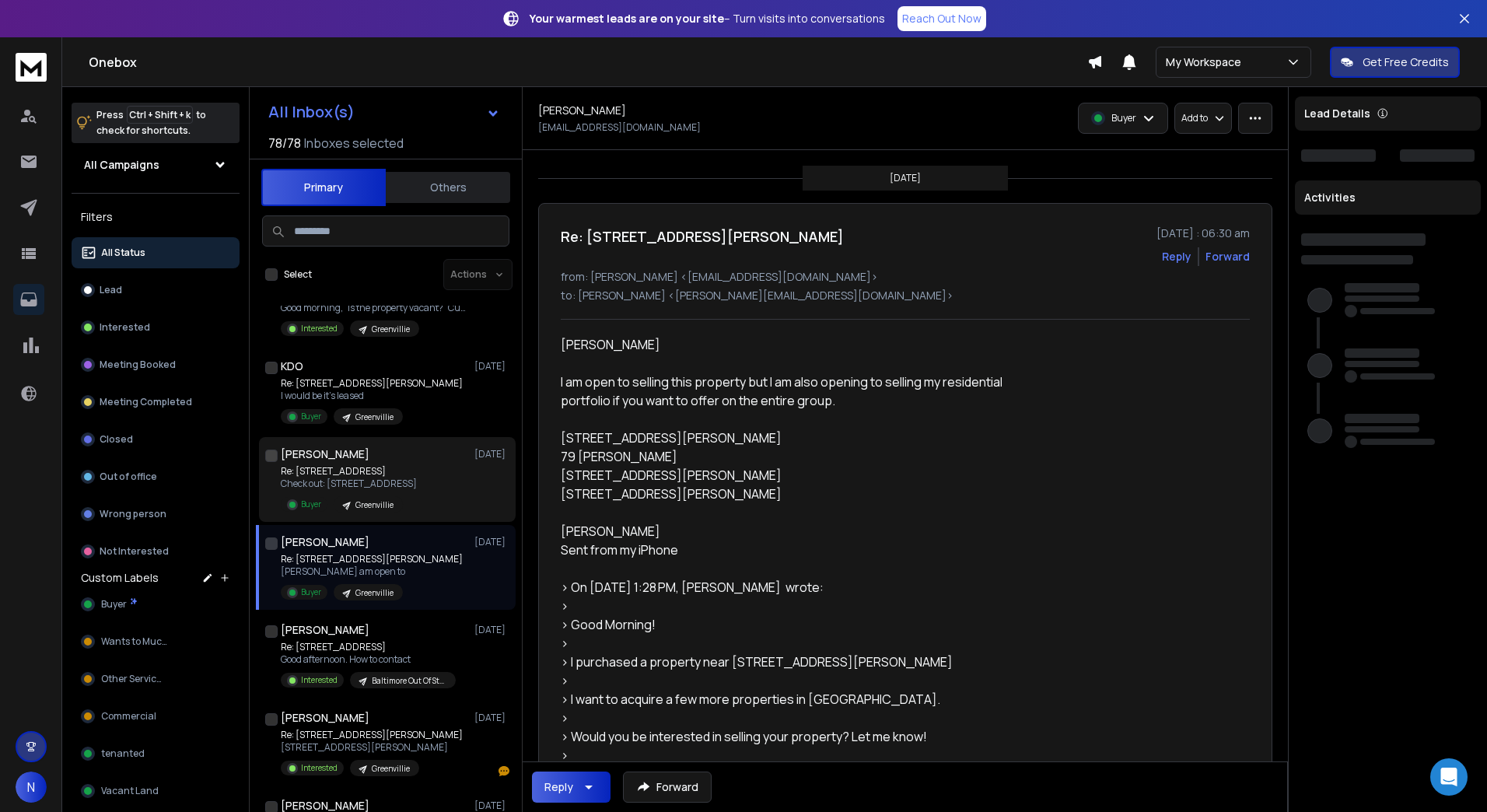
click at [442, 483] on div "Re: [STREET_ADDRESS] Check out: [STREET_ADDRESS][GEOGRAPHIC_DATA]" at bounding box center [395, 488] width 228 height 47
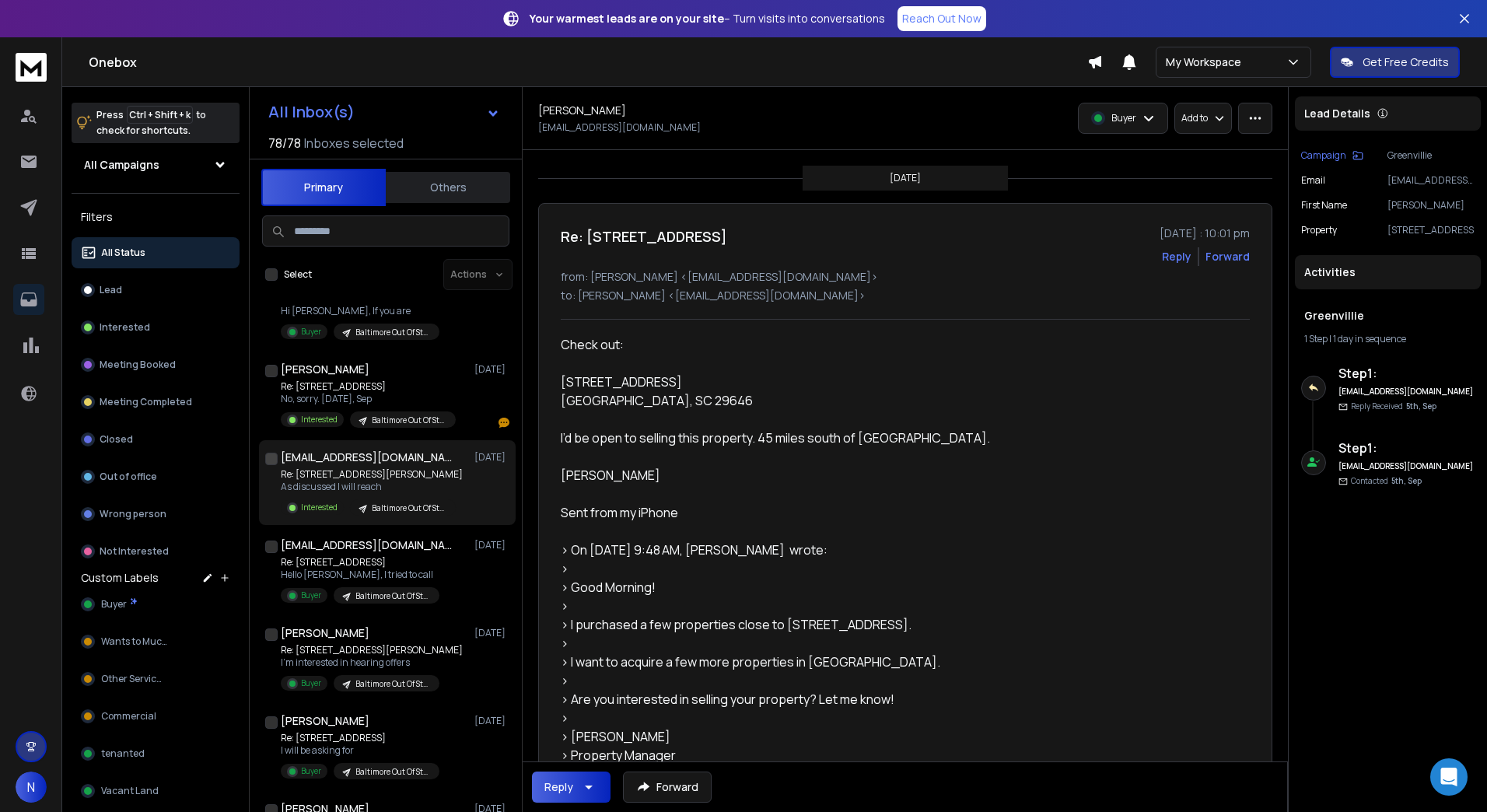
scroll to position [1233, 0]
